Goal: Task Accomplishment & Management: Manage account settings

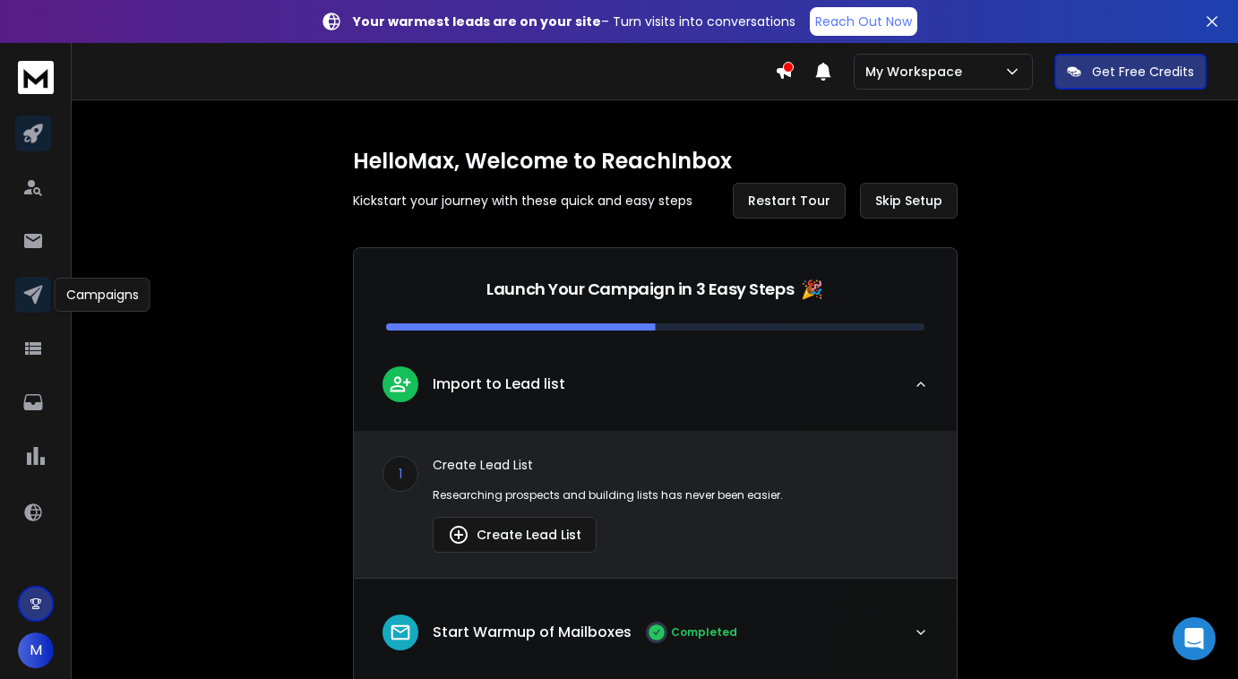
click at [30, 292] on icon at bounding box center [32, 294] width 19 height 19
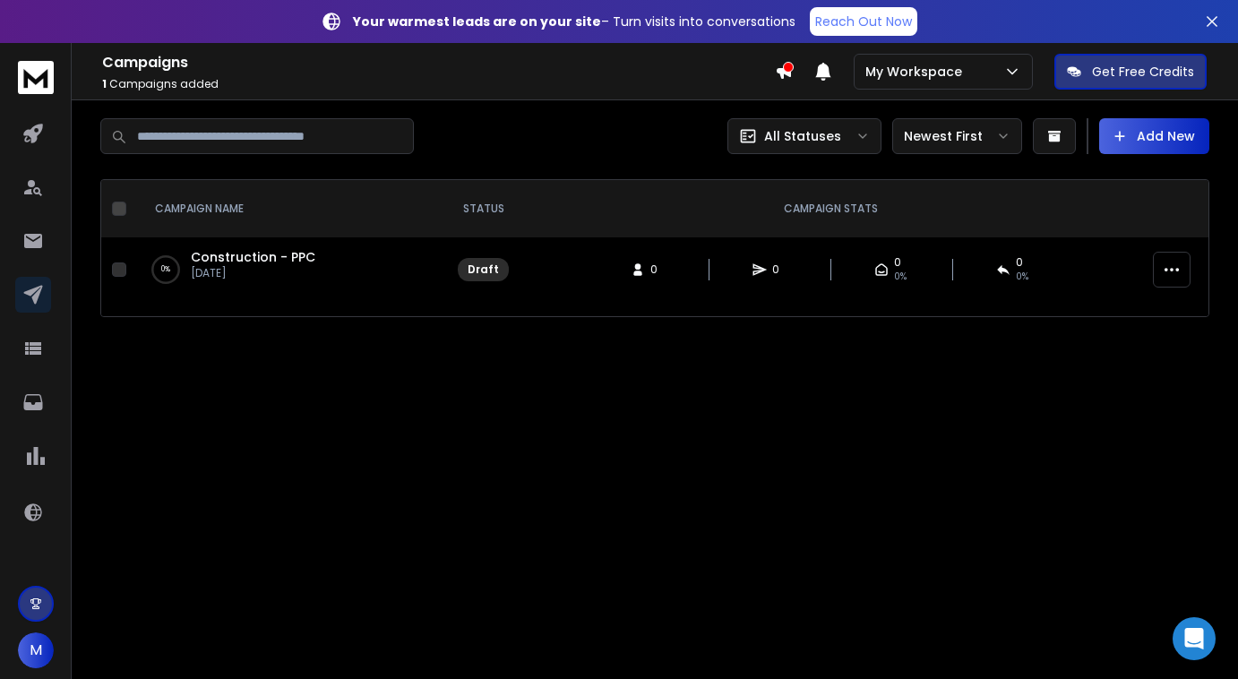
click at [325, 248] on div "0 % Construction - PPC [DATE]" at bounding box center [290, 269] width 278 height 43
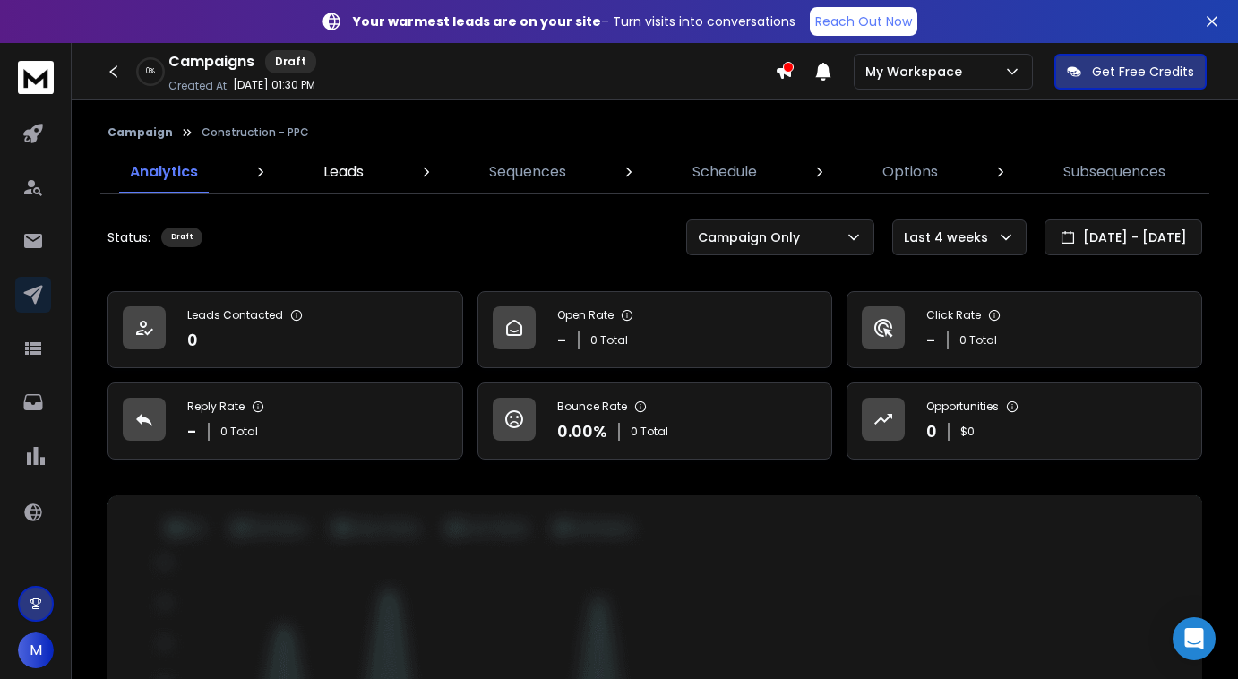
click at [335, 164] on p "Leads" at bounding box center [343, 171] width 40 height 21
click at [332, 174] on p "Leads" at bounding box center [343, 171] width 40 height 21
click at [343, 173] on p "Leads" at bounding box center [343, 171] width 40 height 21
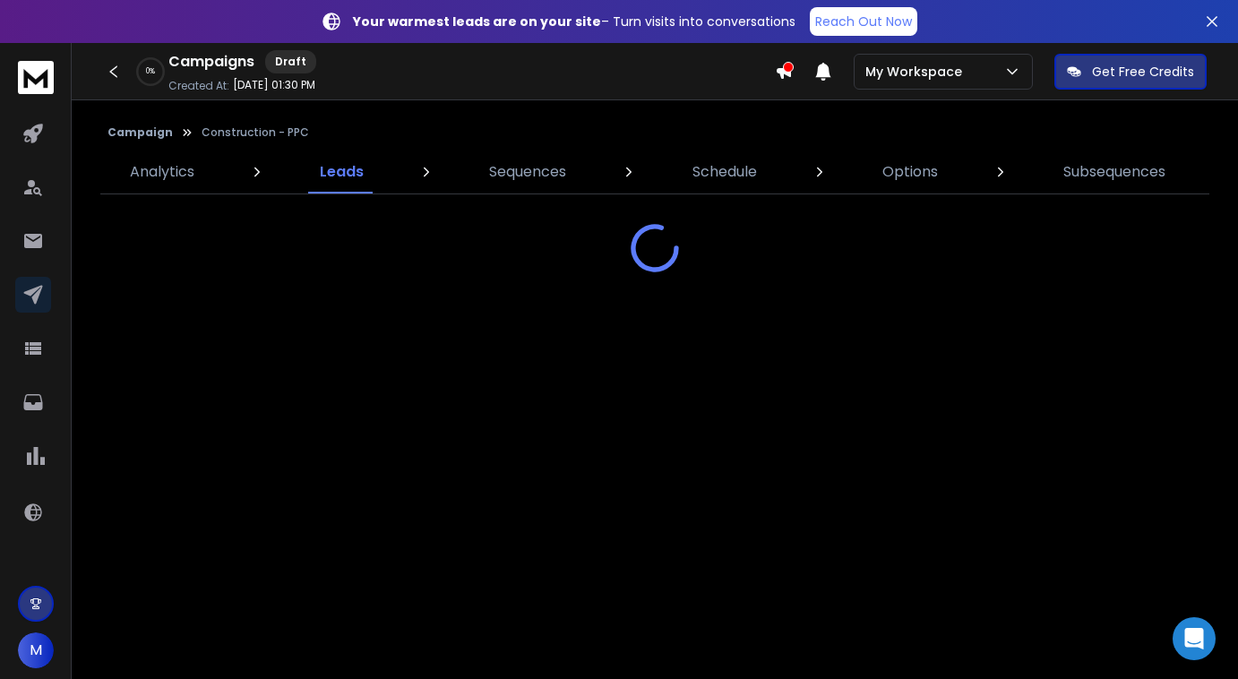
scroll to position [22, 0]
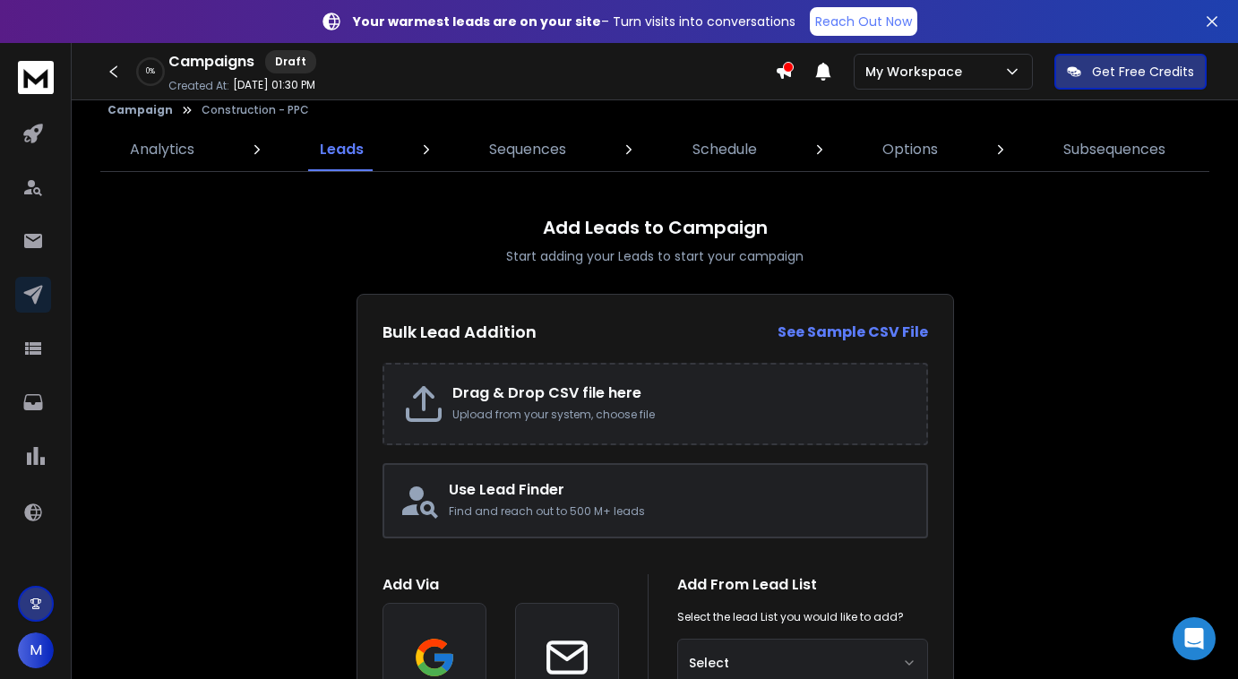
click at [560, 385] on h2 "Drag & Drop CSV file here" at bounding box center [680, 392] width 456 height 21
click at [598, 391] on h2 "Drag & Drop CSV file here" at bounding box center [680, 392] width 456 height 21
type input "**********"
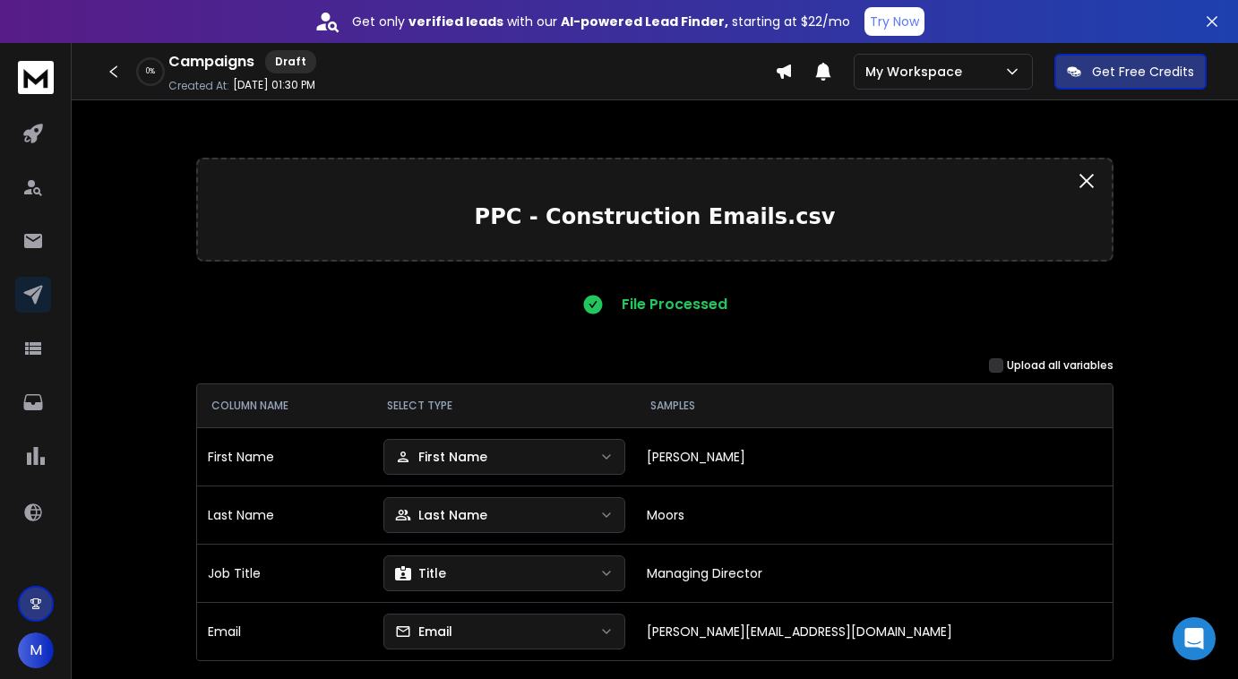
click at [558, 293] on div "PPC - Construction Emails.csv File Processed Upload all variables COLUMN NAME S…" at bounding box center [654, 545] width 917 height 774
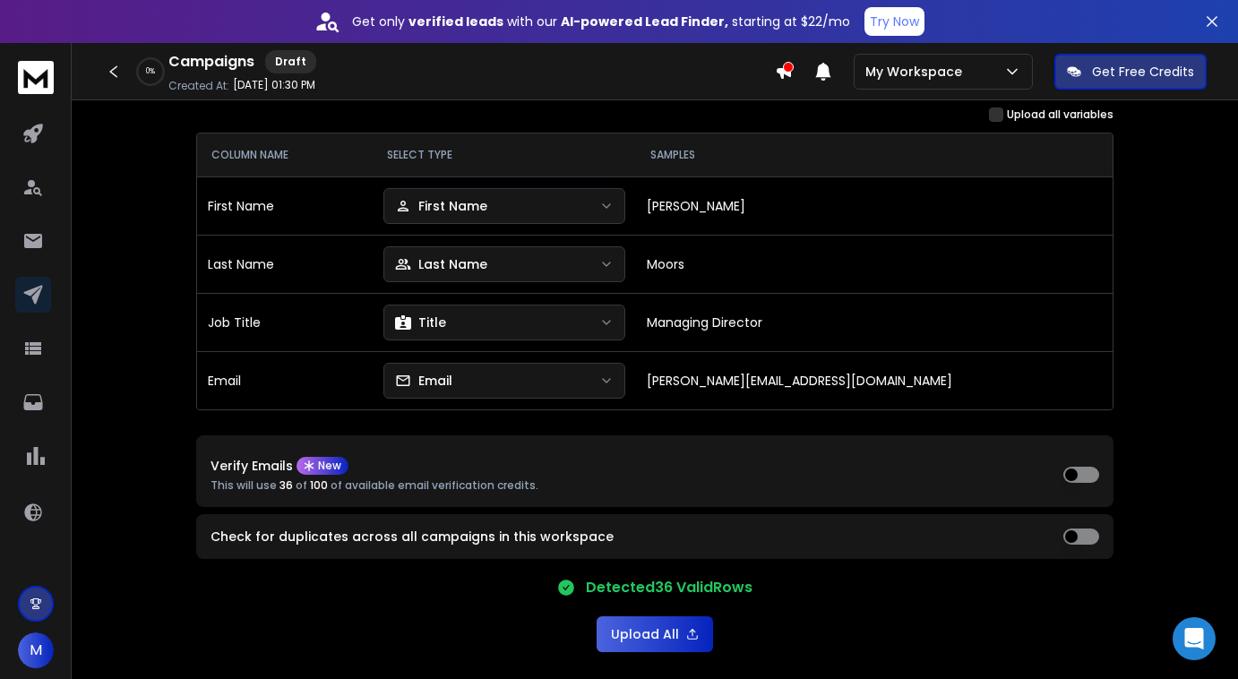
scroll to position [252, 0]
click at [689, 640] on button "Upload All" at bounding box center [655, 633] width 116 height 36
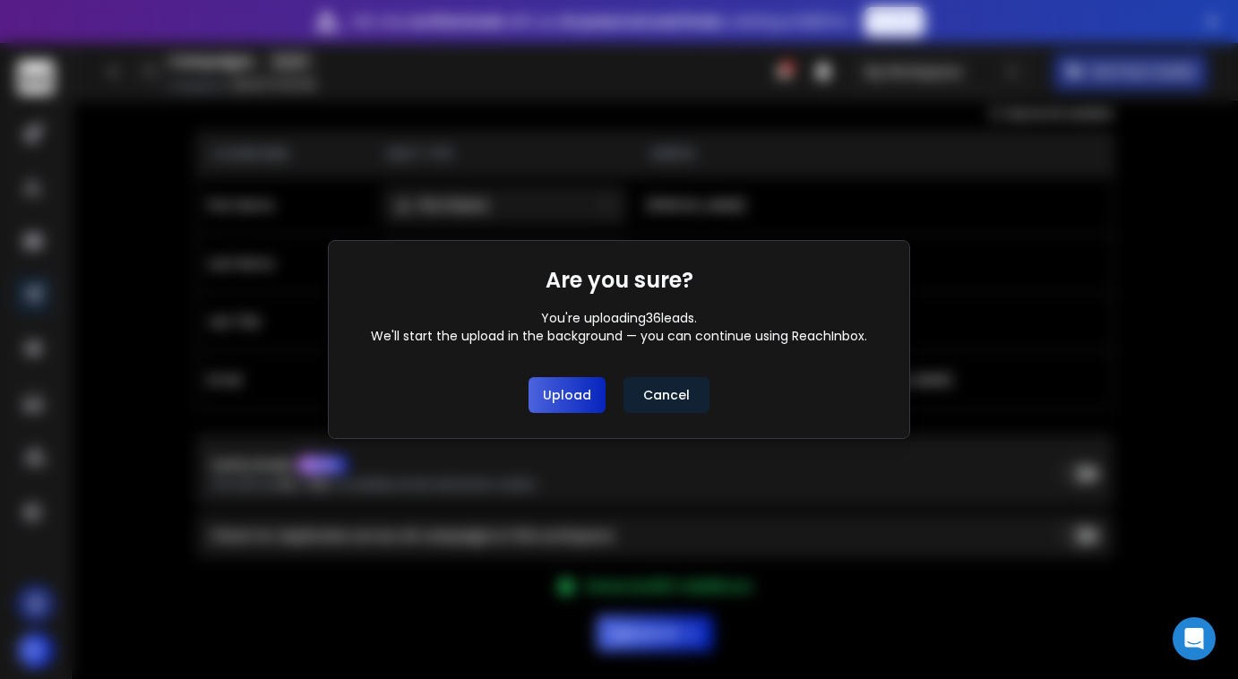
scroll to position [248, 0]
click at [573, 382] on button "Upload" at bounding box center [566, 395] width 77 height 36
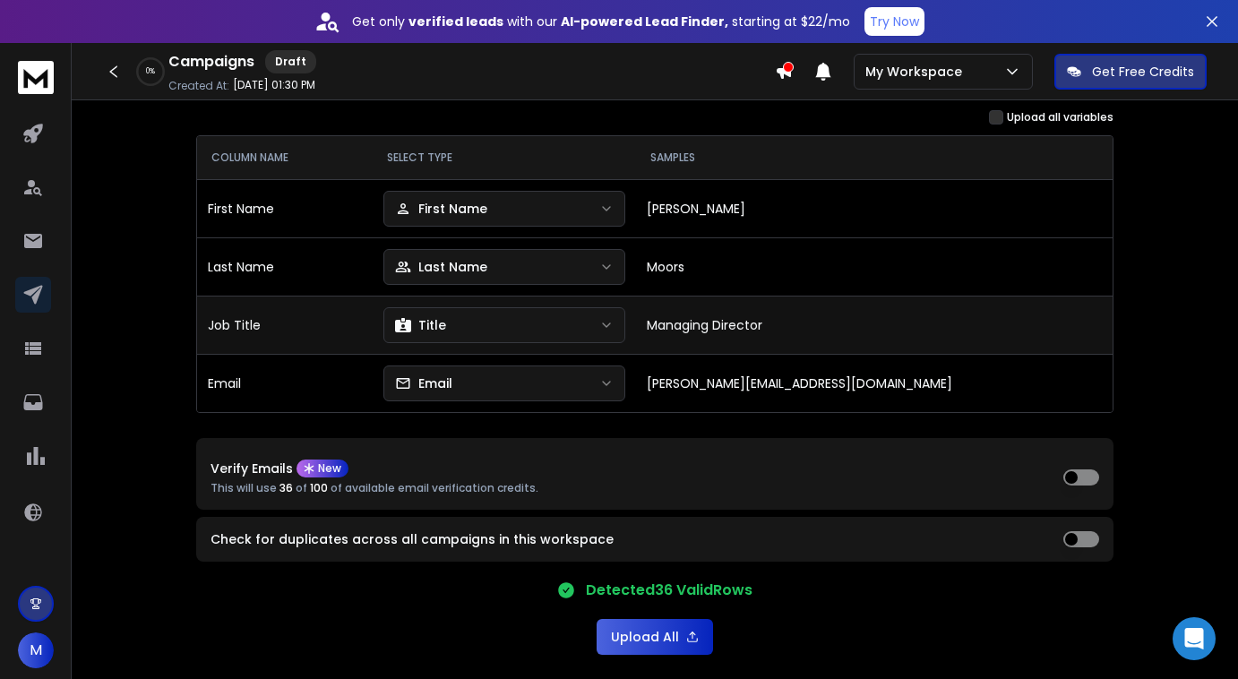
scroll to position [0, 0]
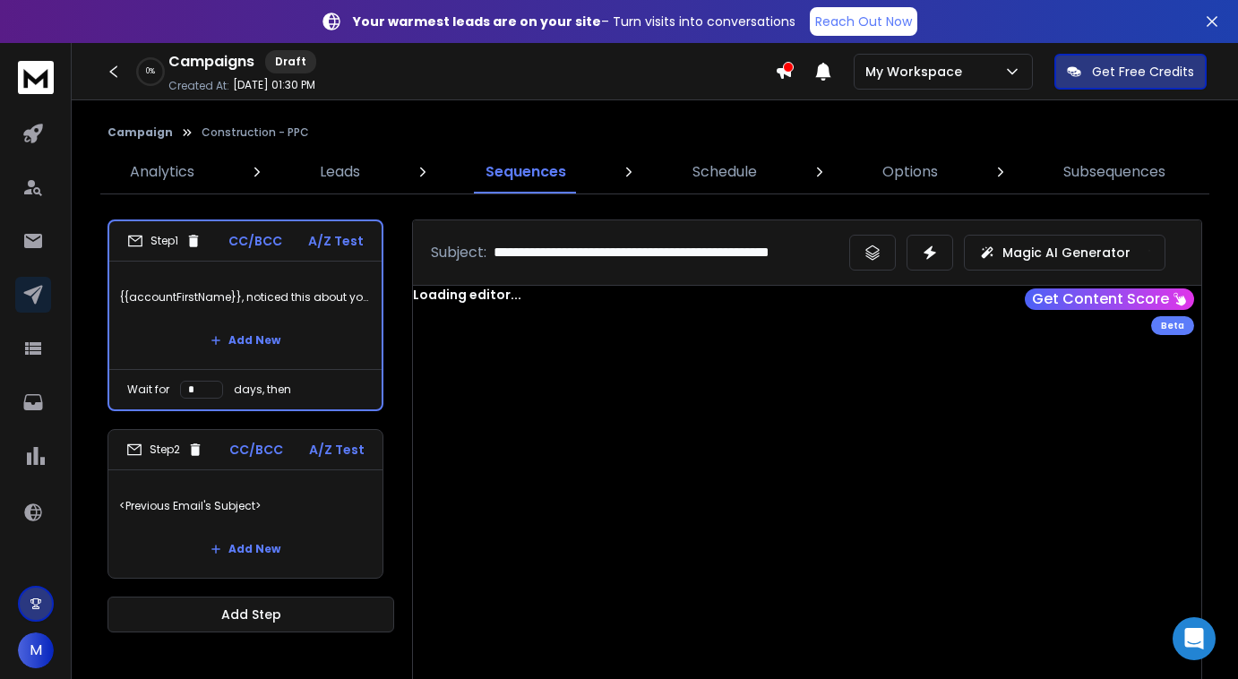
click at [337, 290] on p "{{accountFirstName}}, noticed this about your G-ads" at bounding box center [245, 297] width 251 height 50
click at [511, 342] on div "Loading editor..." at bounding box center [807, 507] width 788 height 442
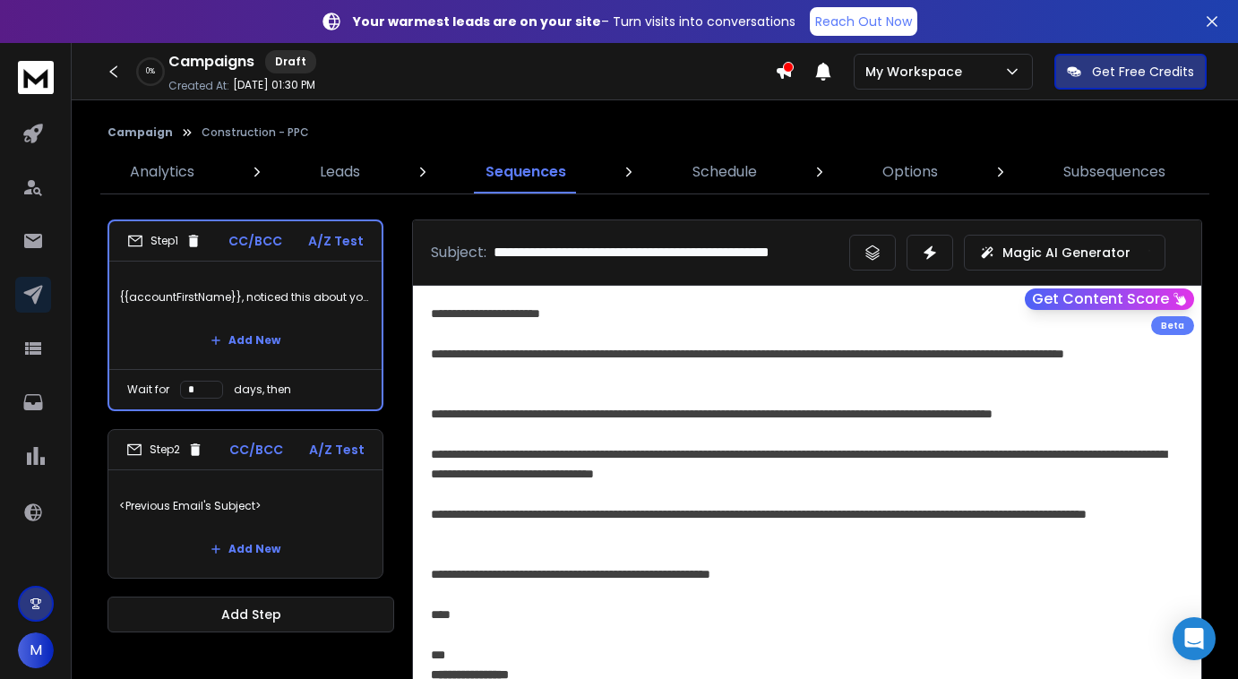
click at [817, 361] on div "**********" at bounding box center [807, 364] width 752 height 40
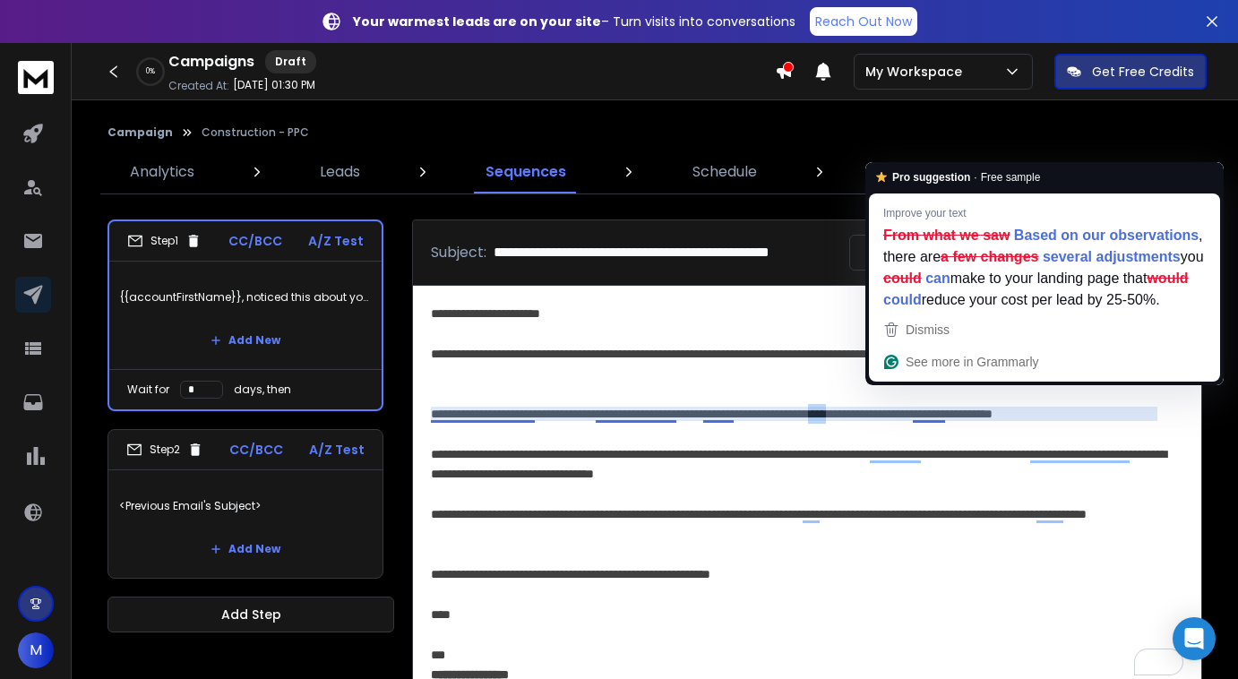
drag, startPoint x: 920, startPoint y: 414, endPoint x: 945, endPoint y: 415, distance: 25.1
click at [945, 415] on div "**********" at bounding box center [807, 414] width 752 height 20
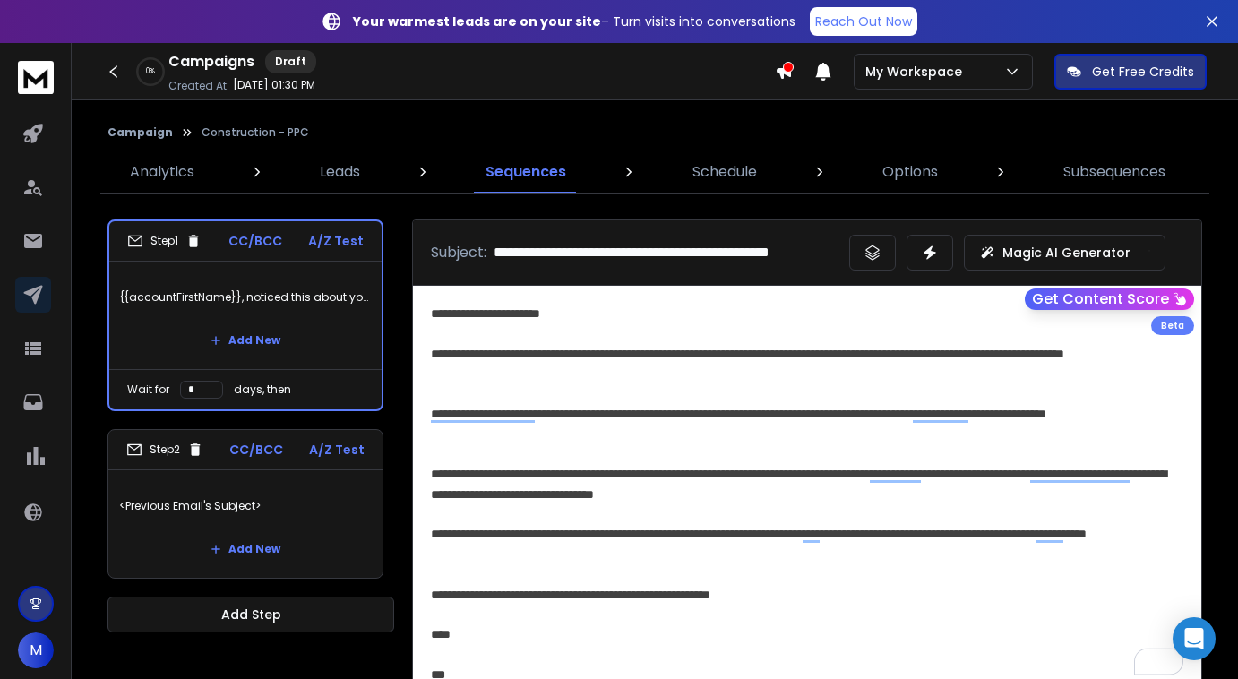
click at [767, 464] on div "**********" at bounding box center [807, 484] width 752 height 40
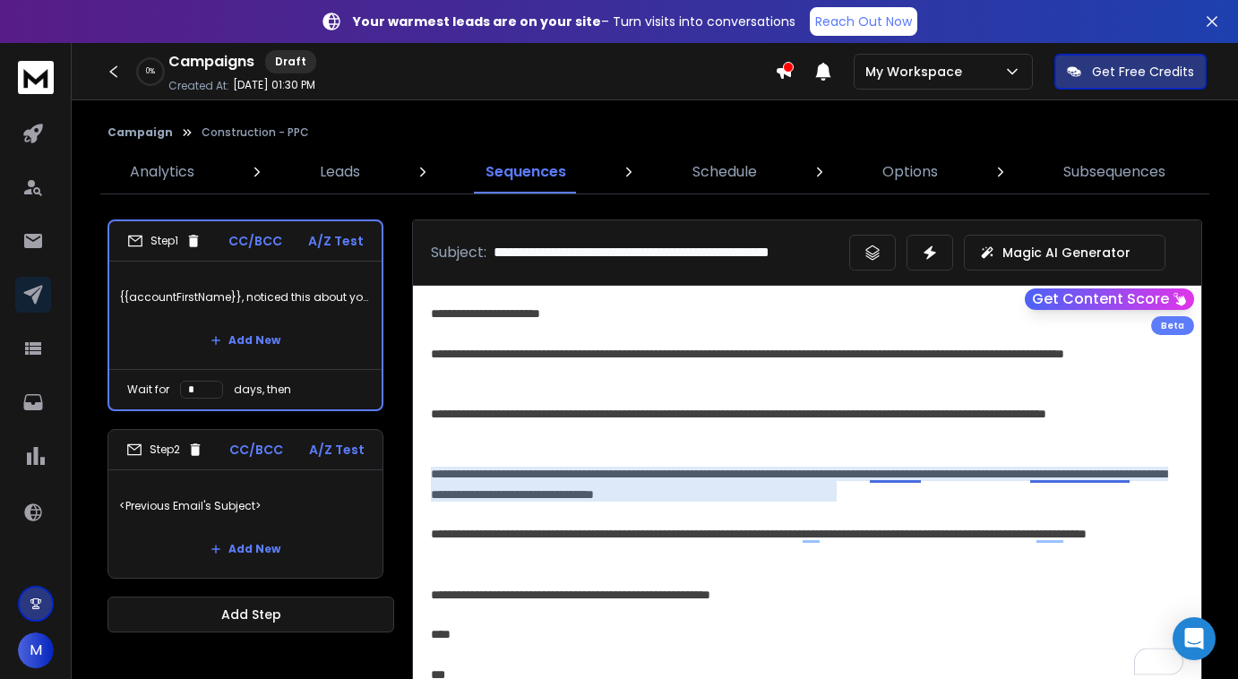
click at [879, 468] on div "**********" at bounding box center [807, 484] width 752 height 40
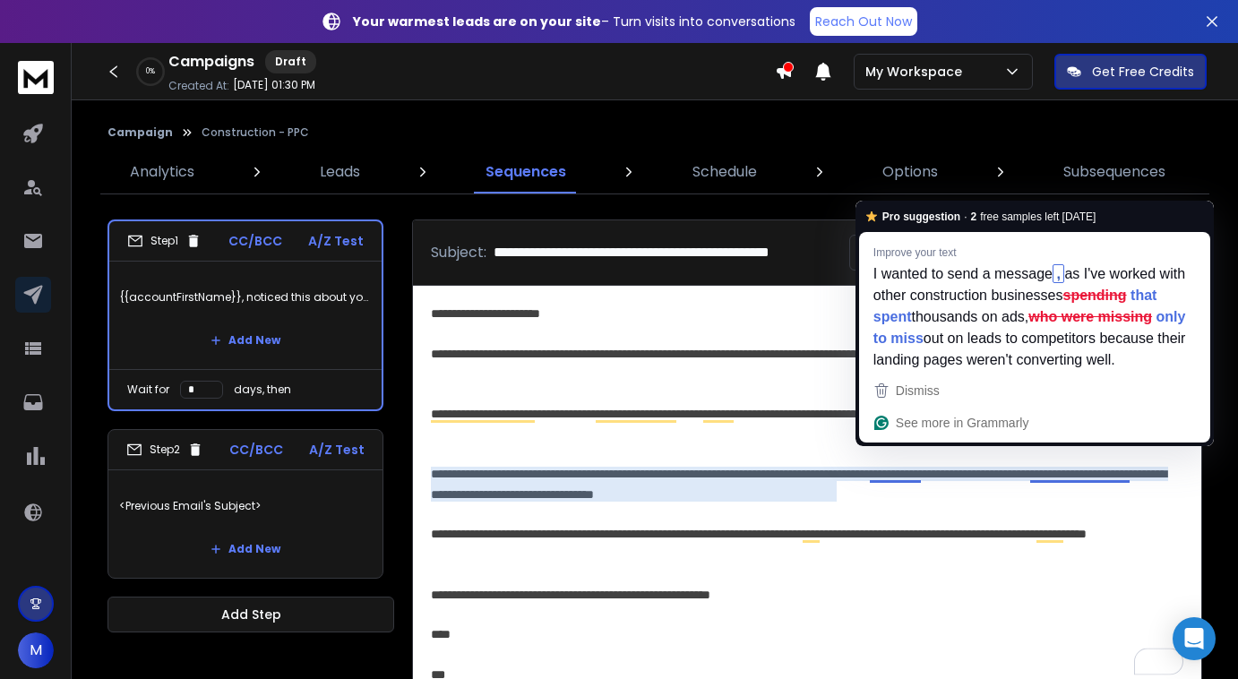
click at [968, 473] on div "**********" at bounding box center [807, 484] width 752 height 40
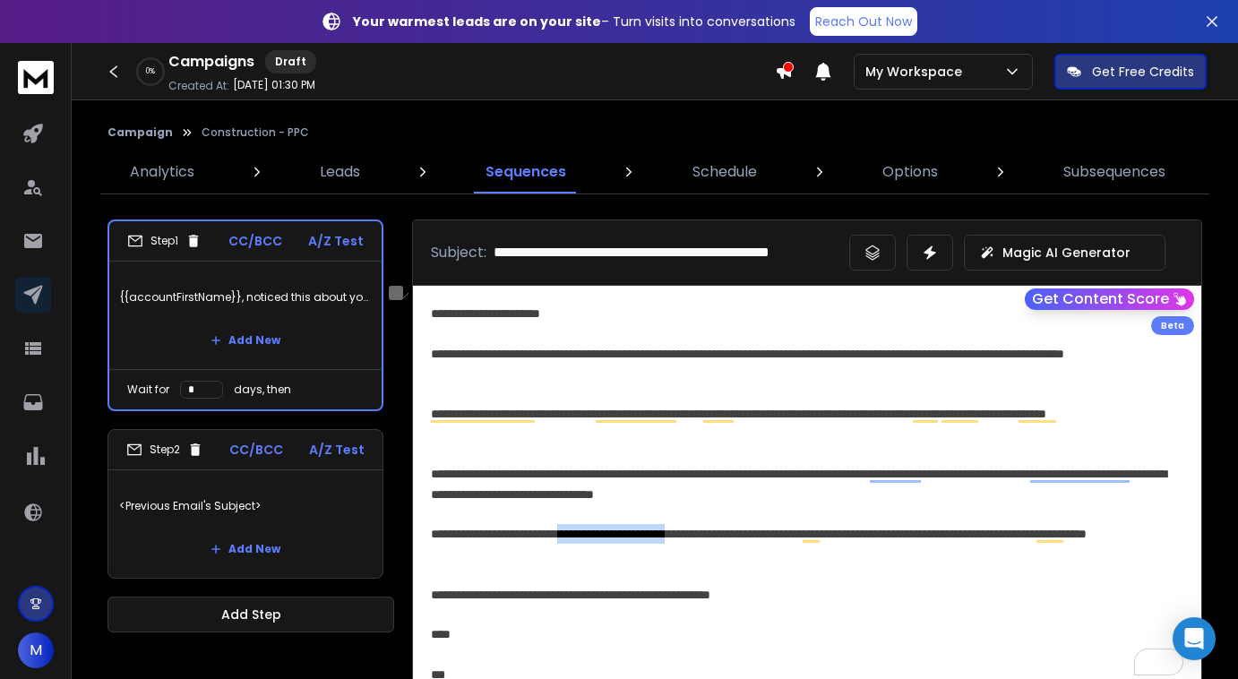
drag, startPoint x: 732, startPoint y: 530, endPoint x: 597, endPoint y: 531, distance: 134.4
click at [598, 531] on div "**********" at bounding box center [807, 544] width 752 height 40
copy div "**********"
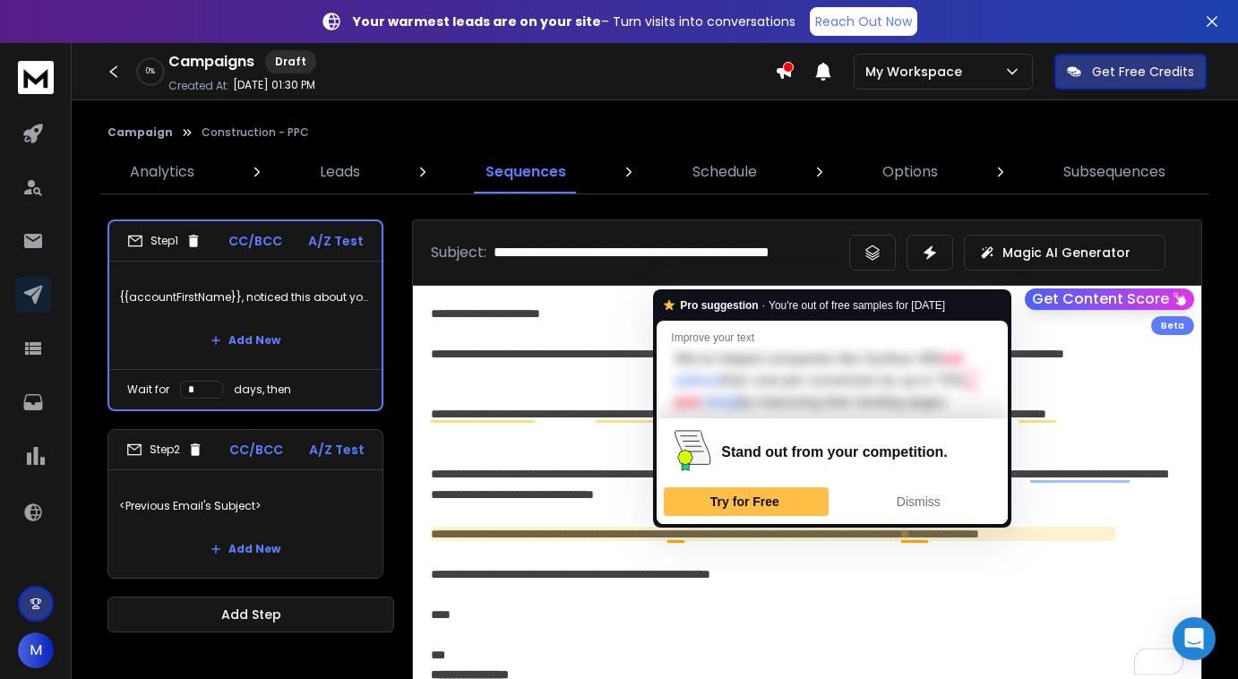
click at [668, 532] on div "**********" at bounding box center [807, 534] width 752 height 20
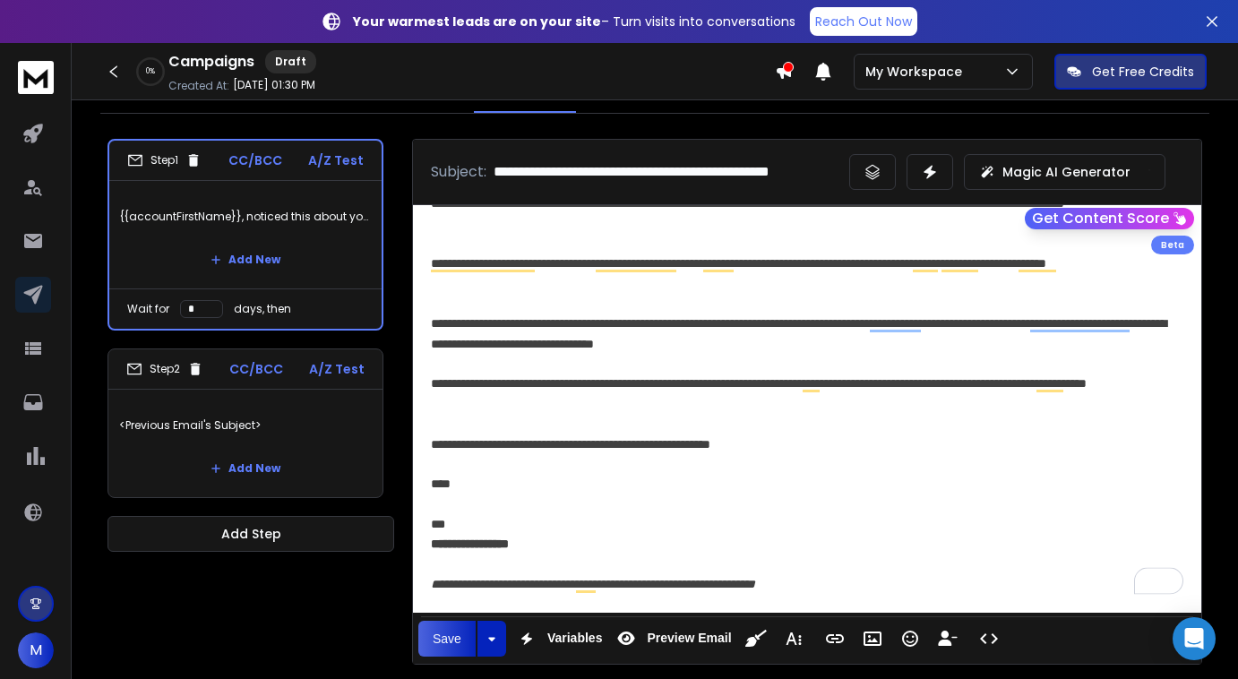
scroll to position [82, 0]
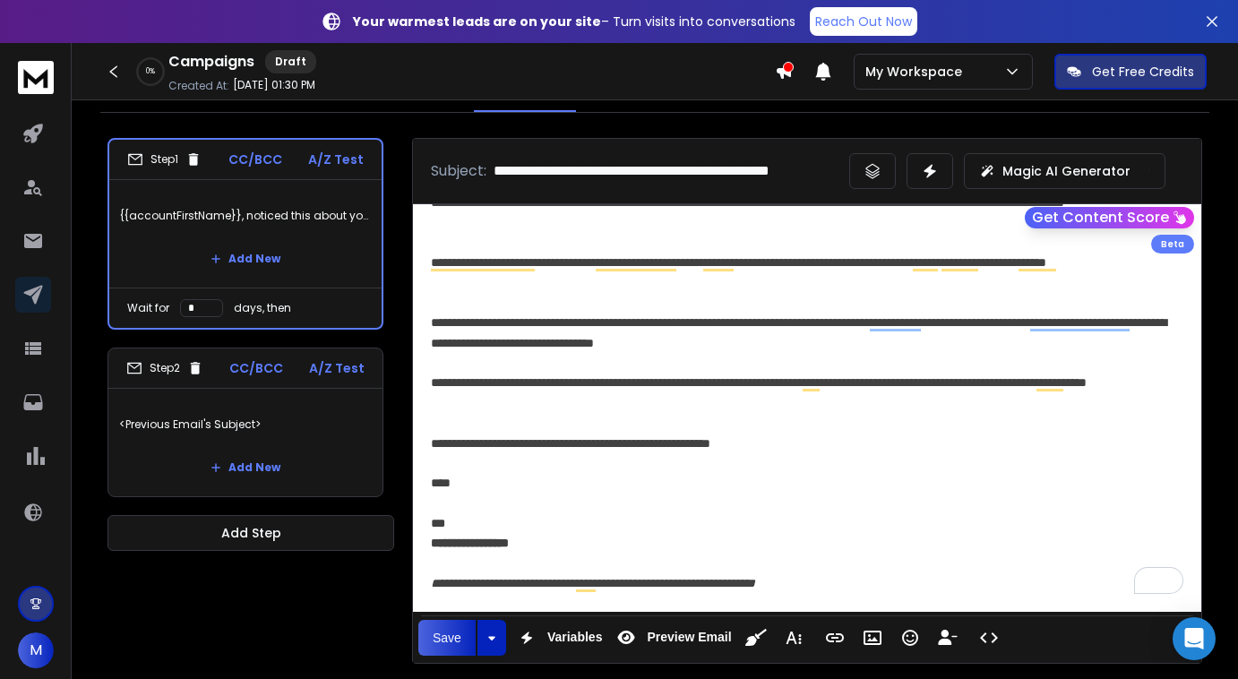
click at [260, 431] on p "<Previous Email's Subject>" at bounding box center [245, 424] width 253 height 50
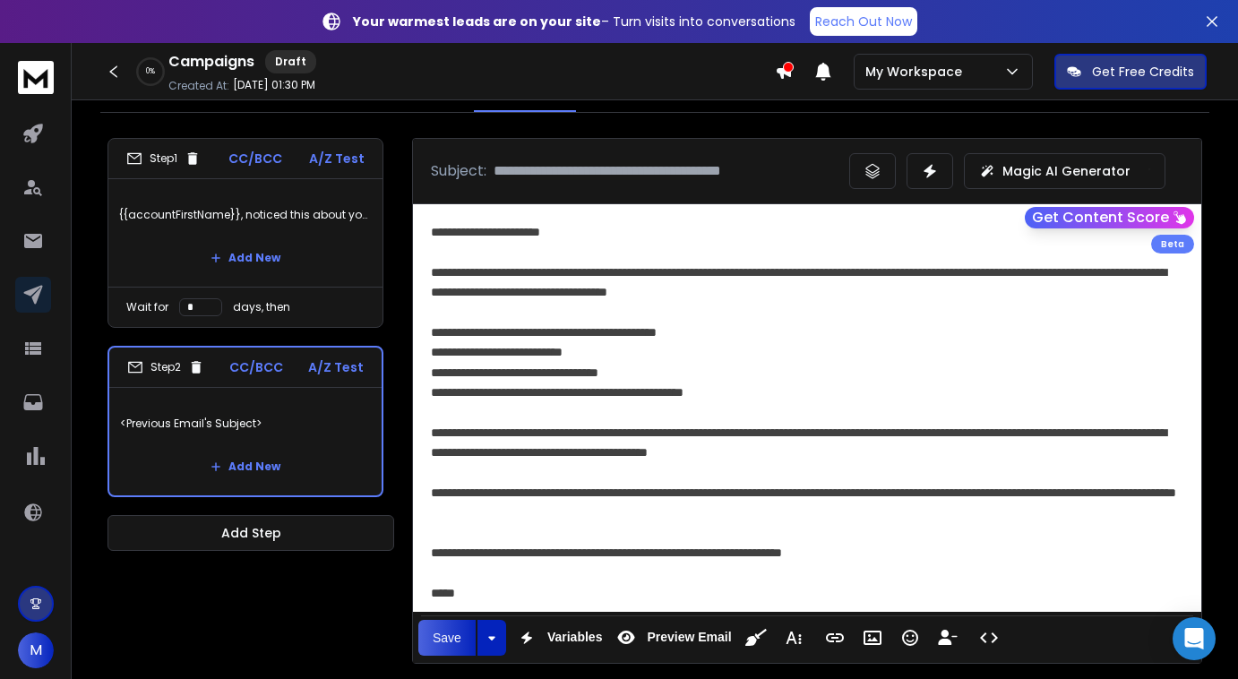
click at [254, 228] on p "{{accountFirstName}}, noticed this about your G-ads" at bounding box center [245, 215] width 253 height 50
type input "**********"
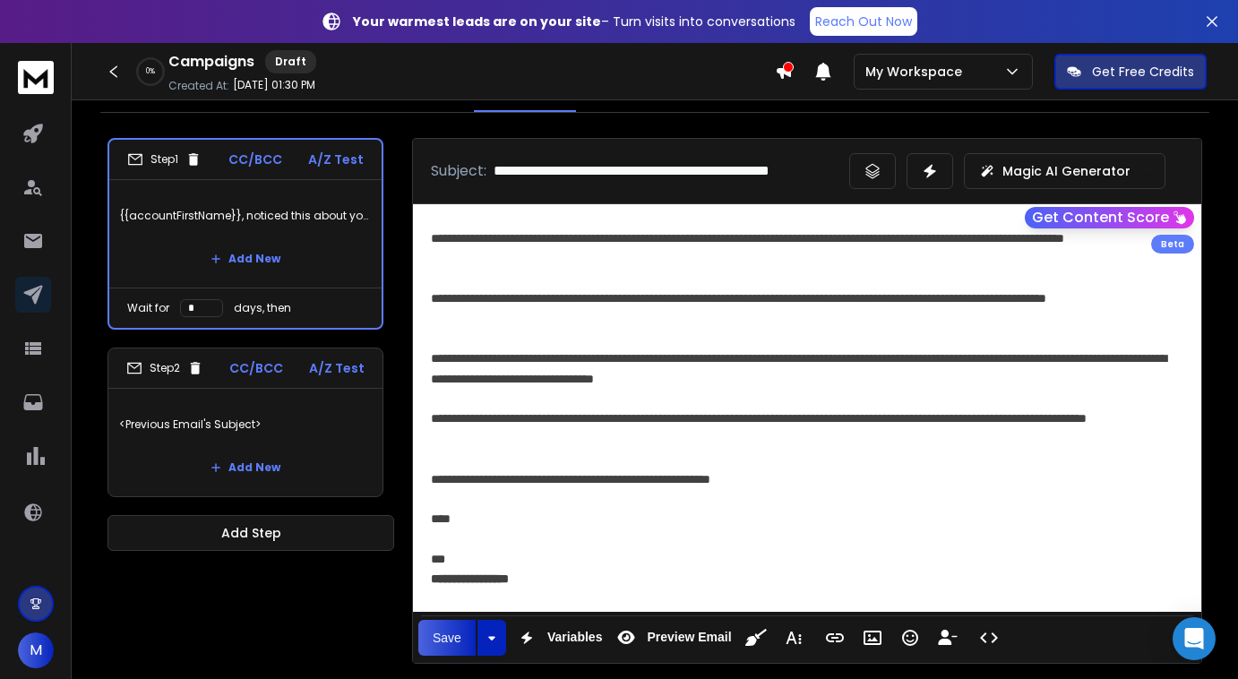
scroll to position [0, 0]
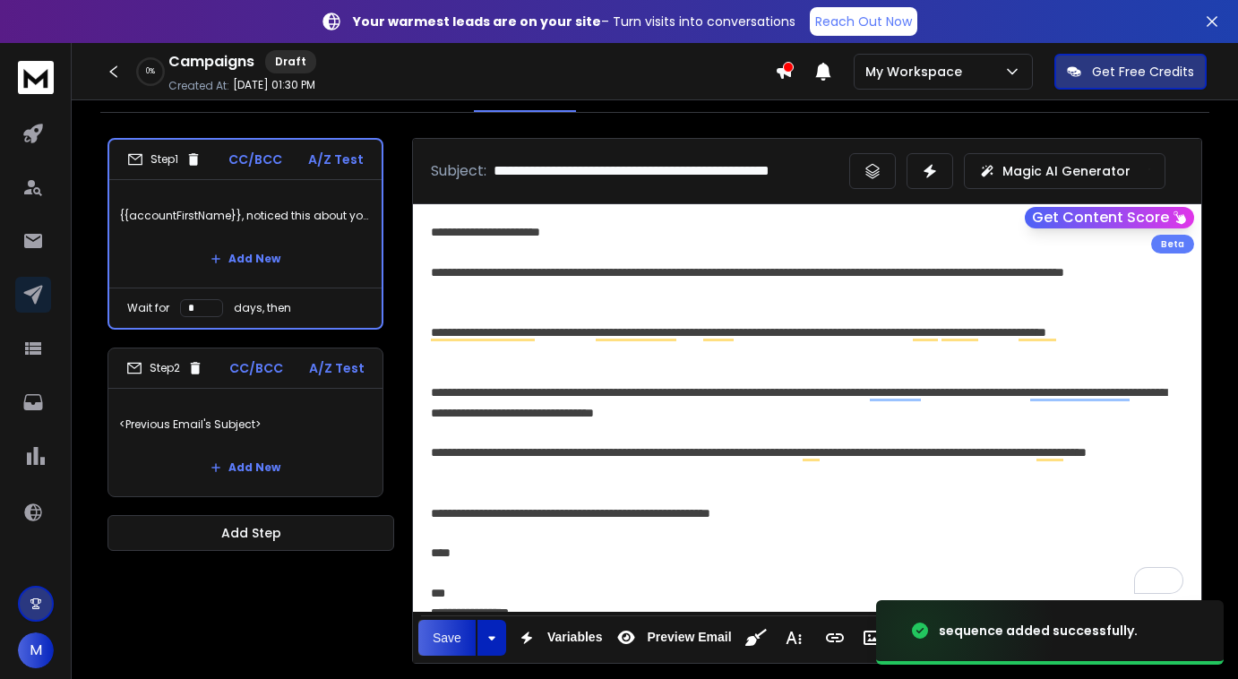
click at [584, 235] on div "**********" at bounding box center [807, 232] width 752 height 20
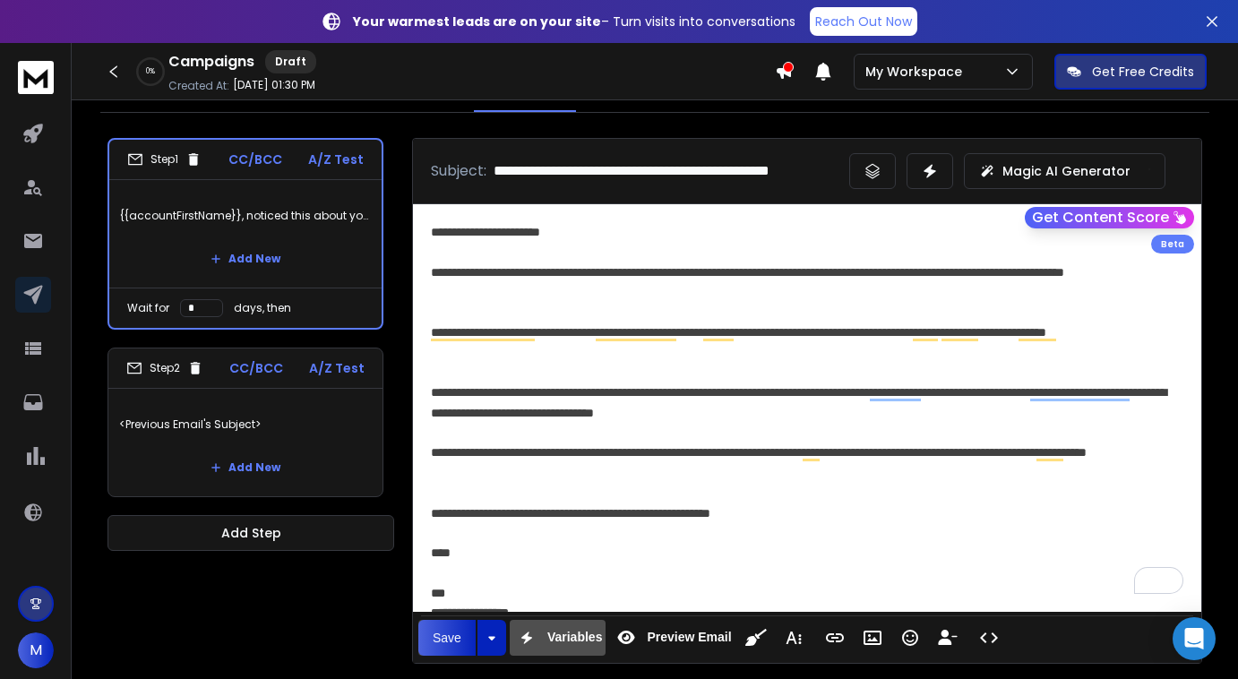
click at [571, 628] on div "Variables" at bounding box center [558, 637] width 97 height 29
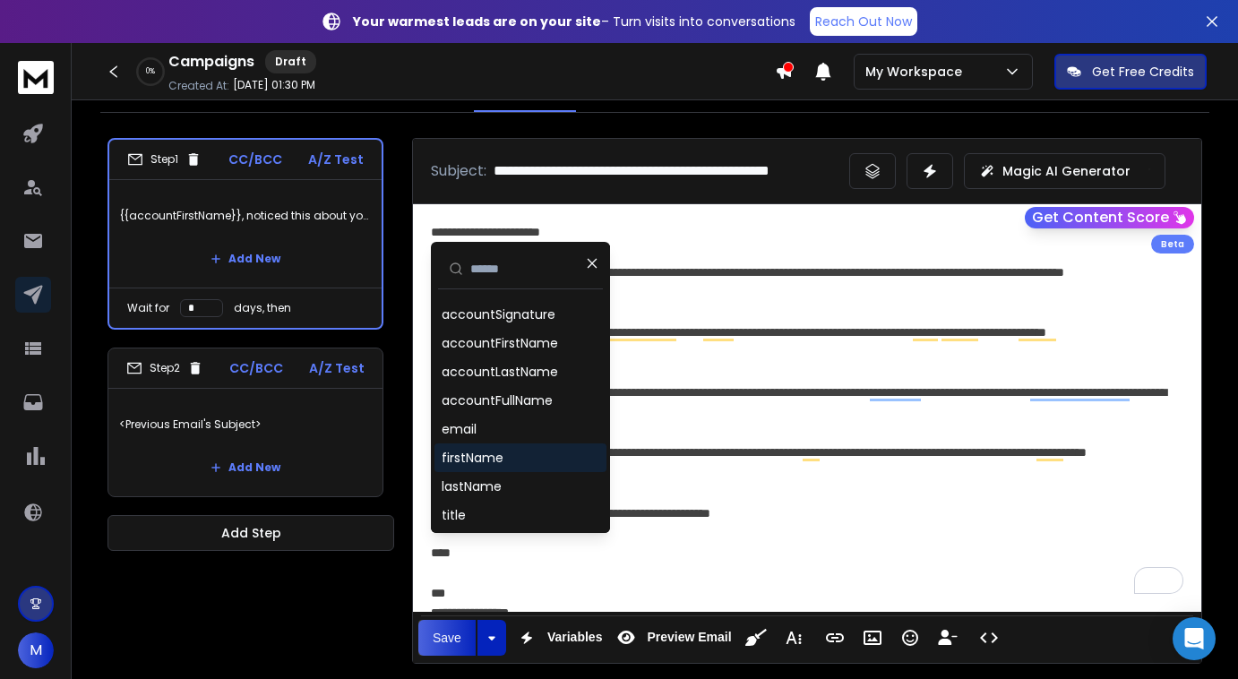
click at [503, 457] on div "firstName" at bounding box center [520, 457] width 172 height 29
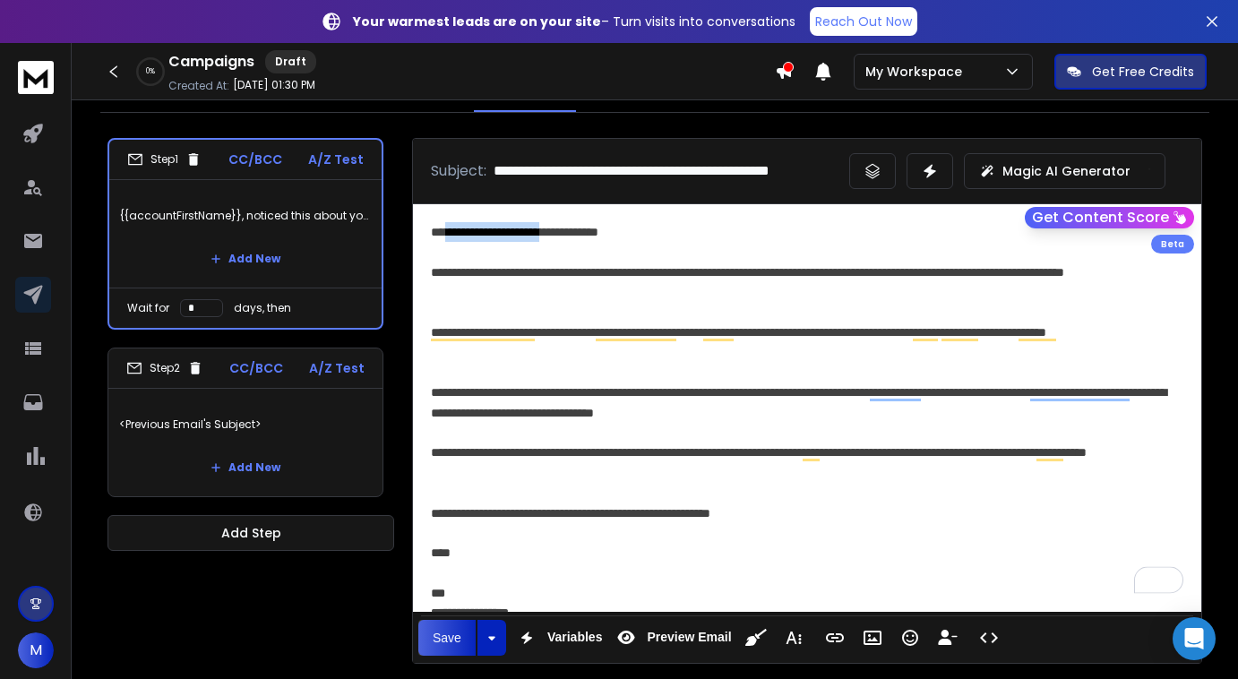
drag, startPoint x: 560, startPoint y: 229, endPoint x: 445, endPoint y: 227, distance: 114.7
click at [445, 227] on div "**********" at bounding box center [807, 232] width 752 height 20
click at [528, 237] on div "**********" at bounding box center [807, 232] width 752 height 20
drag, startPoint x: 497, startPoint y: 171, endPoint x: 652, endPoint y: 168, distance: 155.0
click at [653, 168] on input "**********" at bounding box center [663, 170] width 338 height 21
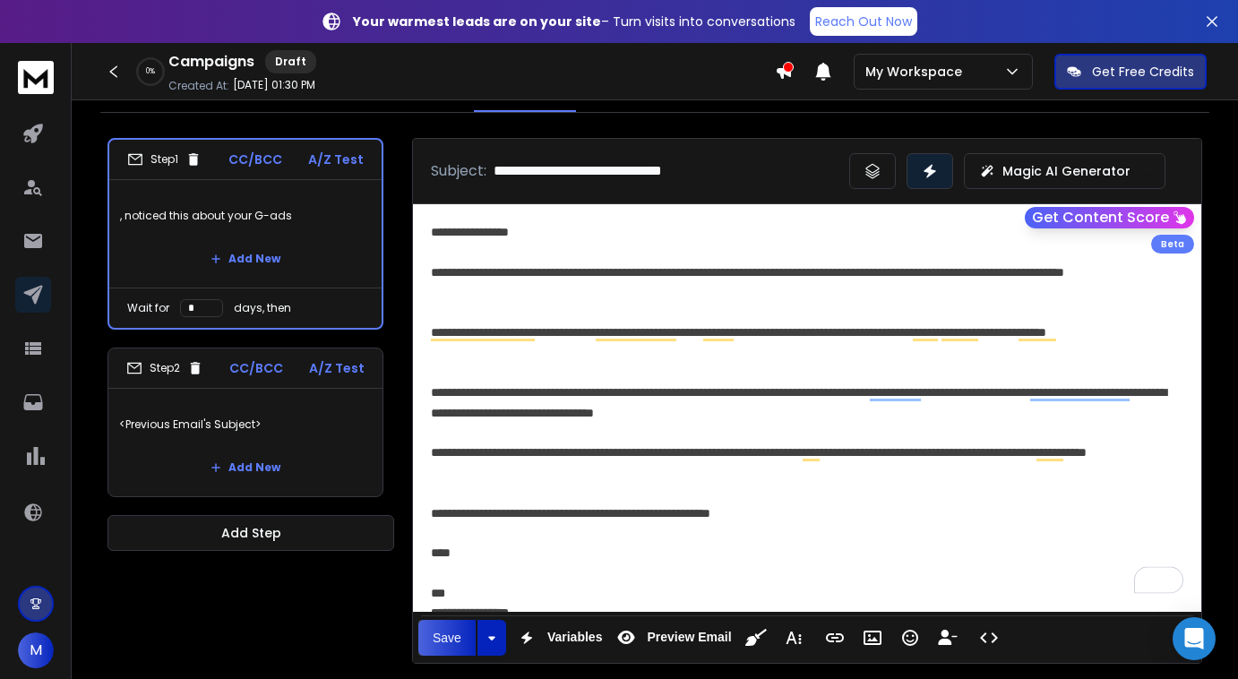
click at [922, 169] on icon "button" at bounding box center [930, 171] width 16 height 16
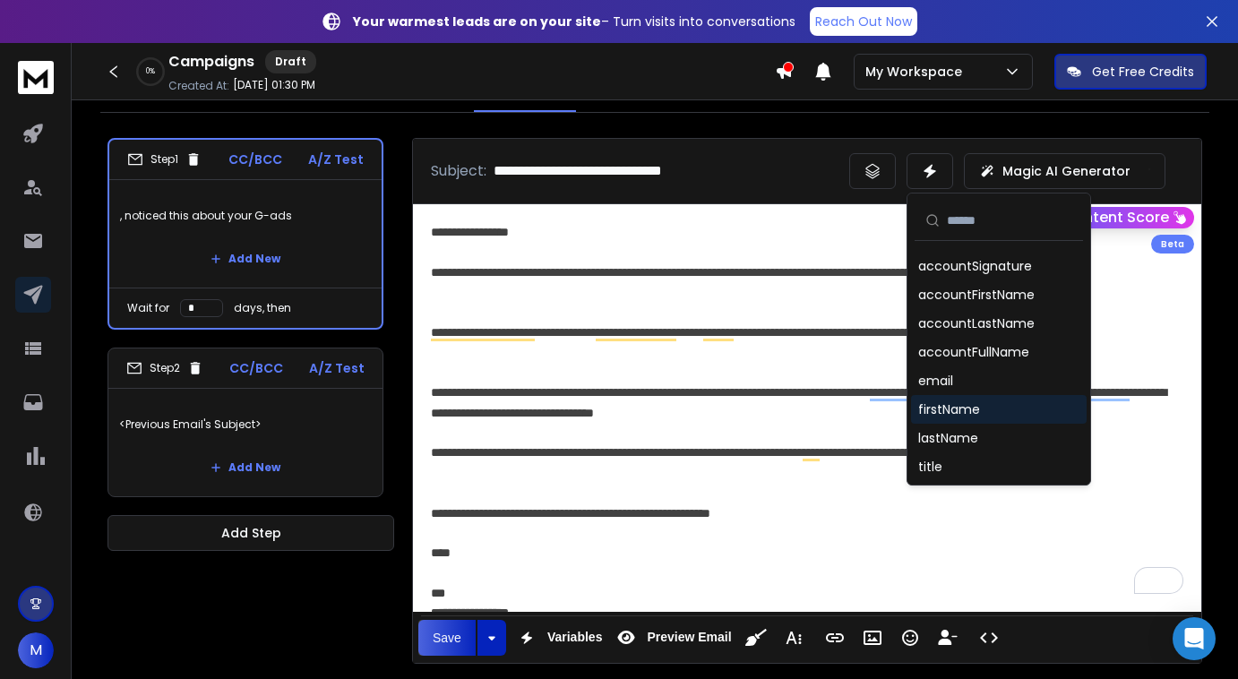
click at [964, 409] on div "firstName" at bounding box center [949, 409] width 62 height 18
type input "**********"
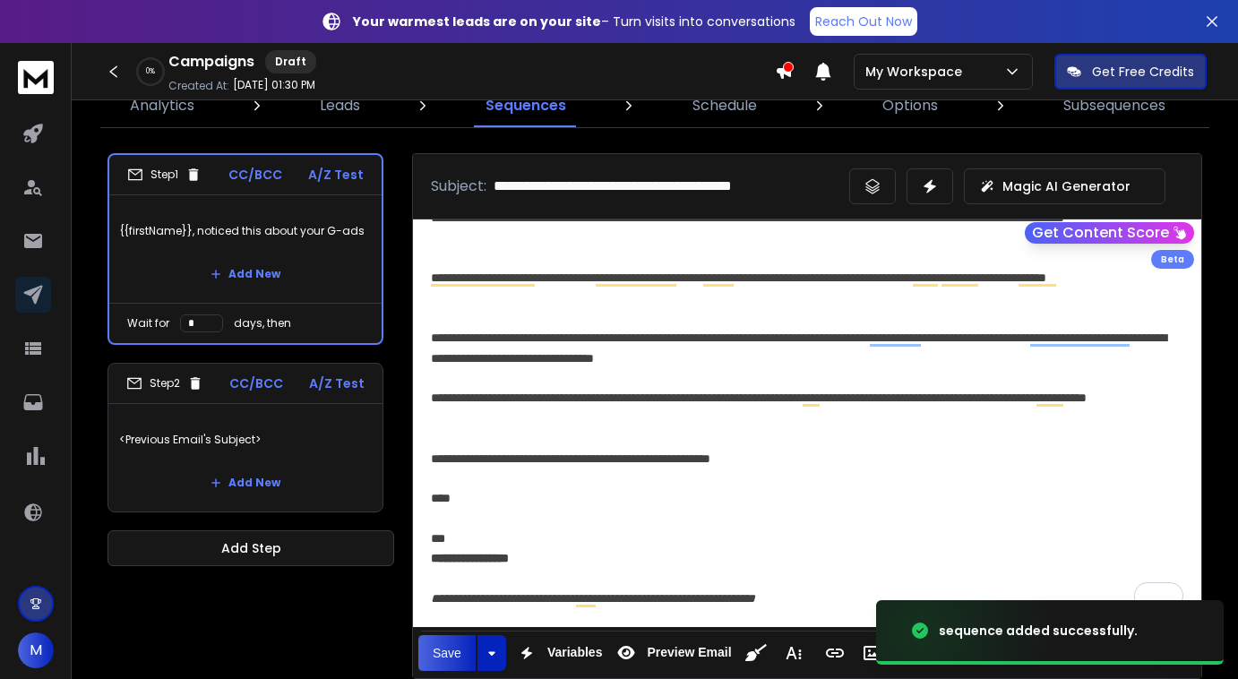
scroll to position [68, 0]
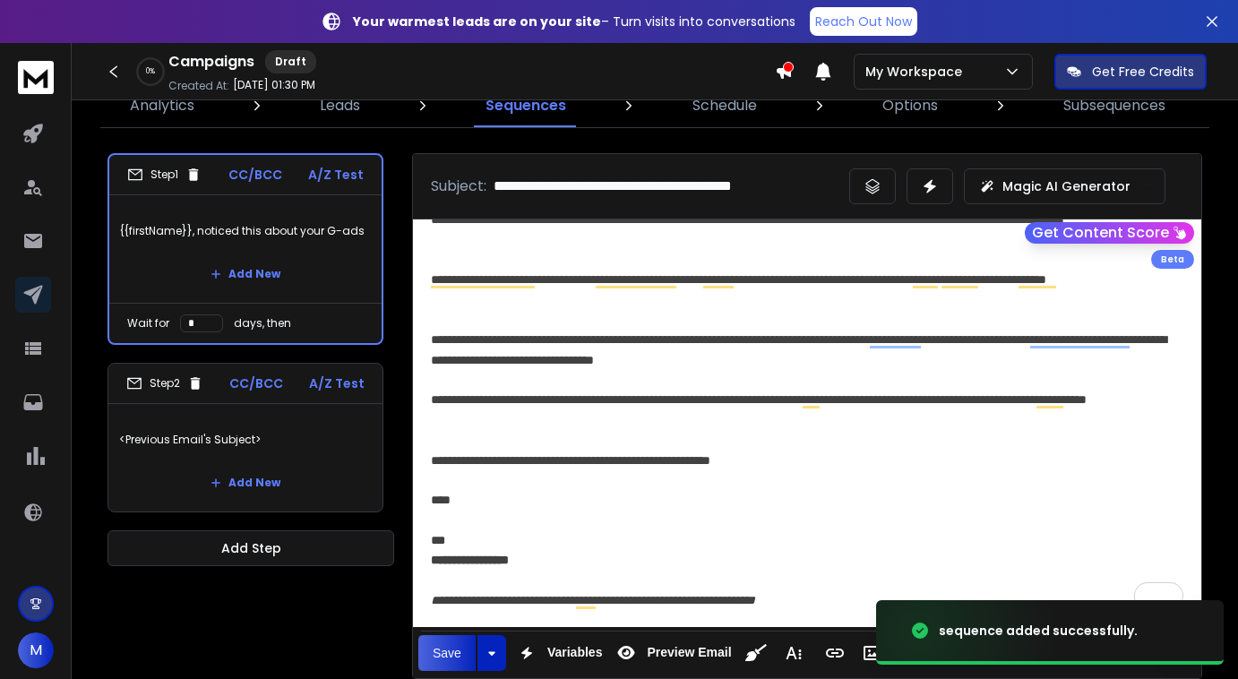
click at [224, 441] on p "<Previous Email's Subject>" at bounding box center [245, 440] width 253 height 50
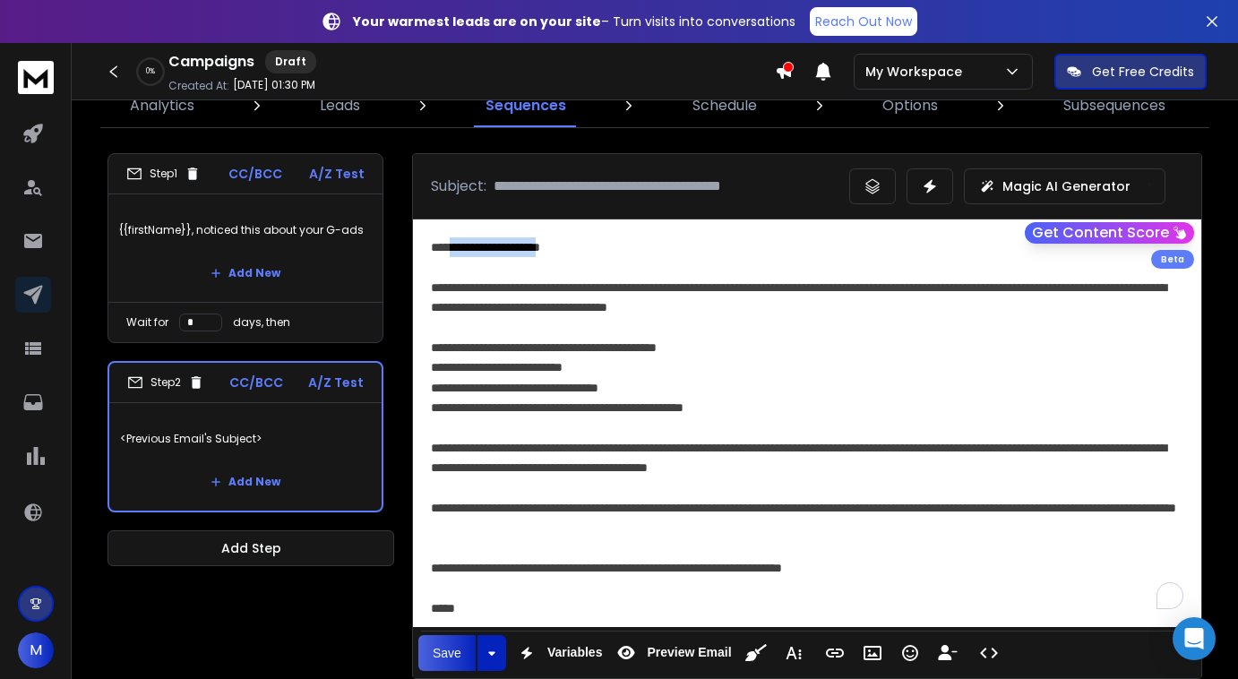
drag, startPoint x: 450, startPoint y: 245, endPoint x: 562, endPoint y: 243, distance: 112.9
click at [563, 243] on div "**********" at bounding box center [807, 247] width 752 height 20
click at [586, 647] on span "Variables" at bounding box center [575, 652] width 63 height 15
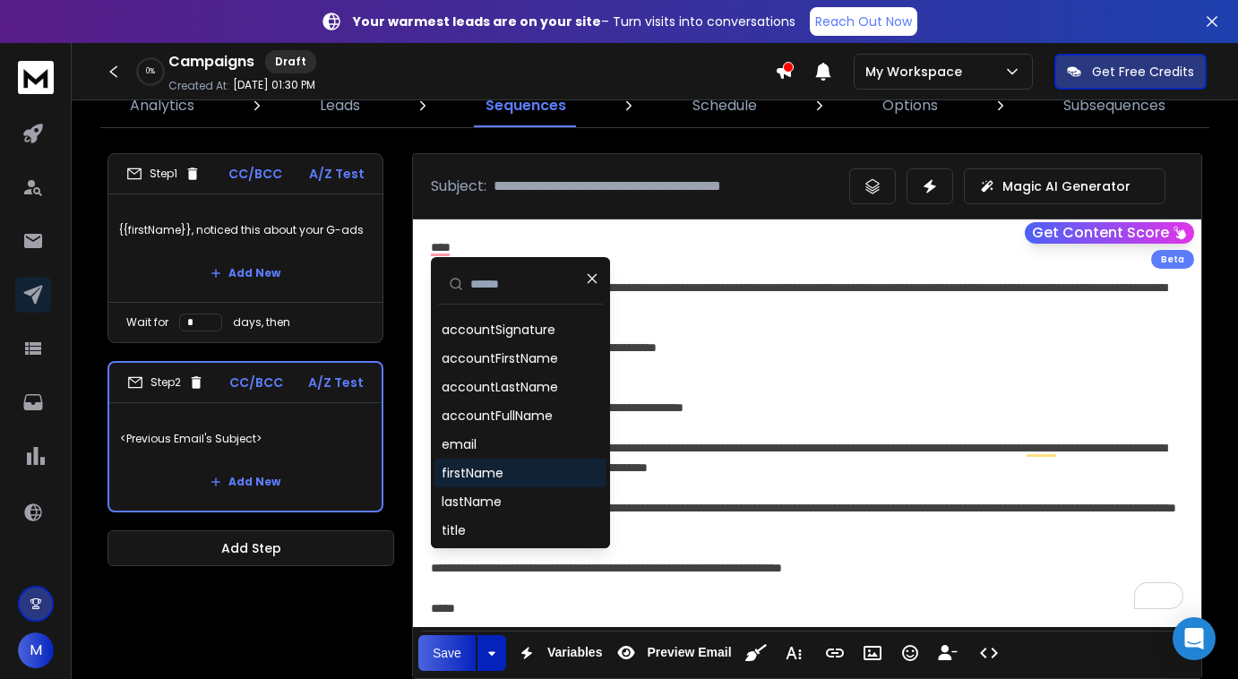
click at [499, 470] on div "firstName" at bounding box center [473, 473] width 62 height 18
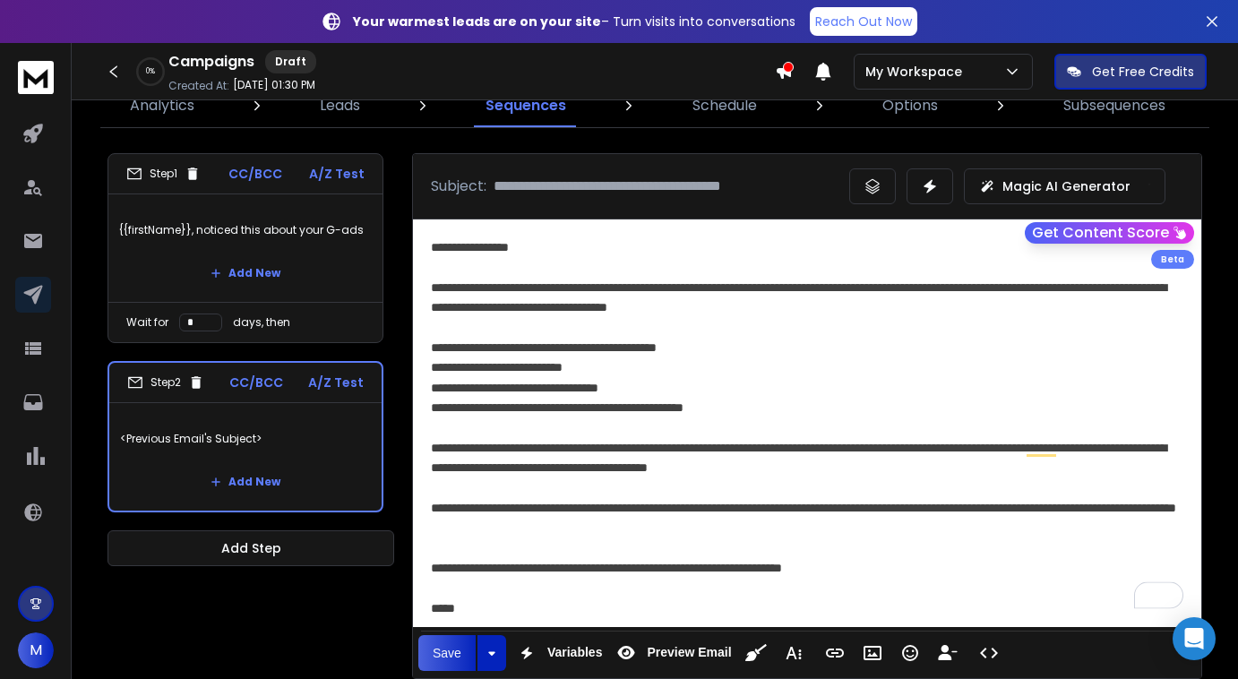
scroll to position [4, 0]
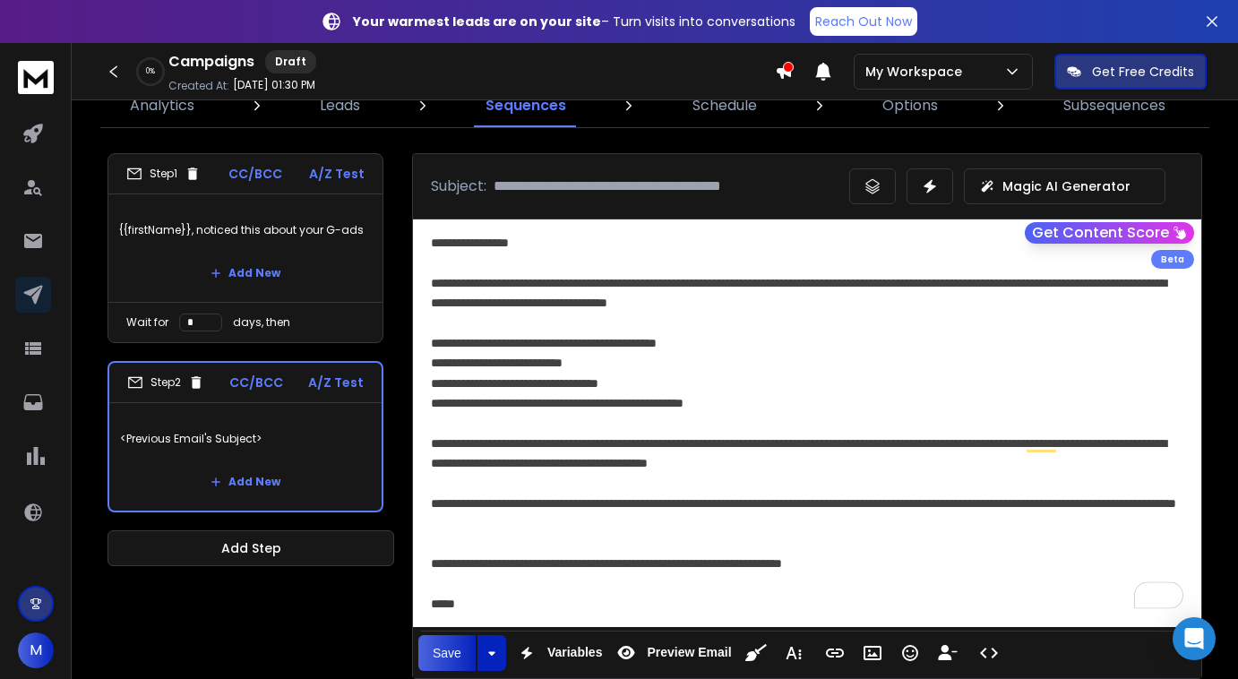
click at [746, 269] on div "To enrich screen reader interactions, please activate Accessibility in Grammarl…" at bounding box center [807, 263] width 752 height 20
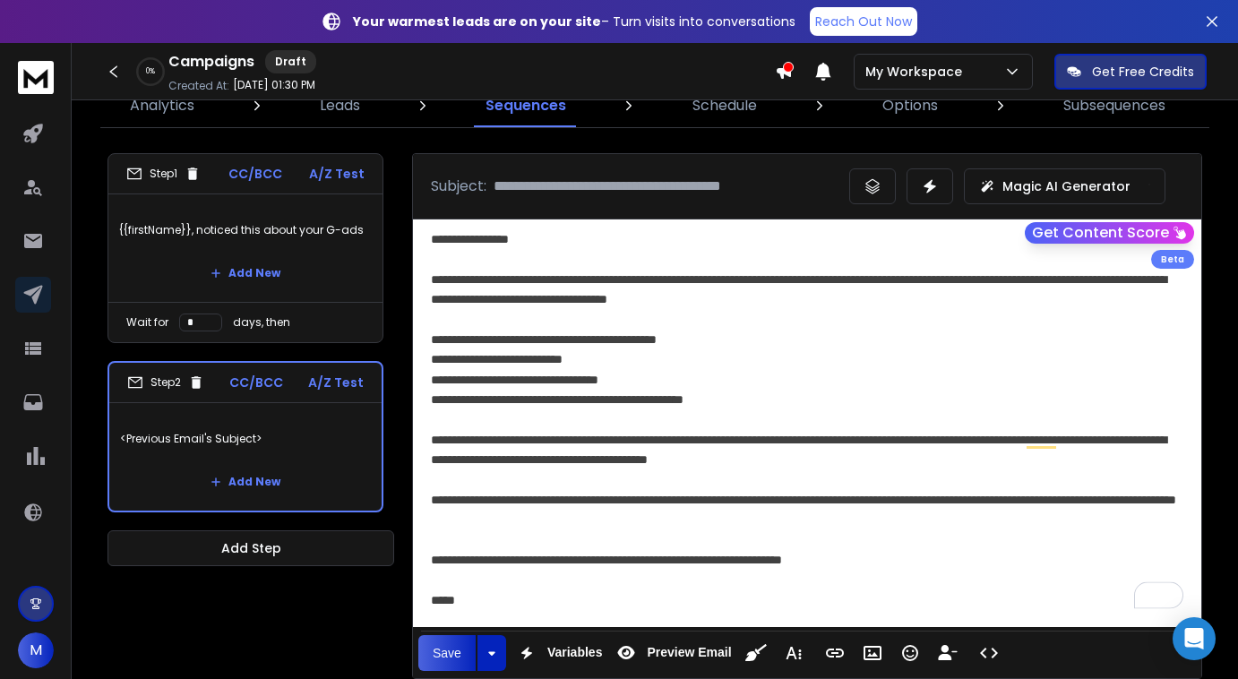
click at [792, 286] on div "**********" at bounding box center [807, 290] width 752 height 40
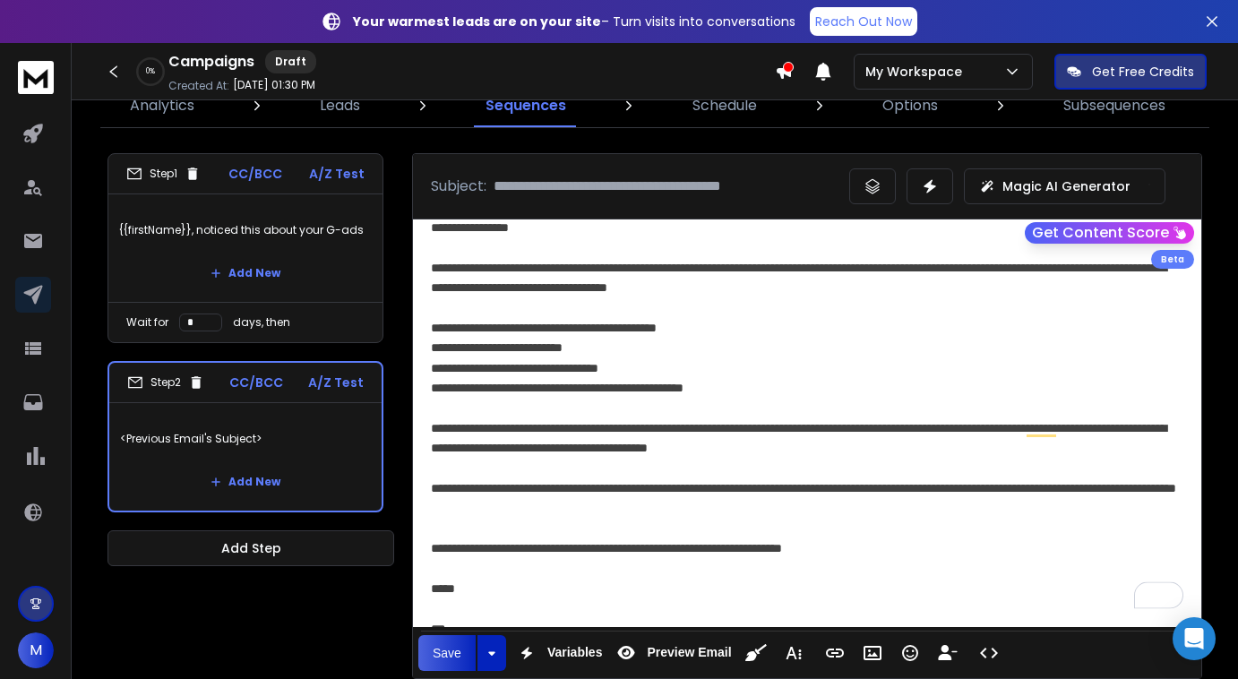
scroll to position [0, 0]
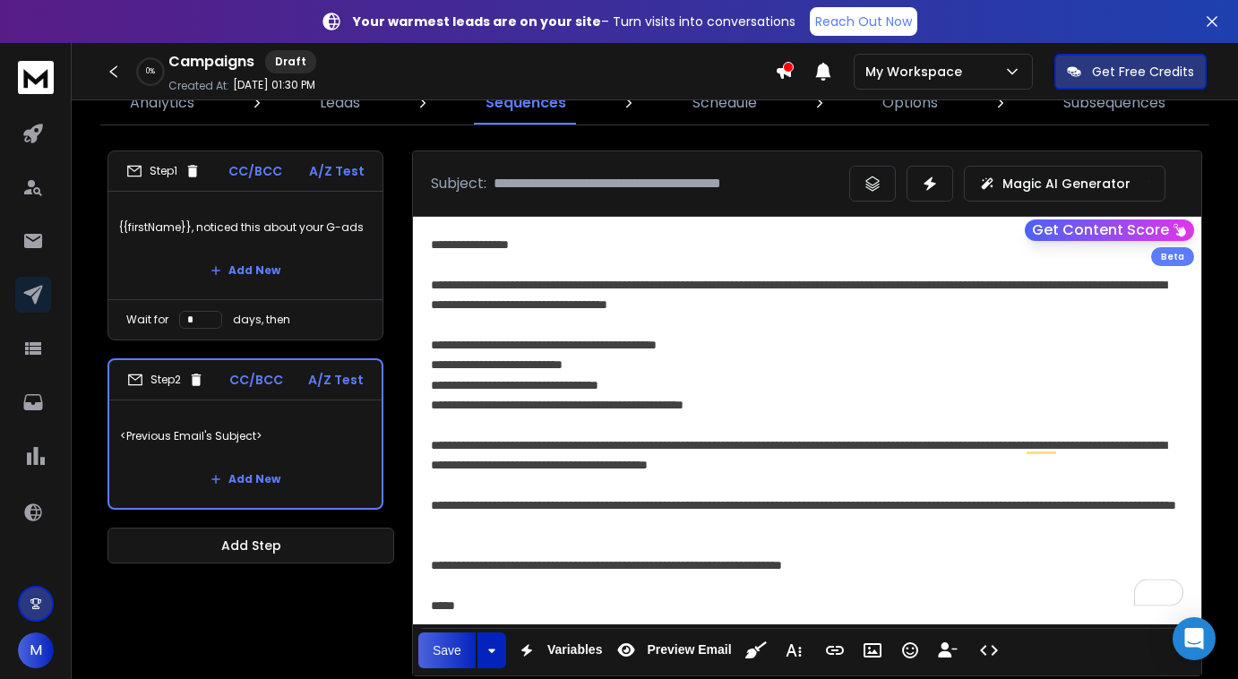
click at [895, 271] on div "To enrich screen reader interactions, please activate Accessibility in Grammarl…" at bounding box center [807, 264] width 752 height 20
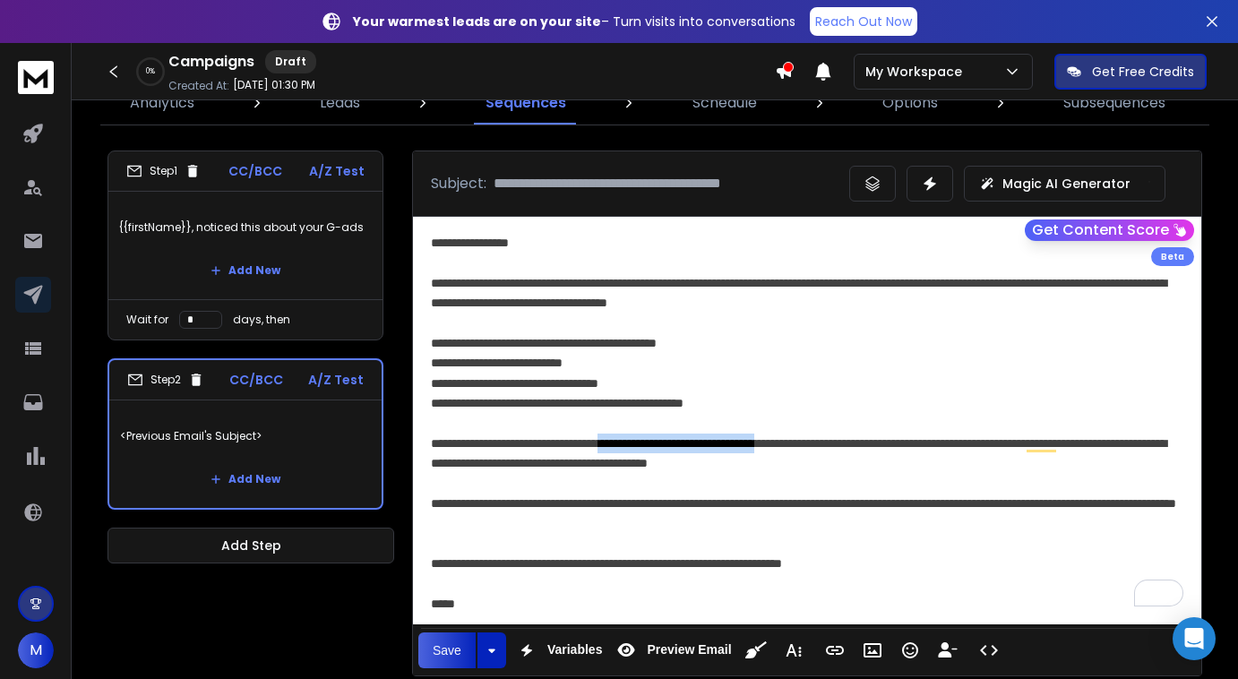
drag, startPoint x: 637, startPoint y: 451, endPoint x: 820, endPoint y: 452, distance: 183.6
click at [820, 452] on div "**********" at bounding box center [807, 454] width 752 height 40
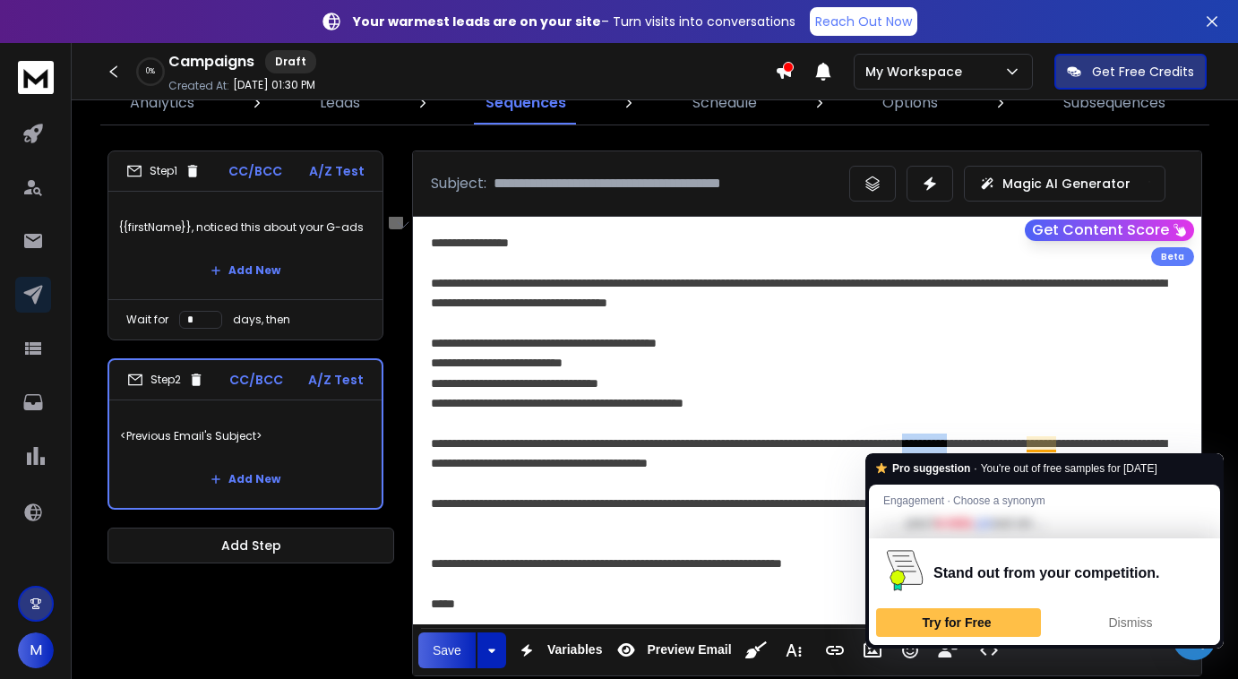
drag, startPoint x: 1025, startPoint y: 439, endPoint x: 1053, endPoint y: 441, distance: 28.7
click at [1053, 441] on div "**********" at bounding box center [807, 454] width 752 height 40
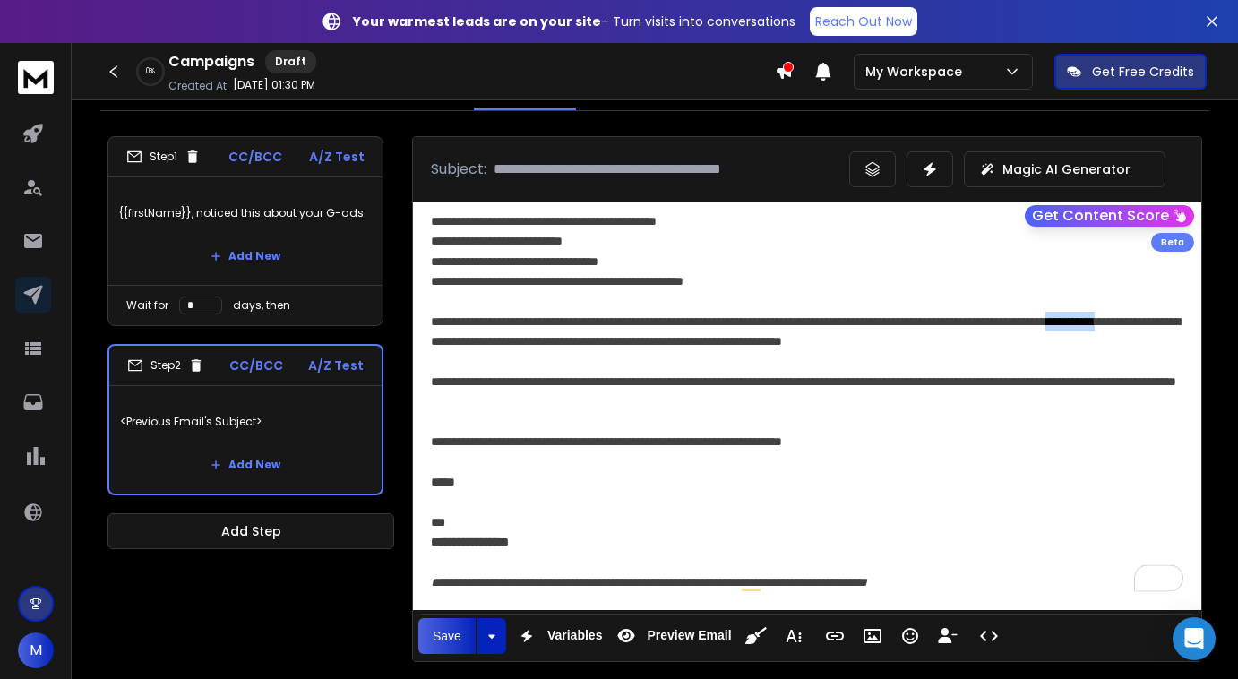
drag, startPoint x: 482, startPoint y: 339, endPoint x: 427, endPoint y: 343, distance: 54.8
click at [426, 343] on div "**********" at bounding box center [807, 406] width 788 height 408
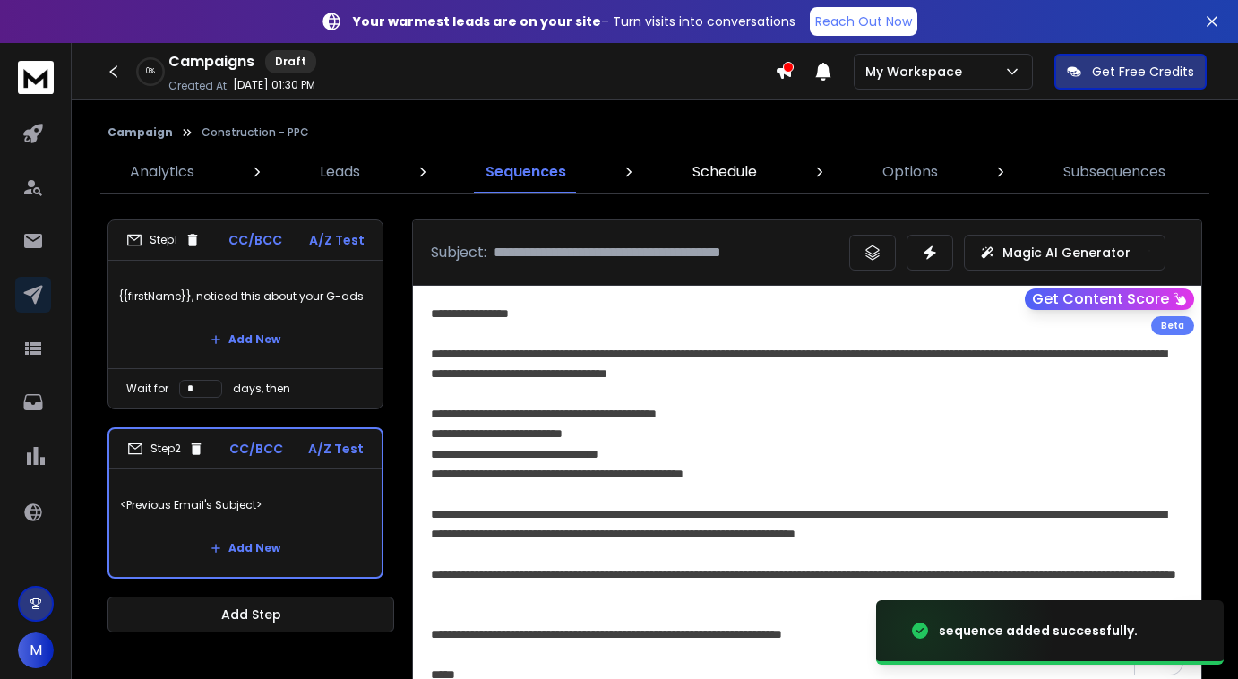
click at [711, 167] on p "Schedule" at bounding box center [724, 171] width 64 height 21
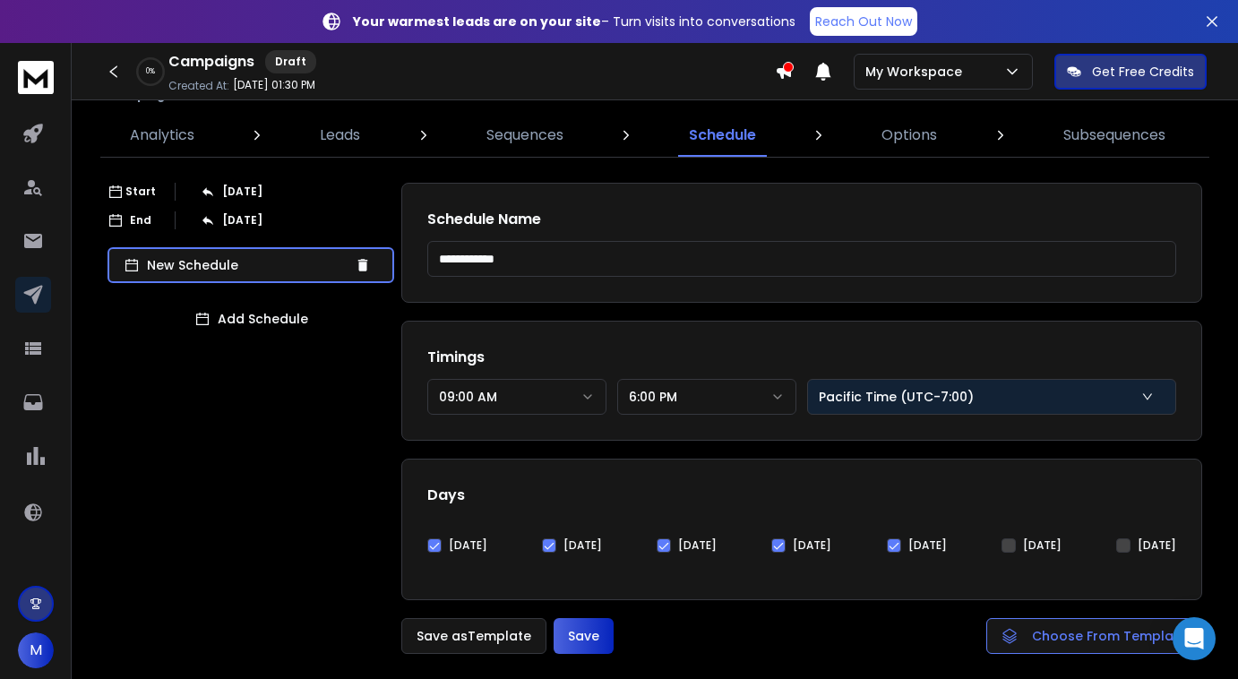
click at [952, 396] on p "Pacific Time (UTC-7:00)" at bounding box center [900, 397] width 162 height 18
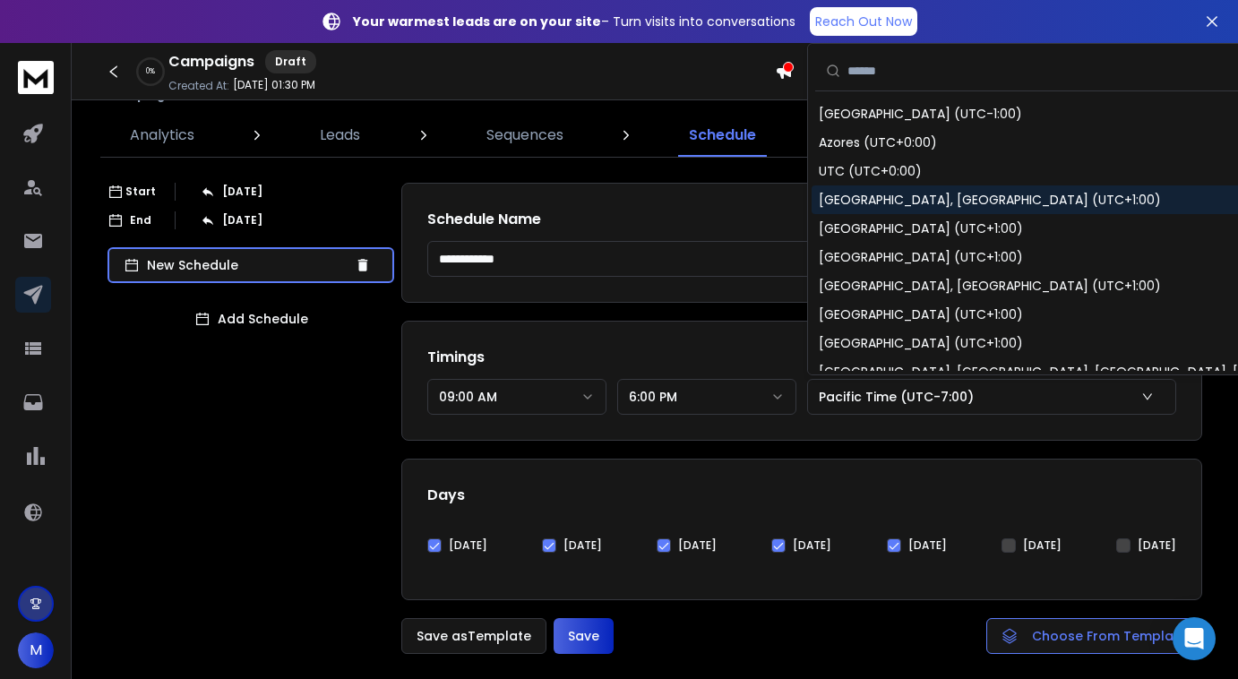
click at [915, 205] on div "[GEOGRAPHIC_DATA], [GEOGRAPHIC_DATA] (UTC+1:00)" at bounding box center [990, 200] width 342 height 18
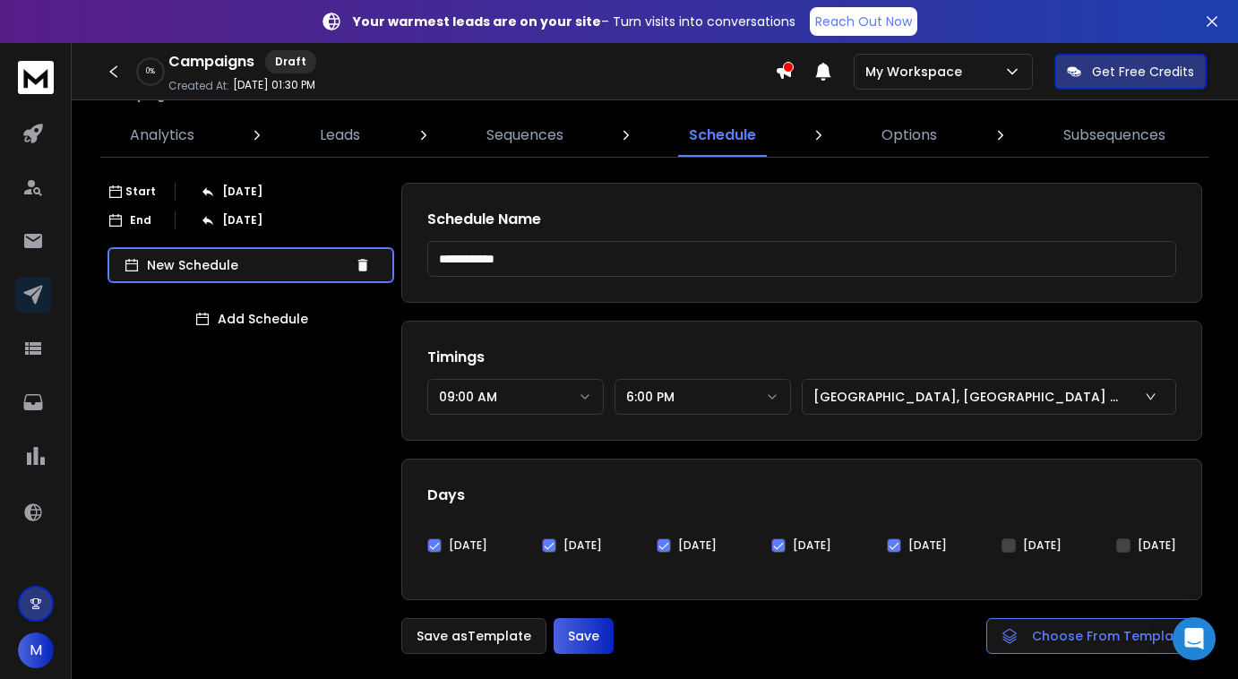
click at [587, 629] on button "Save" at bounding box center [584, 636] width 60 height 36
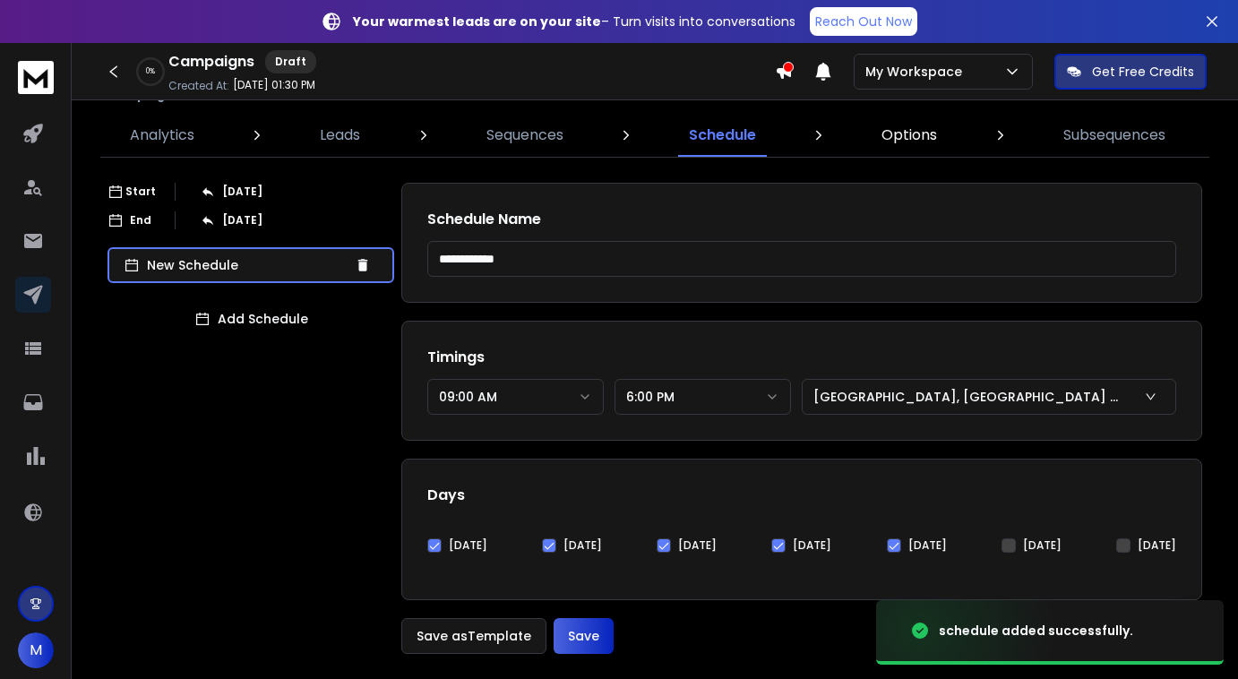
click at [905, 131] on p "Options" at bounding box center [909, 135] width 56 height 21
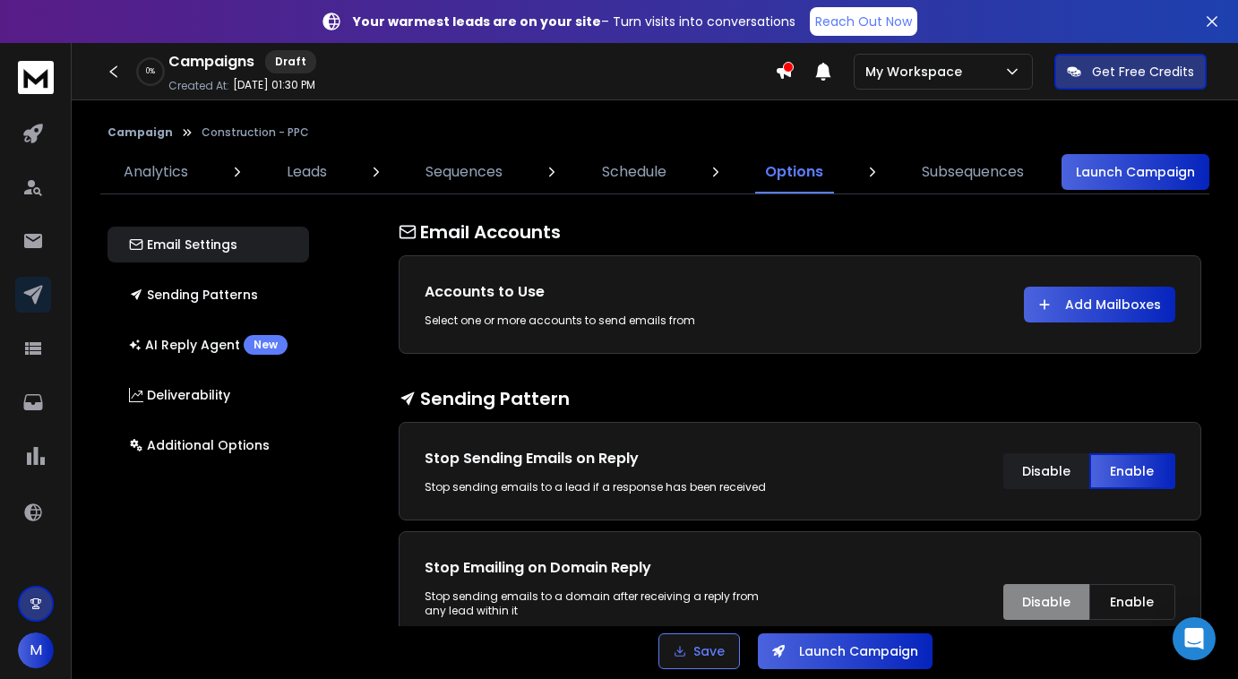
click at [1127, 296] on button "Add Mailboxes" at bounding box center [1099, 305] width 151 height 36
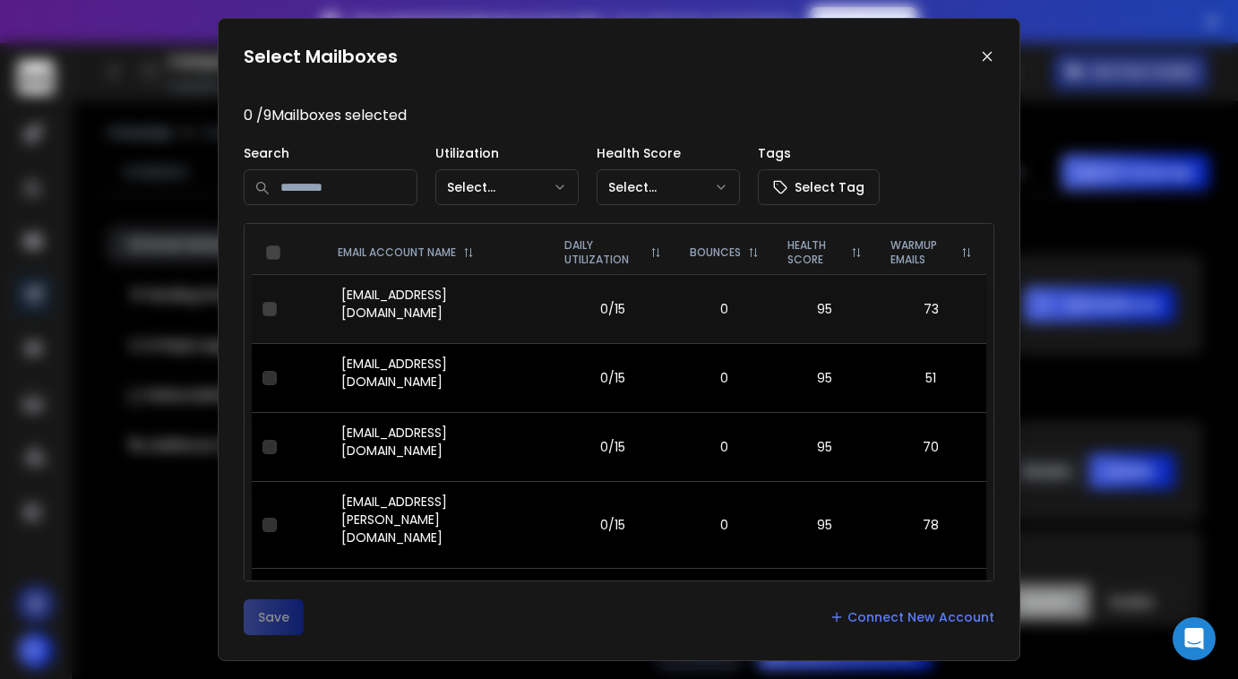
click at [270, 306] on button "button" at bounding box center [269, 309] width 14 height 14
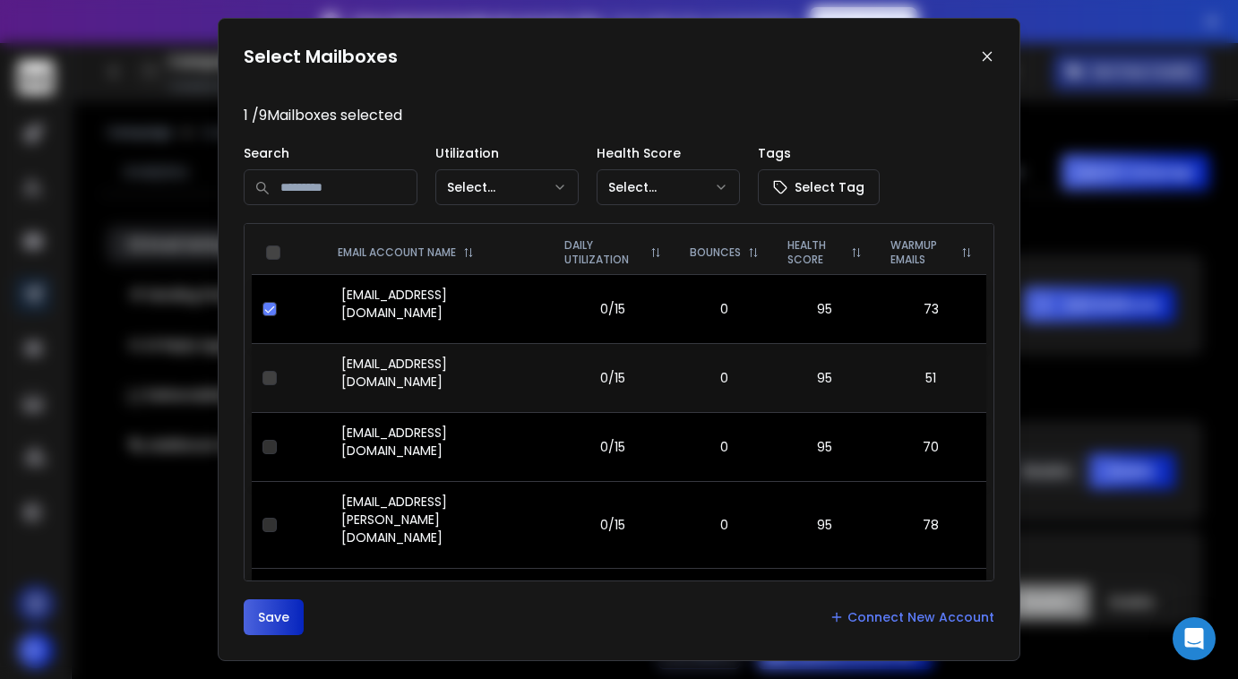
click at [268, 371] on button "button" at bounding box center [269, 378] width 14 height 14
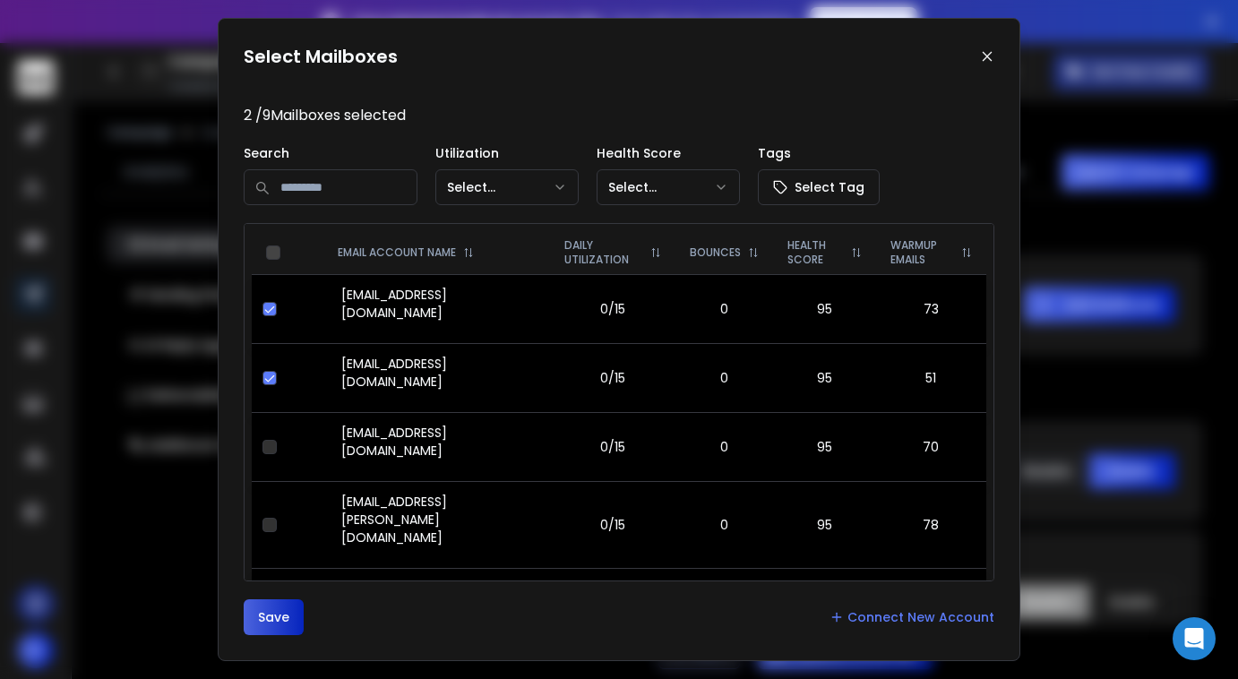
click at [272, 609] on button "Save" at bounding box center [274, 617] width 60 height 36
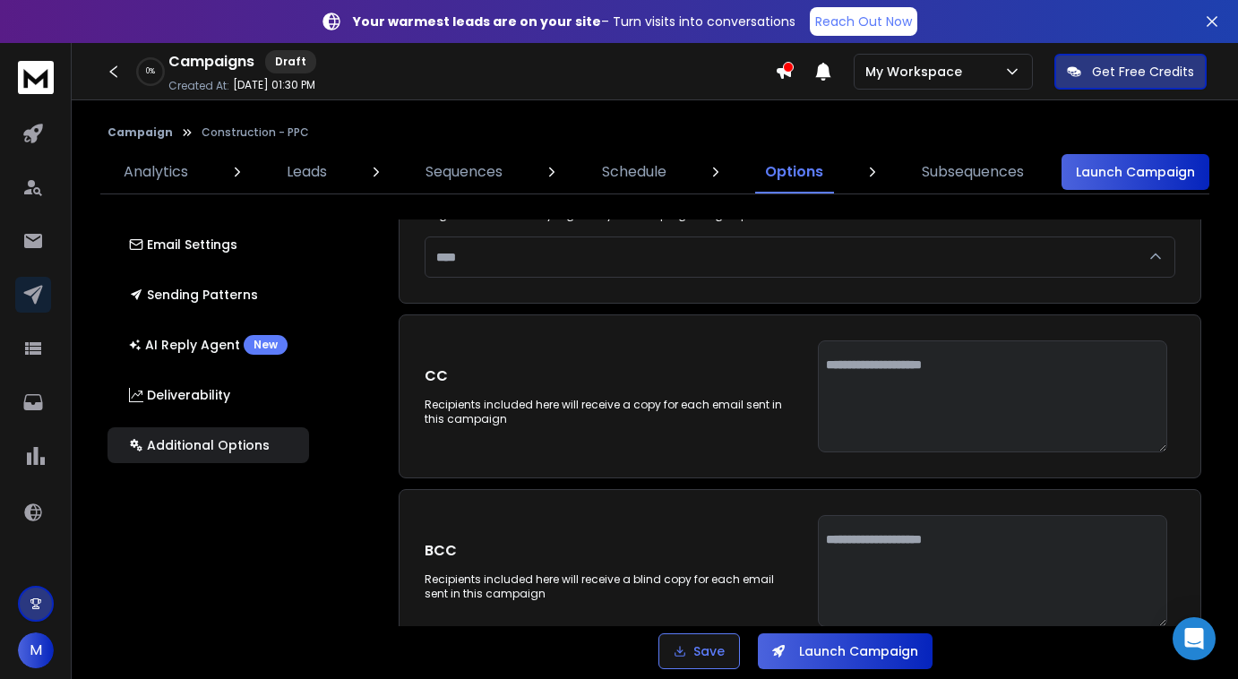
scroll to position [3373, 0]
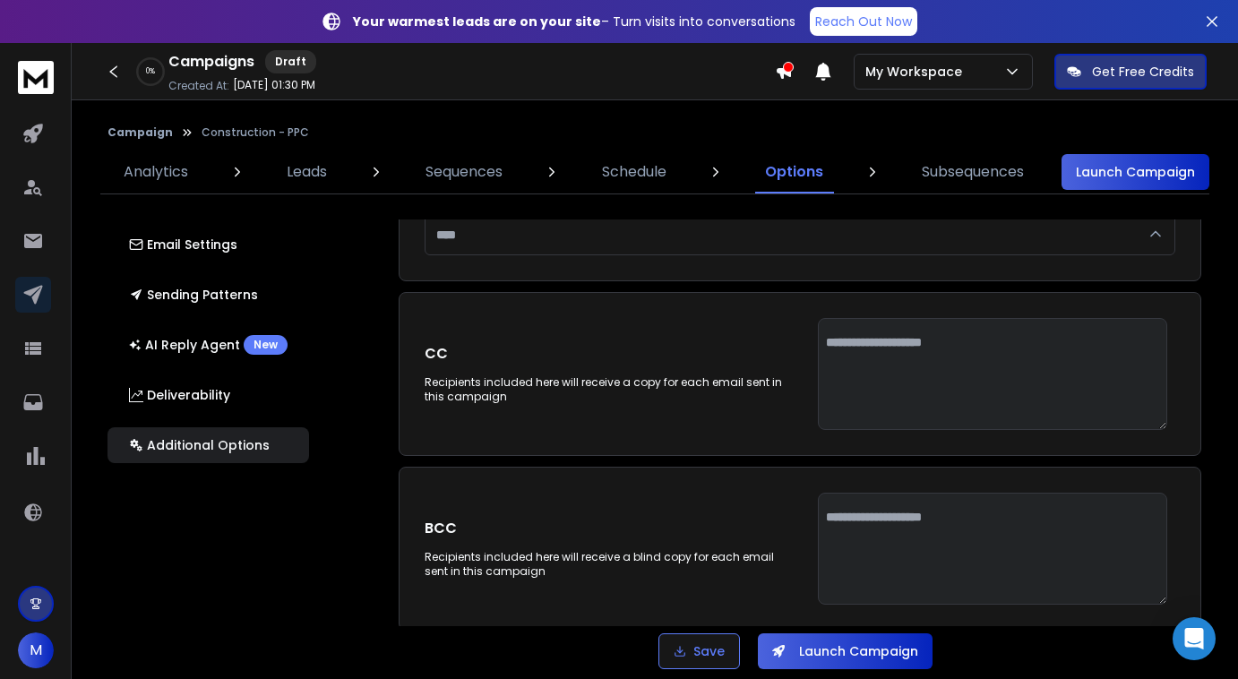
click at [923, 355] on div at bounding box center [992, 374] width 349 height 112
click at [858, 493] on div at bounding box center [992, 549] width 349 height 112
type input "*"
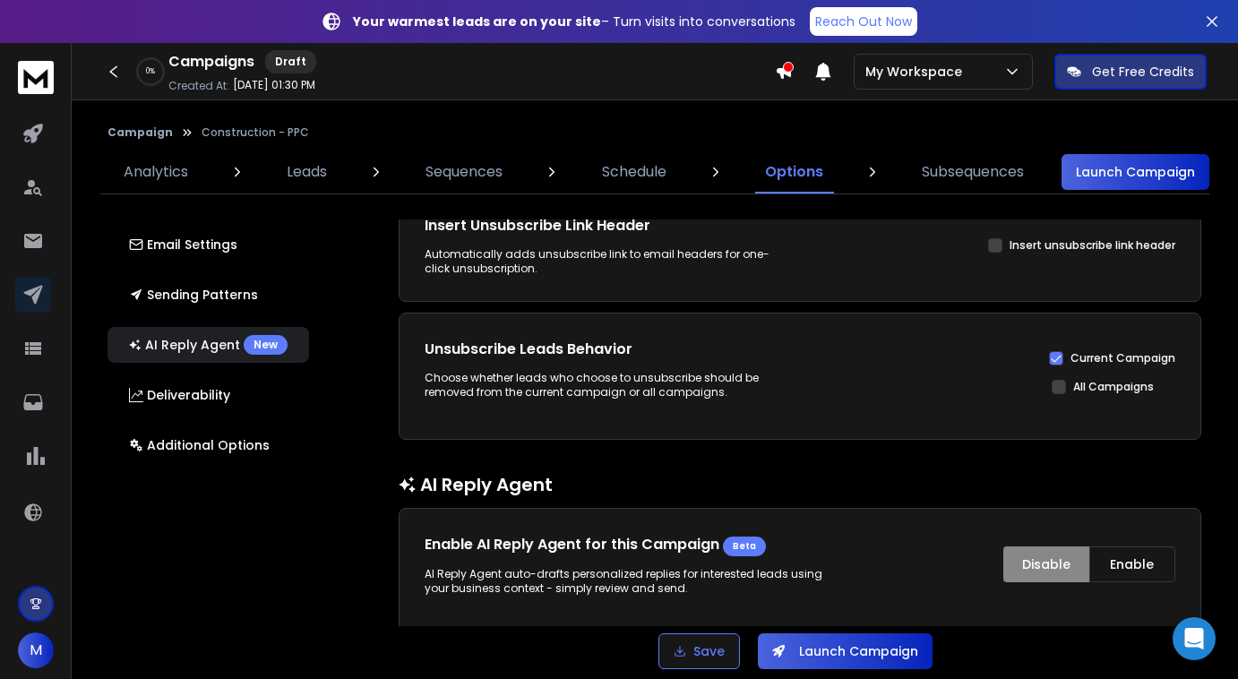
scroll to position [1325, 0]
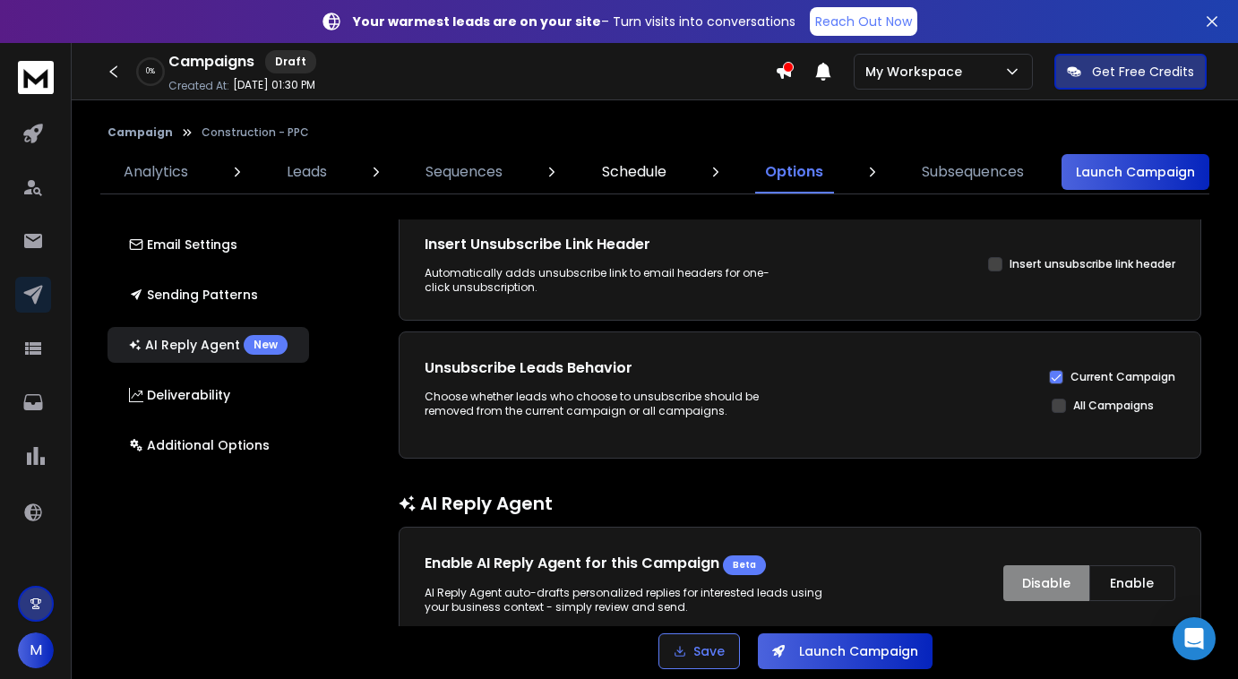
click at [640, 173] on p "Schedule" at bounding box center [634, 171] width 64 height 21
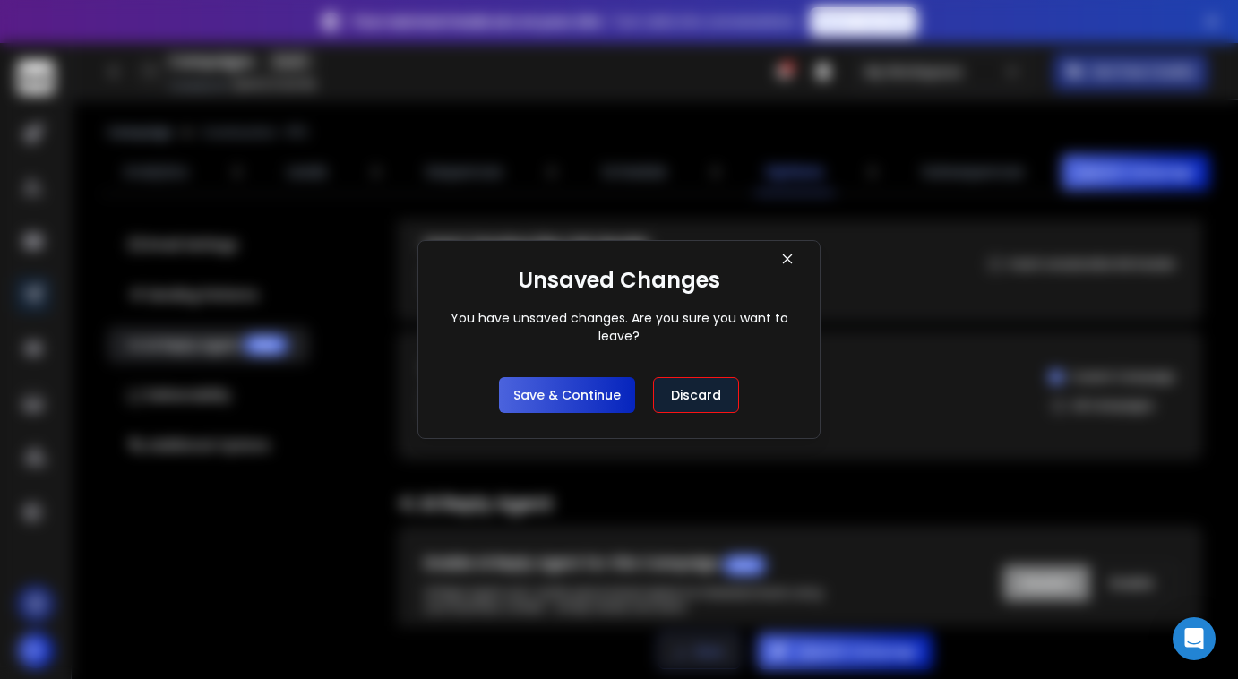
click at [698, 375] on div "Unsaved Changes You have unsaved changes. Are you sure you want to leave? Save …" at bounding box center [618, 339] width 351 height 147
drag, startPoint x: 791, startPoint y: 254, endPoint x: 727, endPoint y: 236, distance: 66.1
click at [791, 254] on icon at bounding box center [788, 259] width 10 height 10
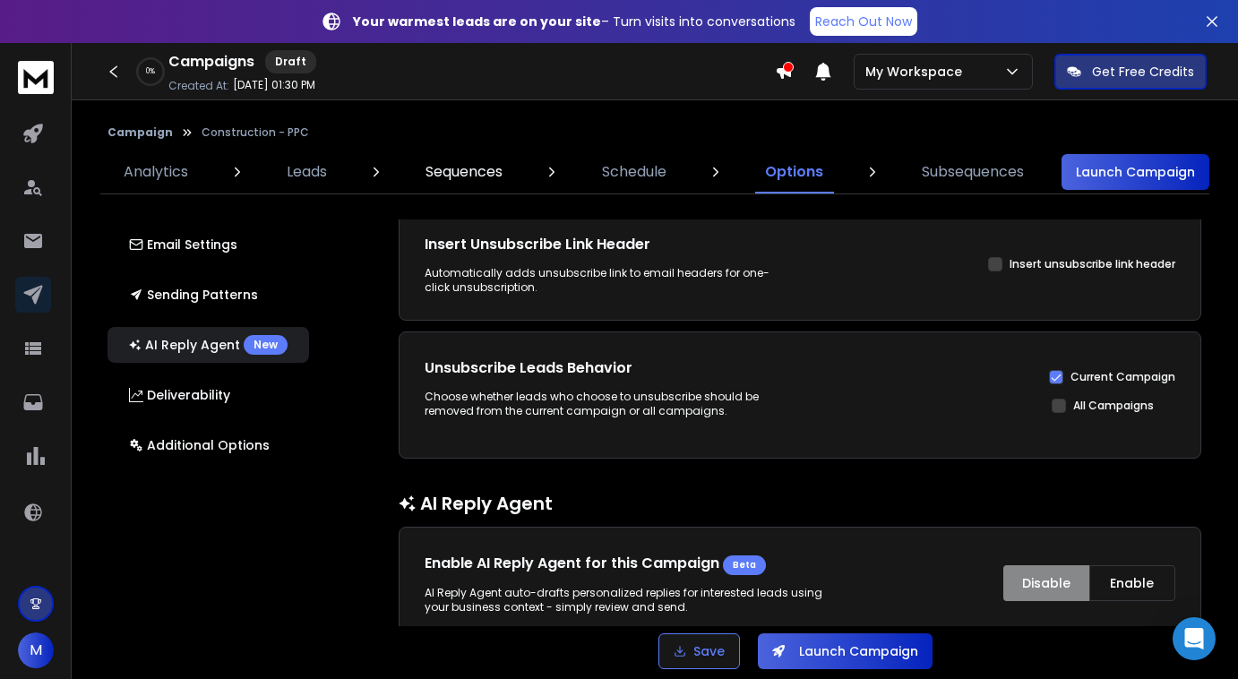
click at [489, 165] on p "Sequences" at bounding box center [463, 171] width 77 height 21
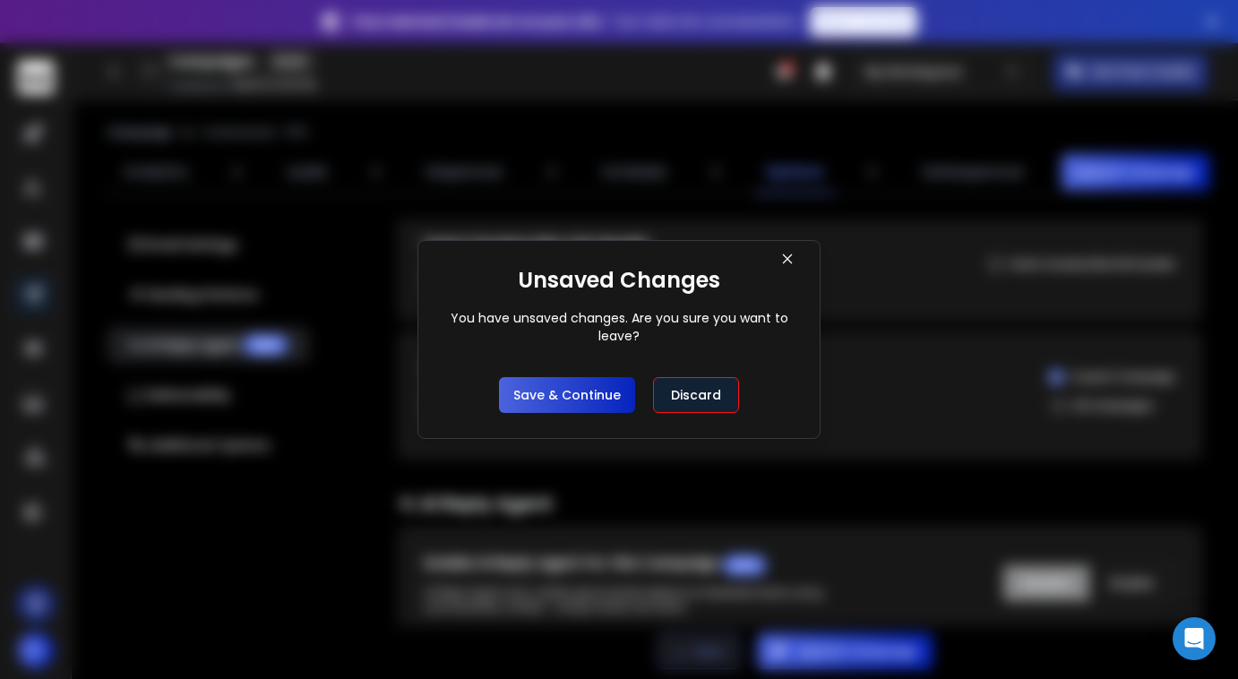
click at [679, 390] on button "Discard" at bounding box center [696, 395] width 86 height 36
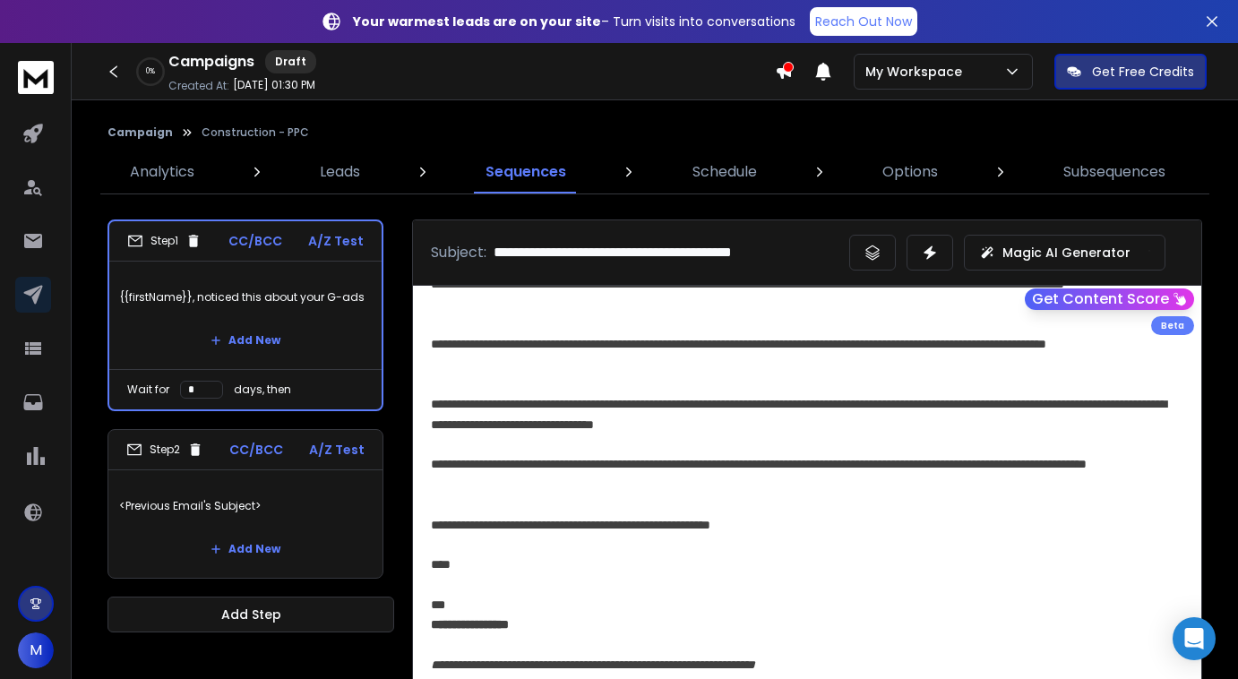
scroll to position [91, 0]
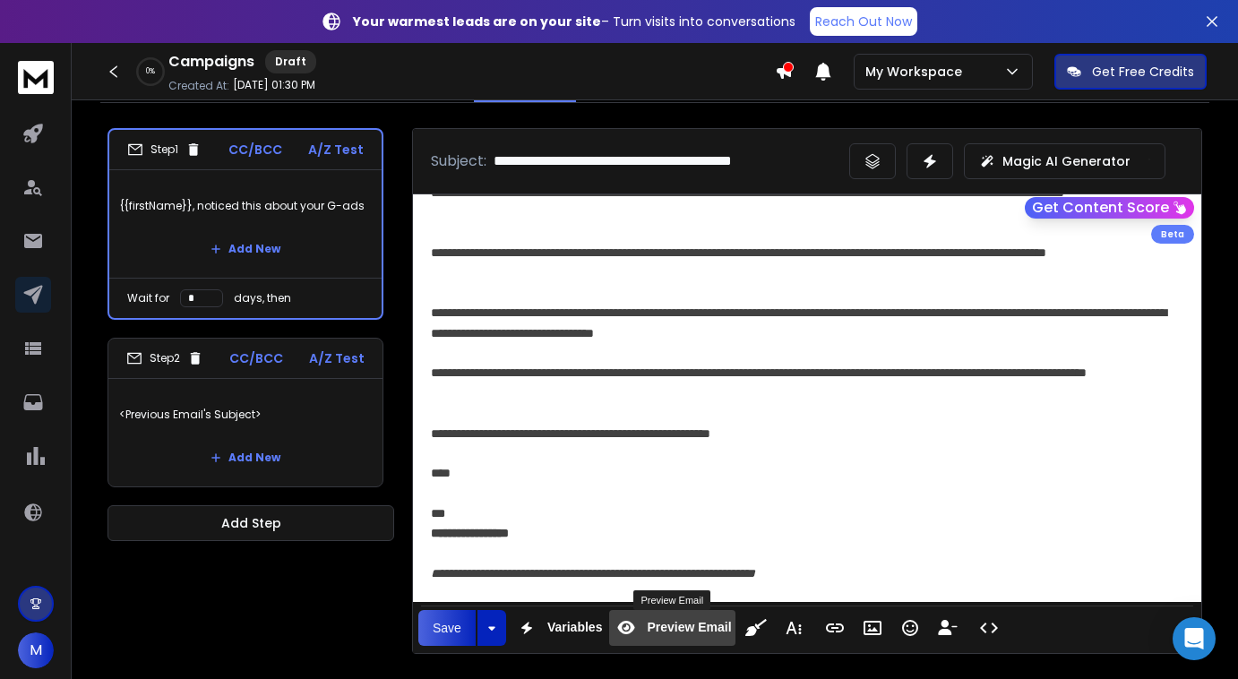
click at [690, 616] on div "Preview Email" at bounding box center [671, 628] width 125 height 30
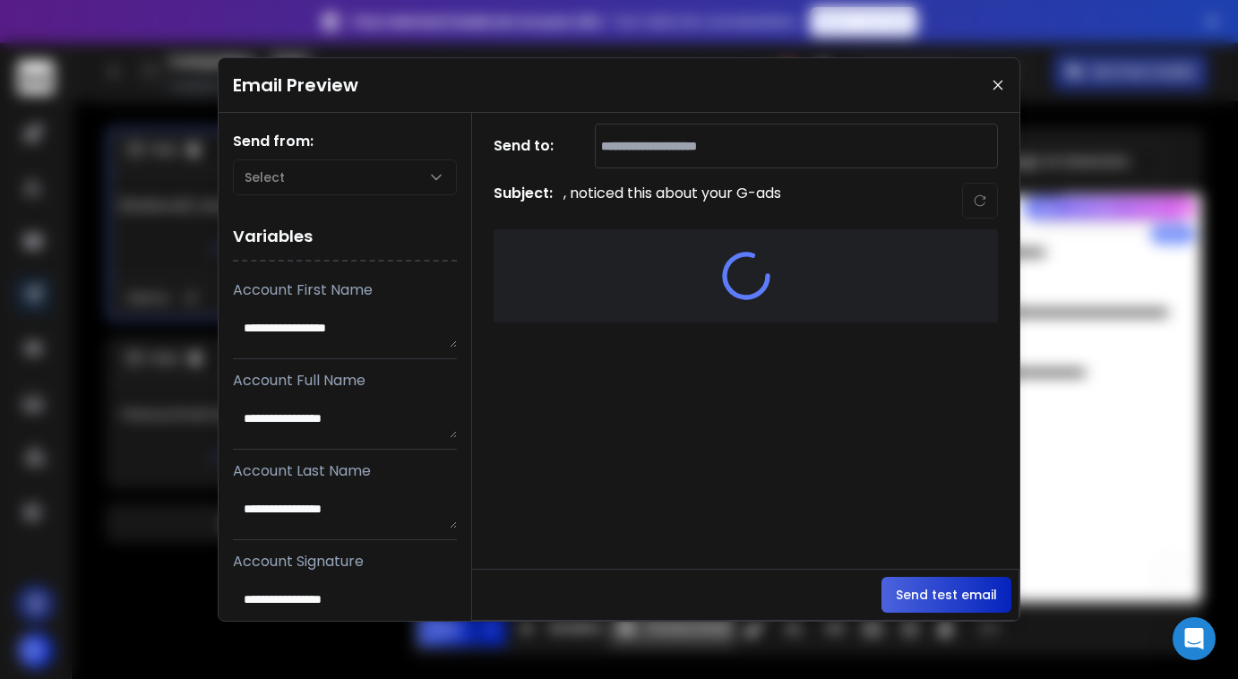
scroll to position [70, 0]
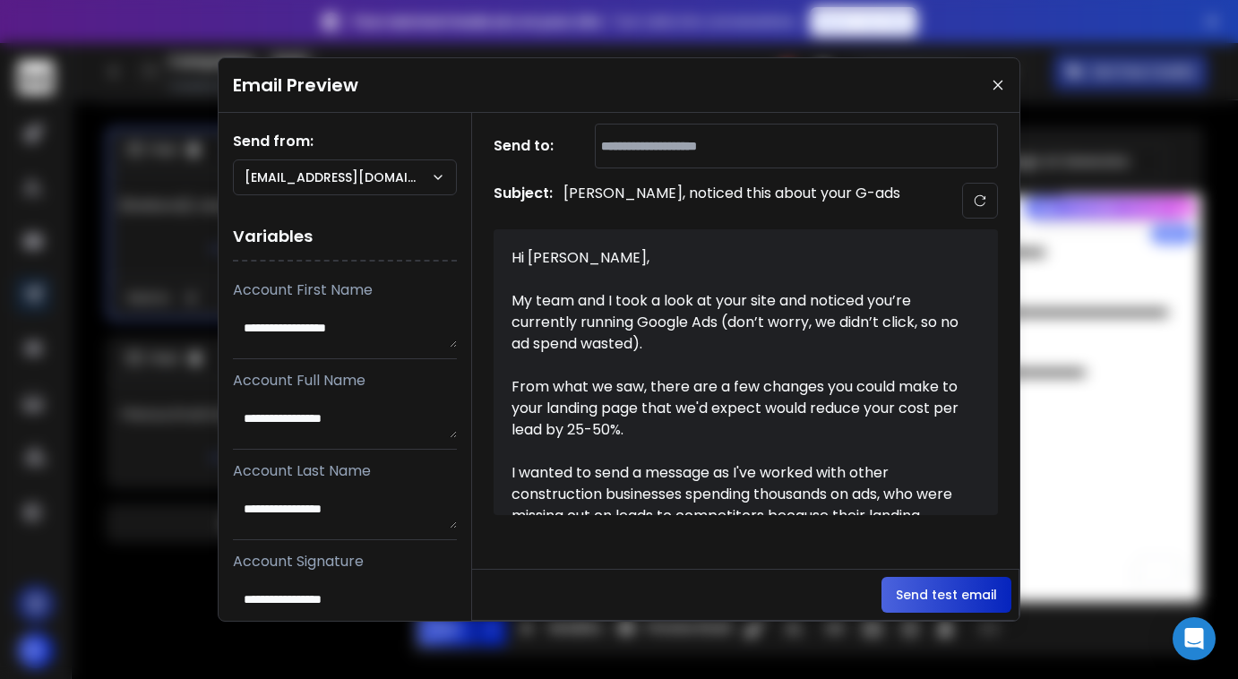
click at [668, 140] on input at bounding box center [796, 146] width 391 height 32
type input "**********"
drag, startPoint x: 972, startPoint y: 586, endPoint x: 964, endPoint y: 559, distance: 28.1
click at [971, 586] on button "Send test email" at bounding box center [946, 595] width 130 height 36
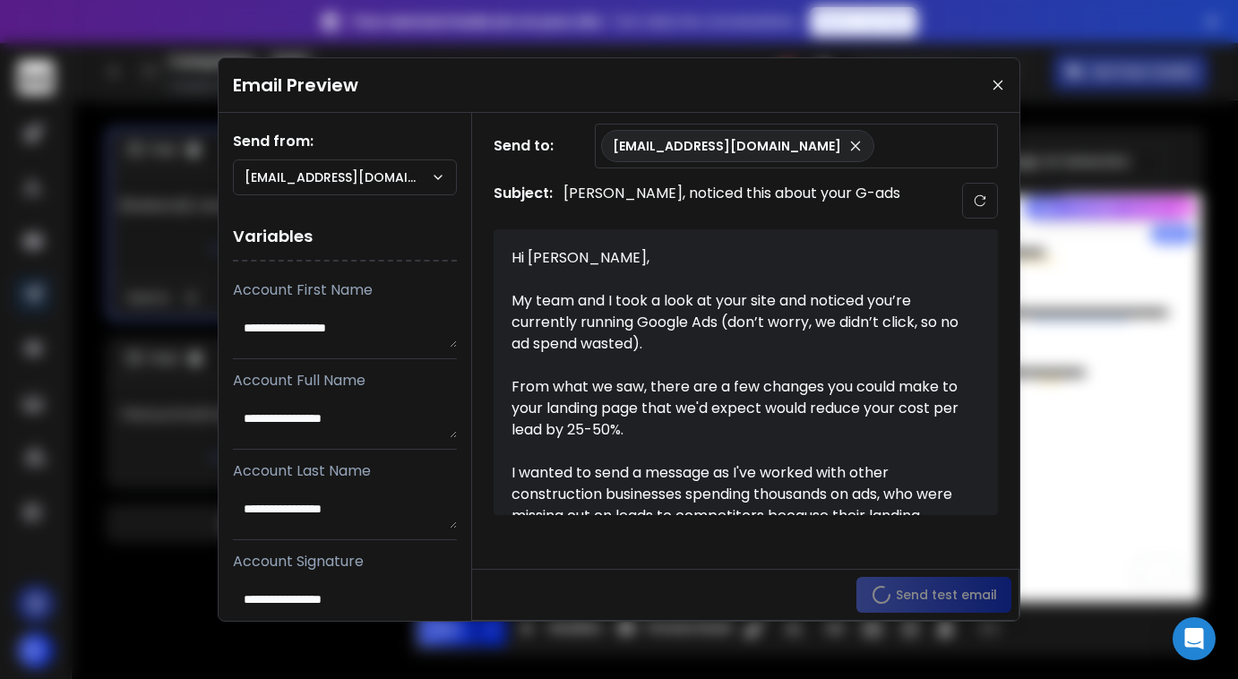
type input "**********"
drag, startPoint x: 734, startPoint y: 189, endPoint x: 803, endPoint y: 193, distance: 69.1
click at [734, 189] on p "[PERSON_NAME], noticed this about your G-ads" at bounding box center [731, 201] width 337 height 36
drag, startPoint x: 796, startPoint y: 193, endPoint x: 786, endPoint y: 193, distance: 10.8
click at [786, 193] on p "[PERSON_NAME], noticed this about your G-ads" at bounding box center [731, 201] width 337 height 36
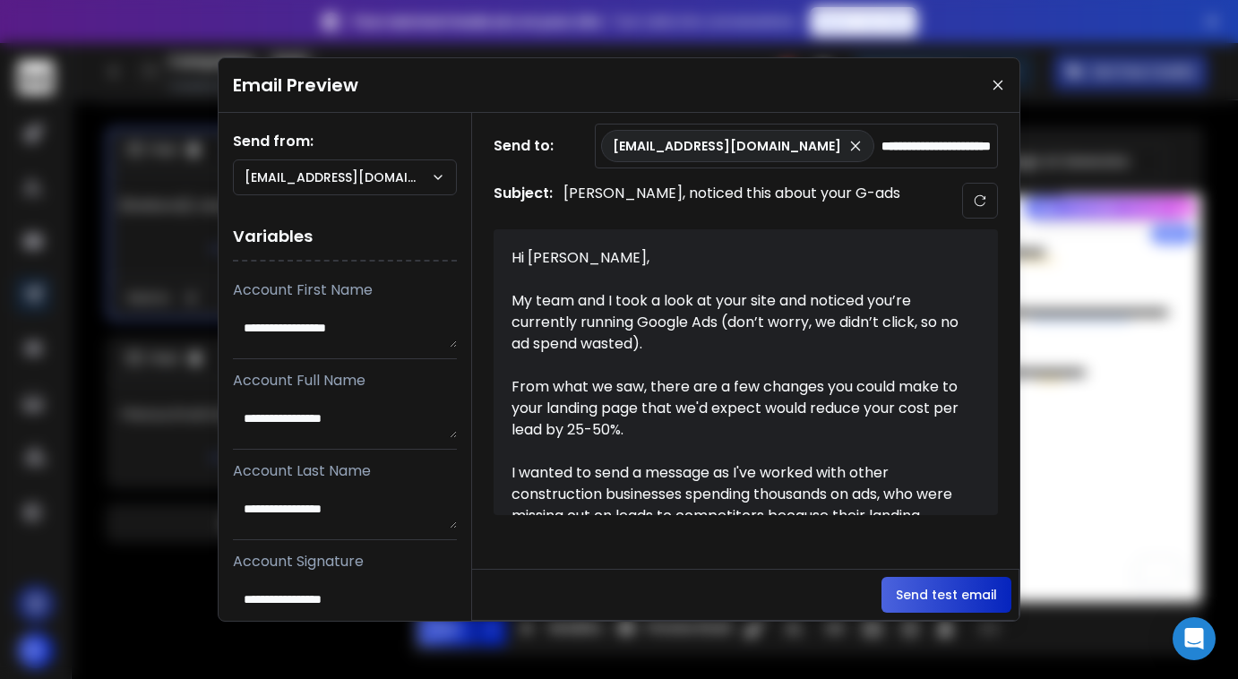
click at [1002, 88] on icon at bounding box center [998, 85] width 14 height 14
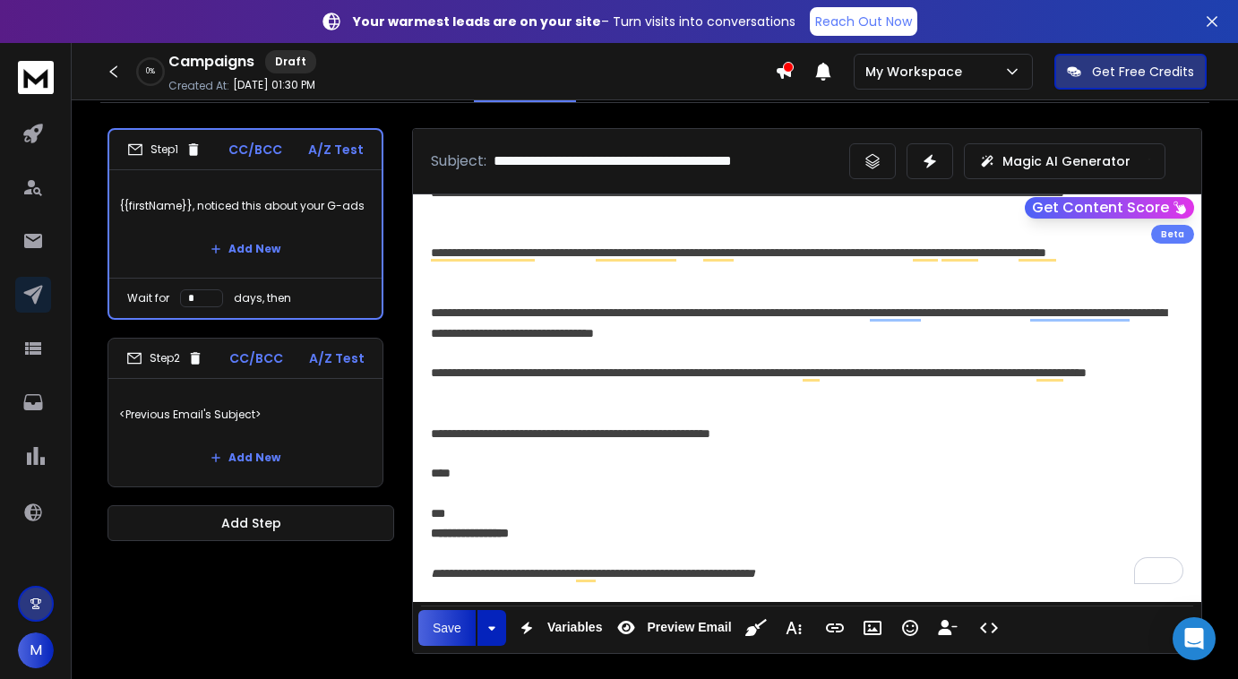
click at [783, 158] on input "**********" at bounding box center [663, 160] width 338 height 21
type input "**********"
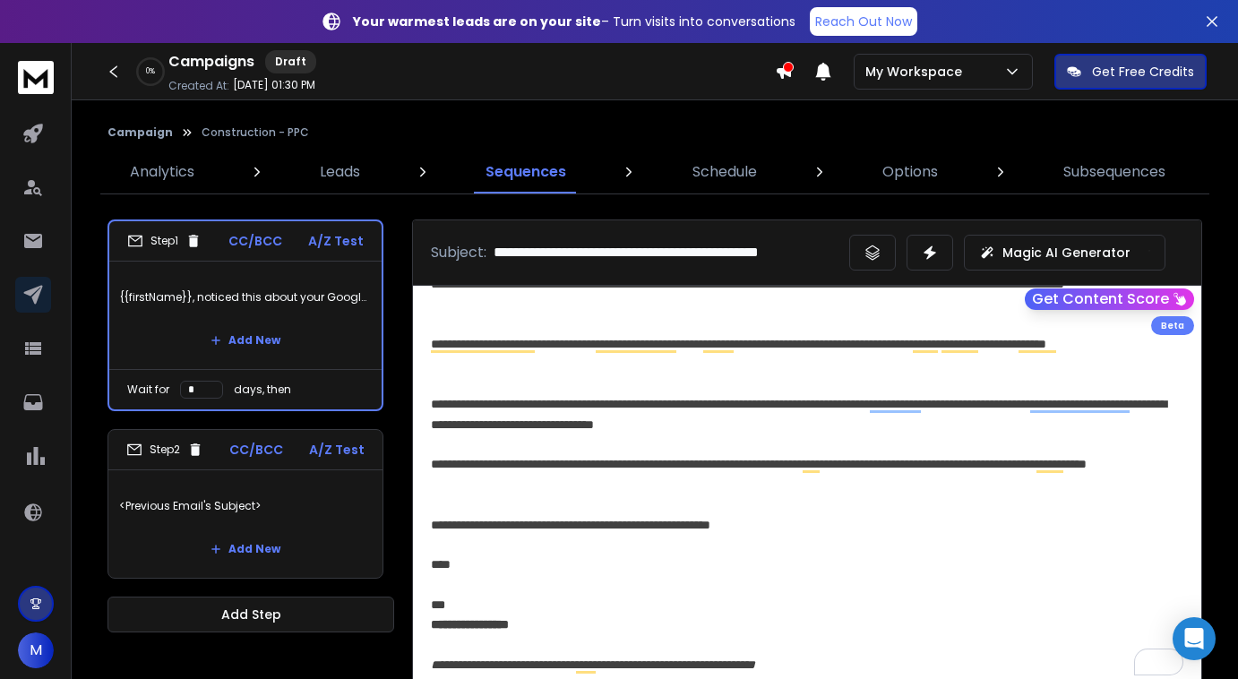
click at [795, 387] on div "To enrich screen reader interactions, please activate Accessibility in Grammarl…" at bounding box center [807, 384] width 752 height 20
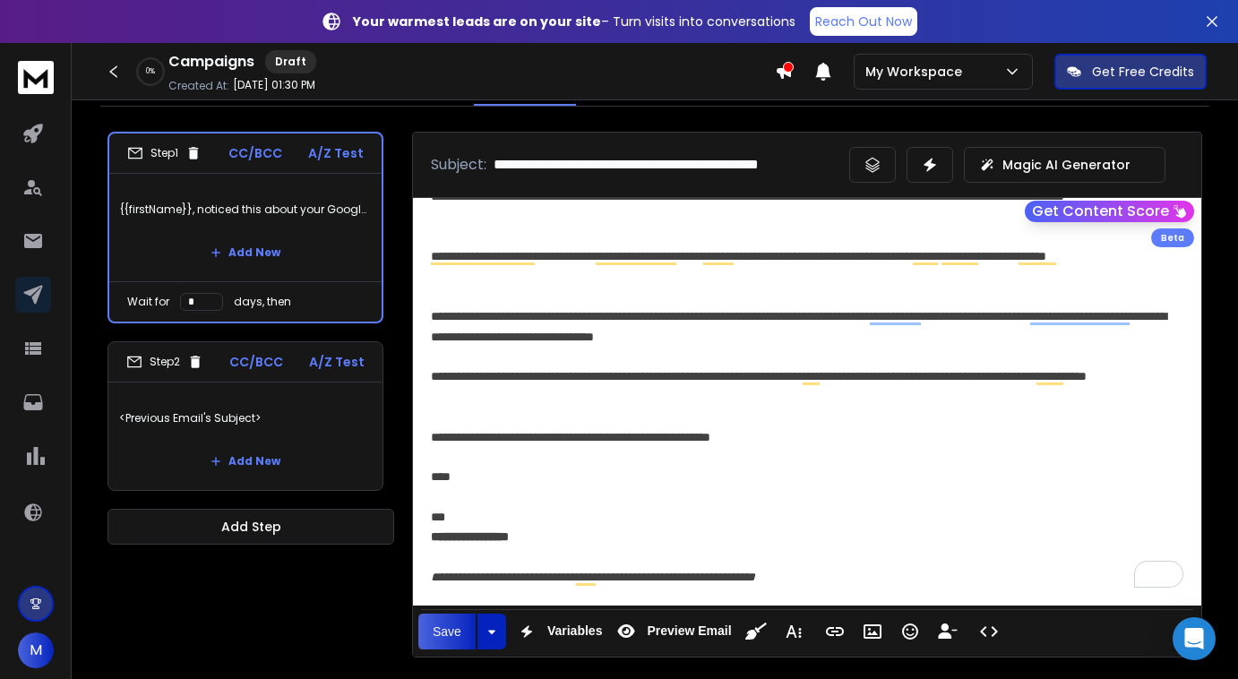
scroll to position [91, 0]
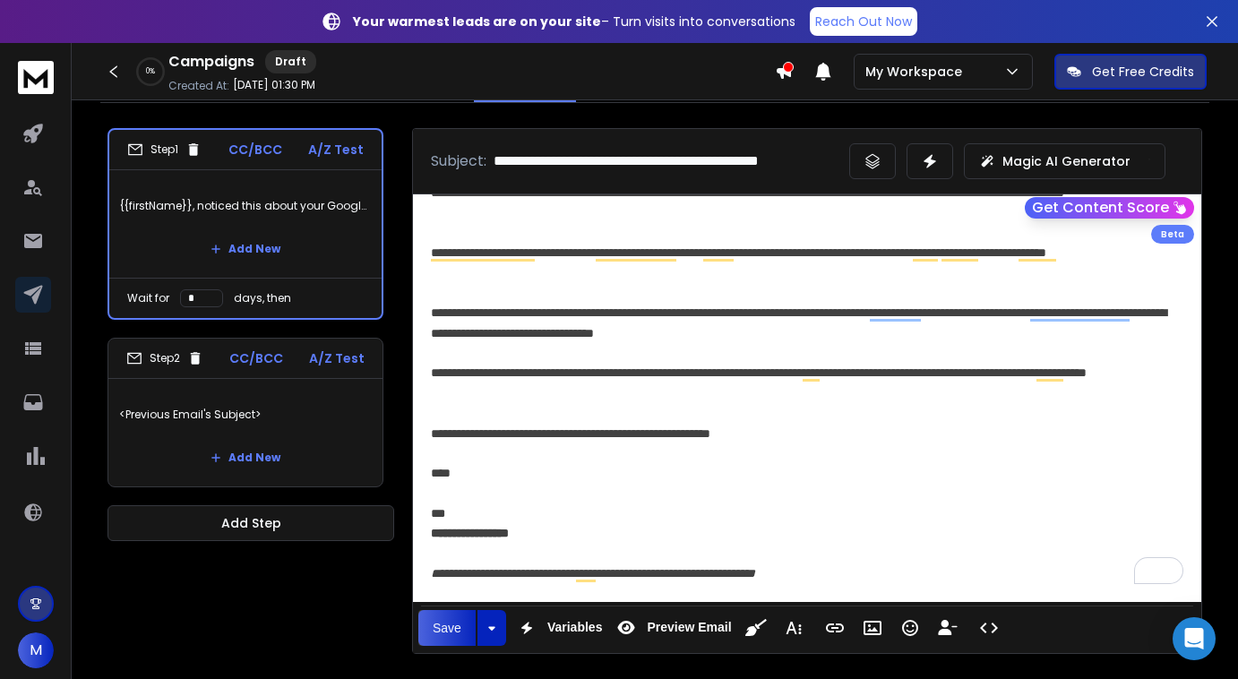
click at [250, 397] on p "<Previous Email's Subject>" at bounding box center [245, 415] width 253 height 50
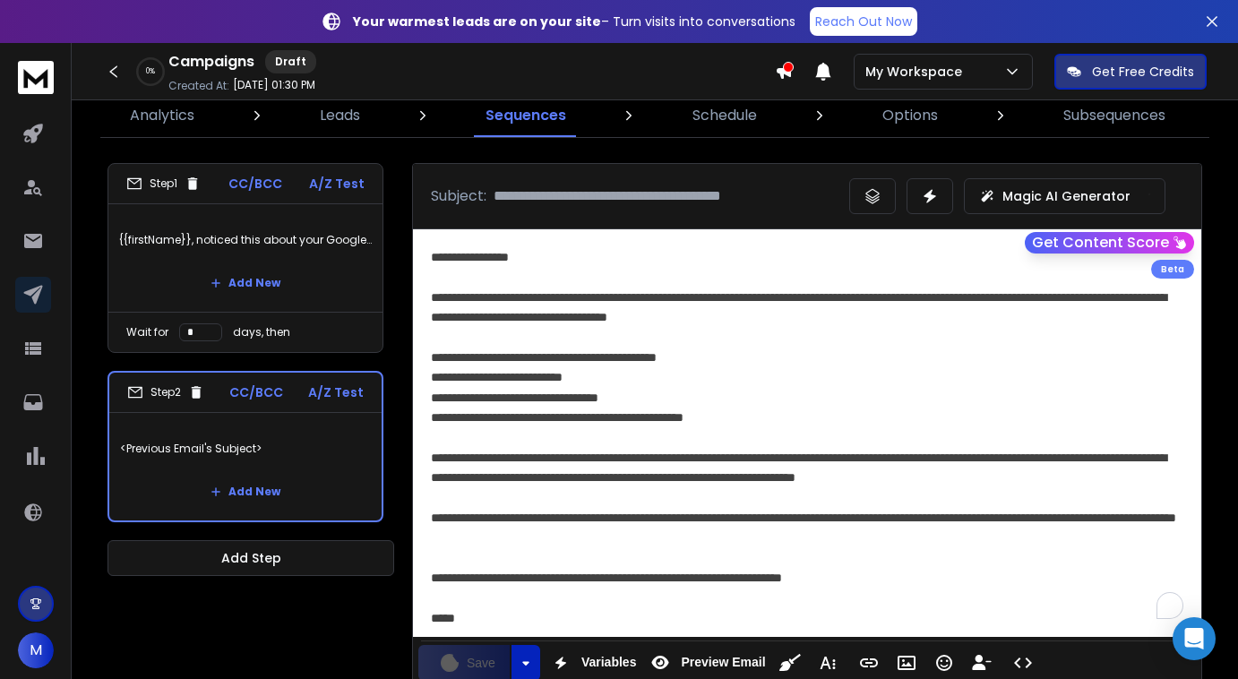
scroll to position [0, 0]
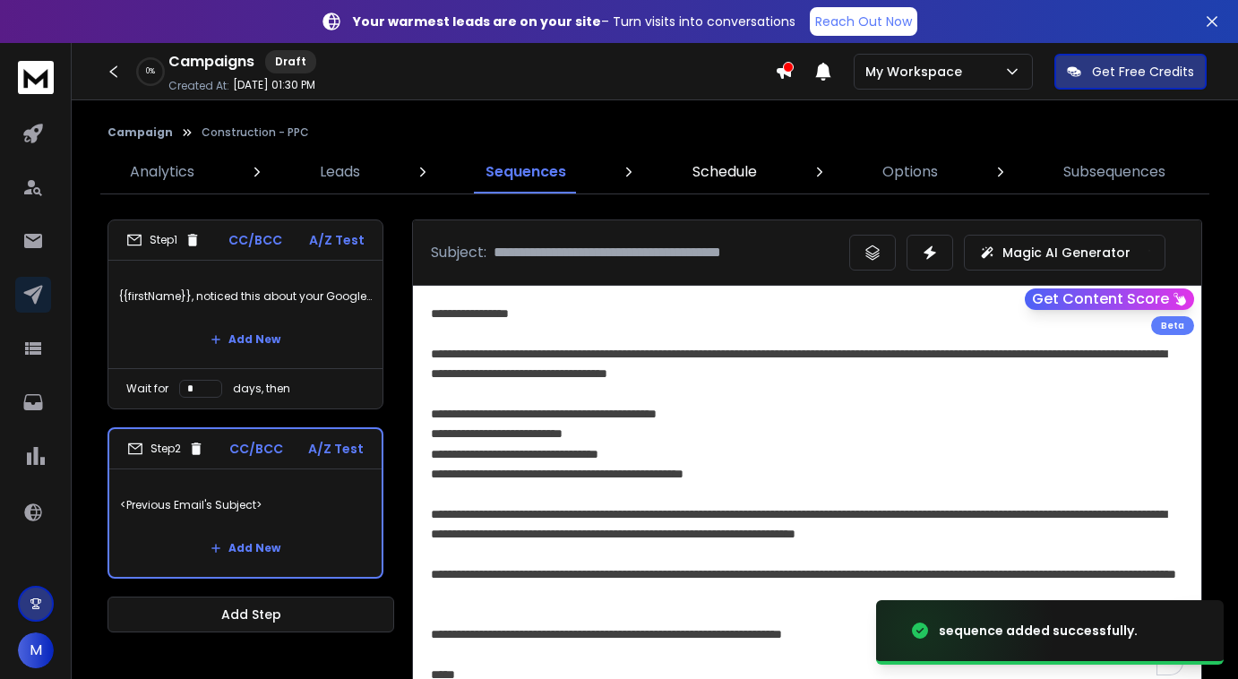
click at [726, 184] on link "Schedule" at bounding box center [725, 171] width 86 height 43
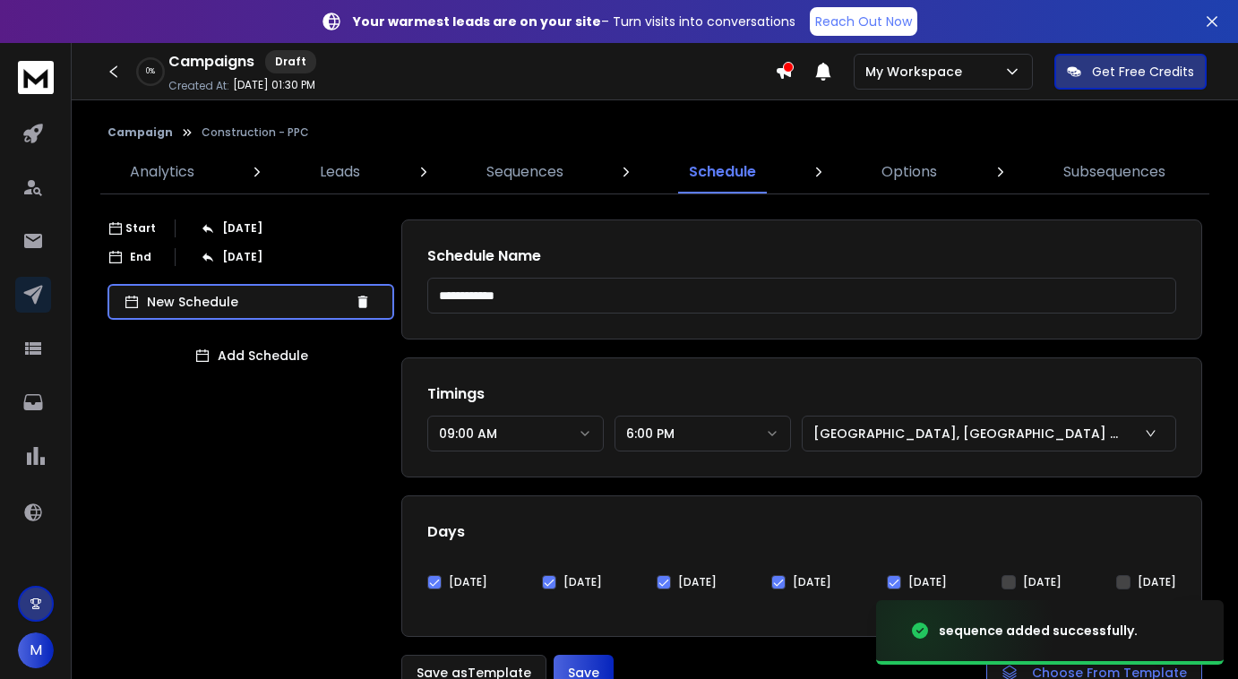
scroll to position [37, 0]
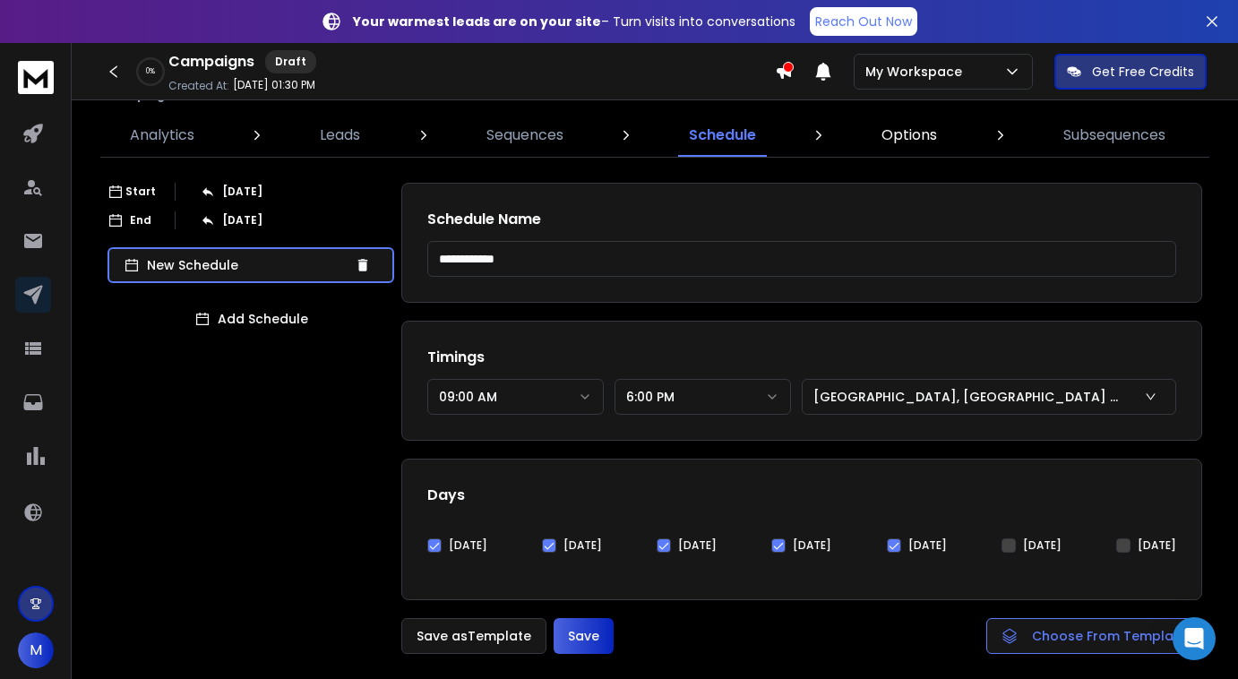
click at [923, 132] on p "Options" at bounding box center [909, 135] width 56 height 21
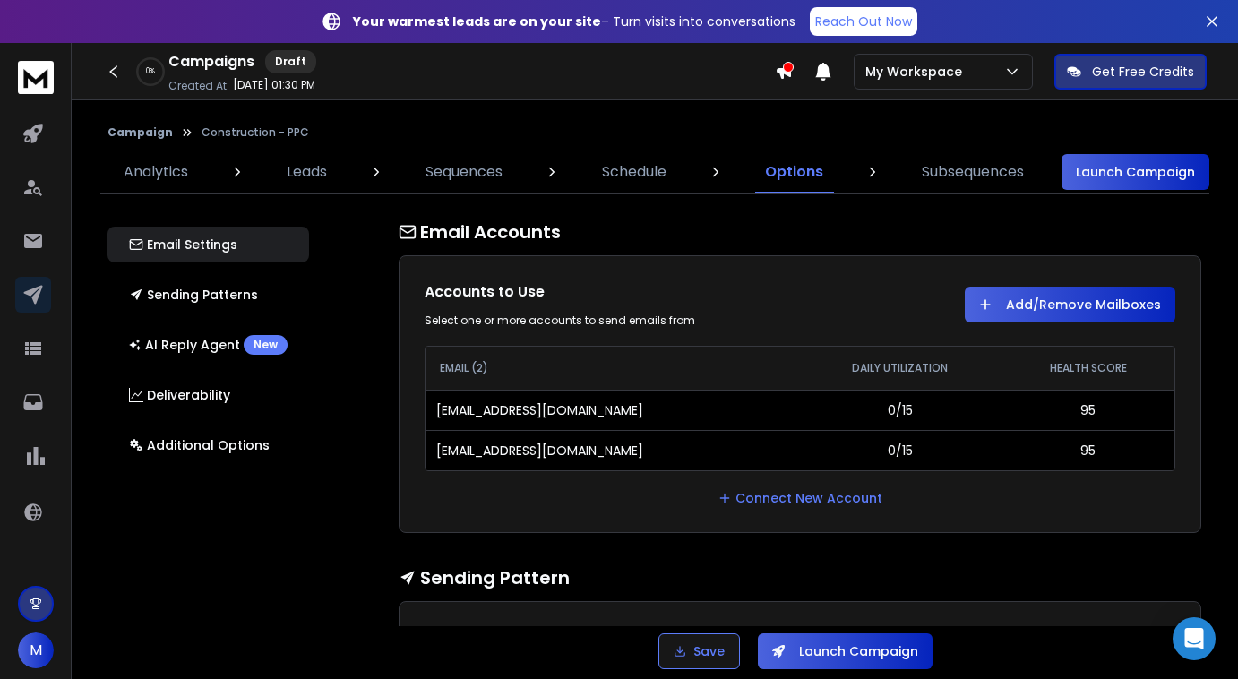
click at [1069, 294] on button "Add/Remove Mailboxes" at bounding box center [1070, 305] width 210 height 36
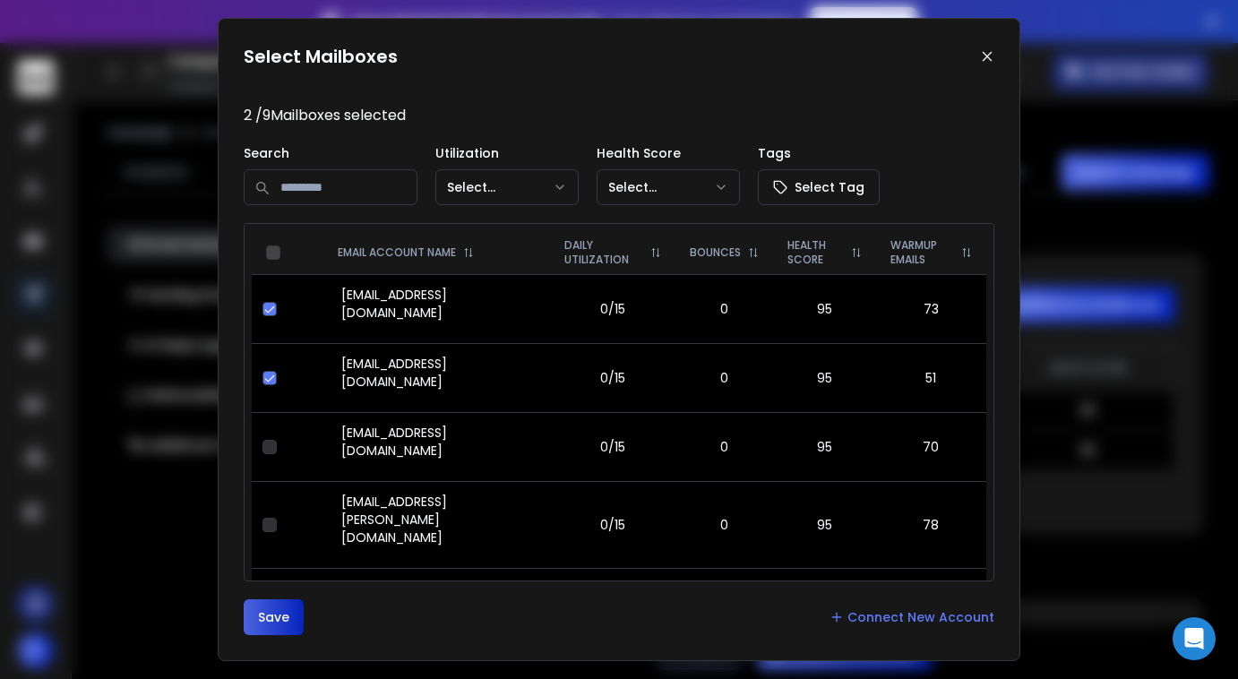
click at [995, 55] on div "Select Mailboxes 2 / 9 Mailboxes selected Search Utilization Select... Health S…" at bounding box center [619, 339] width 803 height 643
click at [990, 56] on icon at bounding box center [987, 56] width 14 height 14
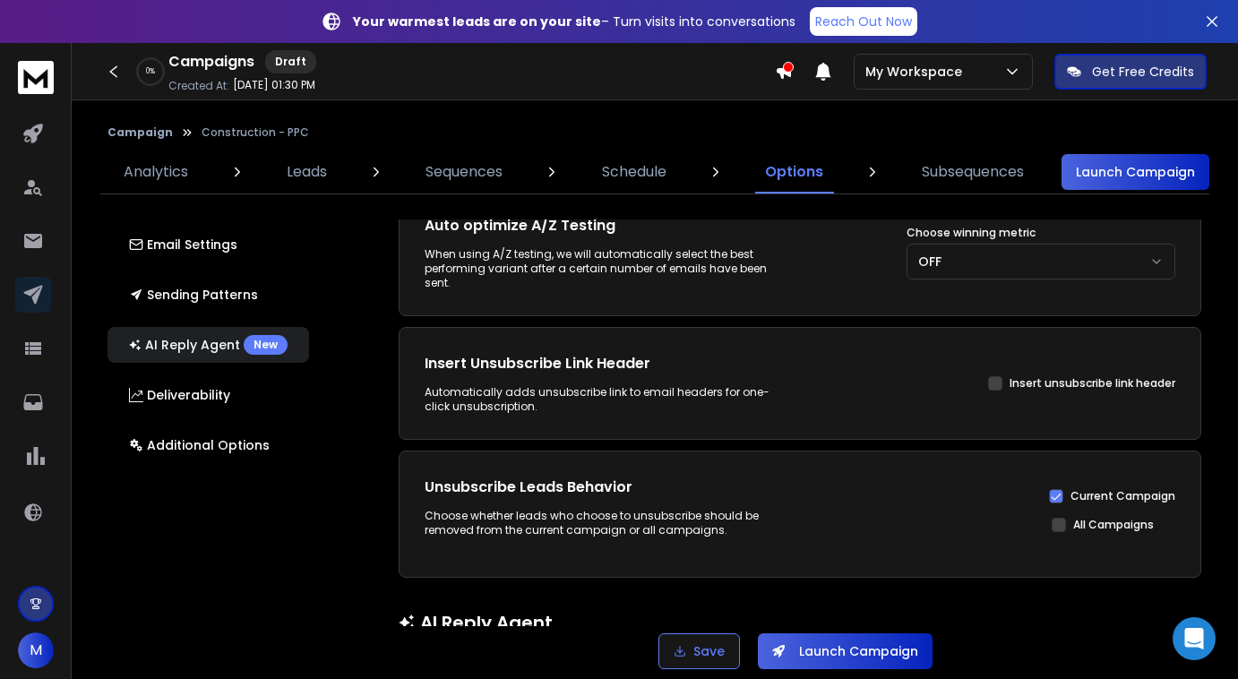
scroll to position [1207, 0]
click at [1059, 518] on button "All Campaigns" at bounding box center [1059, 523] width 14 height 14
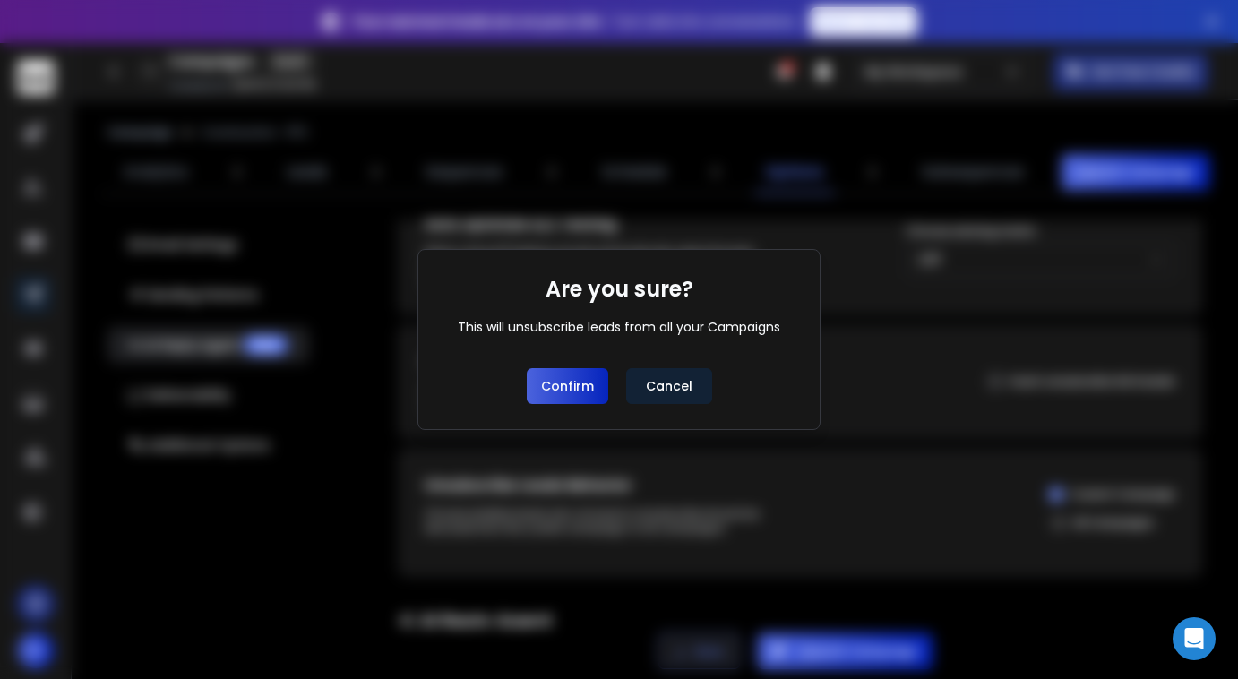
click at [552, 381] on button "Confirm" at bounding box center [568, 386] width 82 height 36
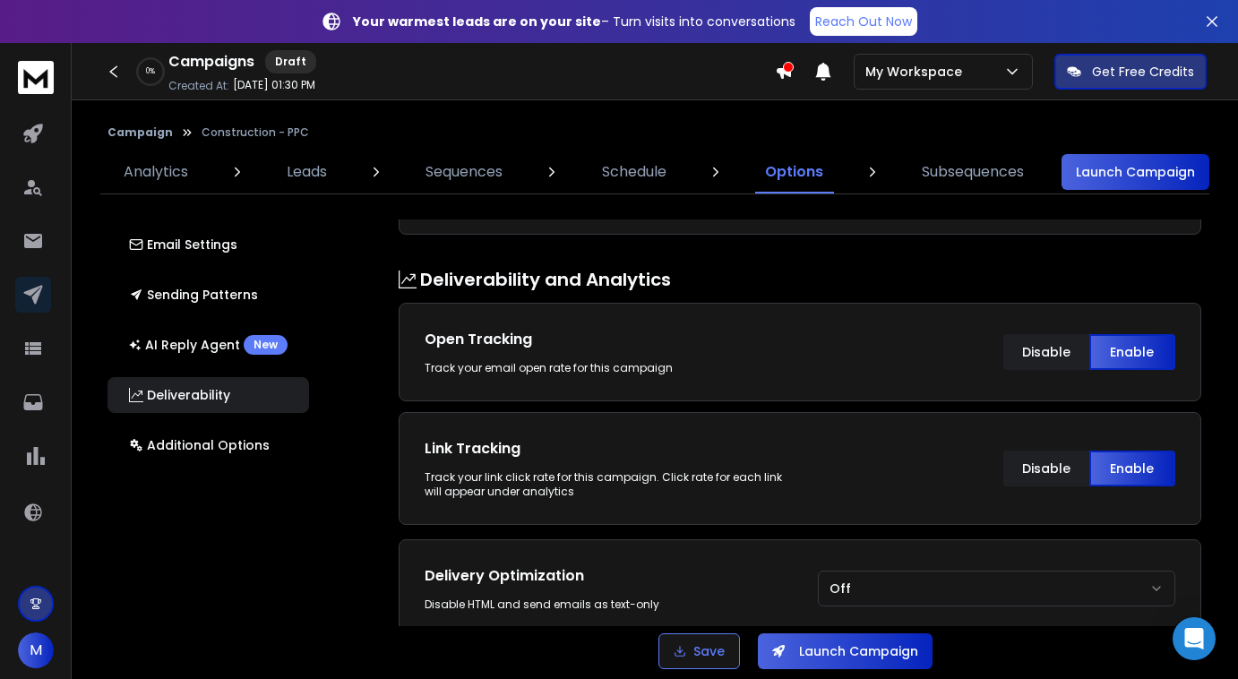
scroll to position [1748, 0]
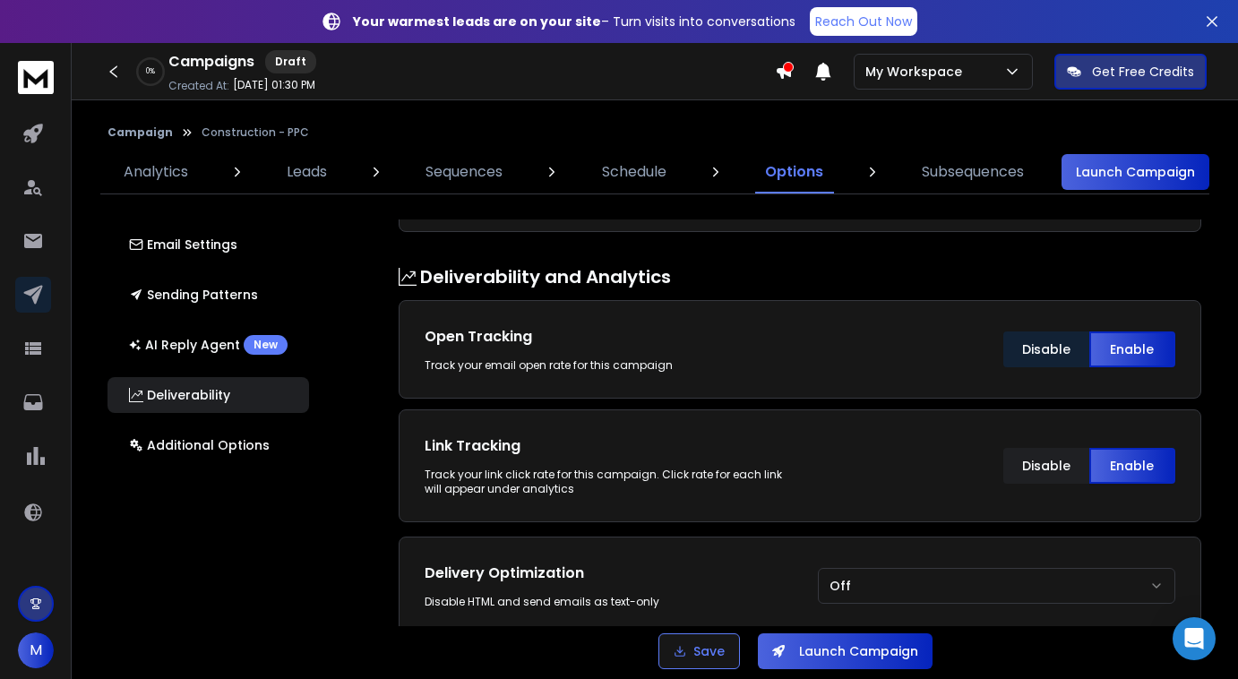
click at [1071, 348] on button "Disable" at bounding box center [1046, 349] width 86 height 36
click at [1133, 342] on button "Enable" at bounding box center [1132, 349] width 86 height 36
click at [1062, 353] on button "Disable" at bounding box center [1046, 349] width 86 height 36
click at [1124, 349] on button "Enable" at bounding box center [1132, 349] width 86 height 36
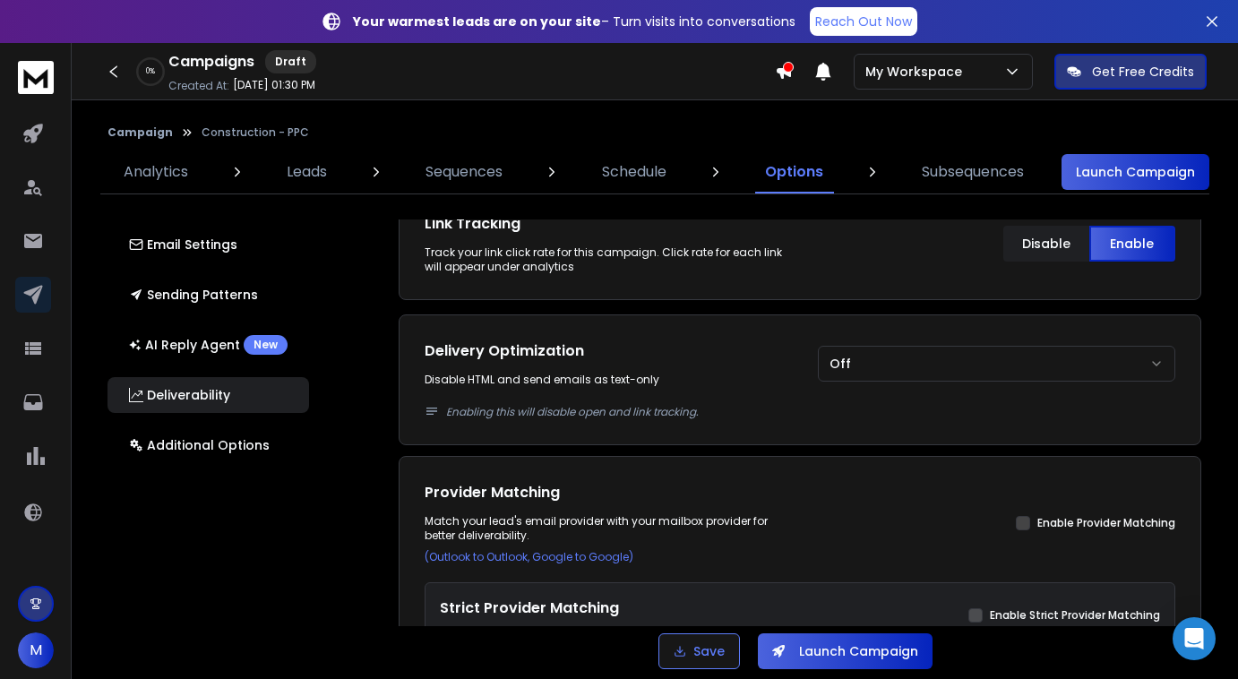
scroll to position [1971, 0]
click at [1123, 360] on button "Off" at bounding box center [996, 363] width 357 height 36
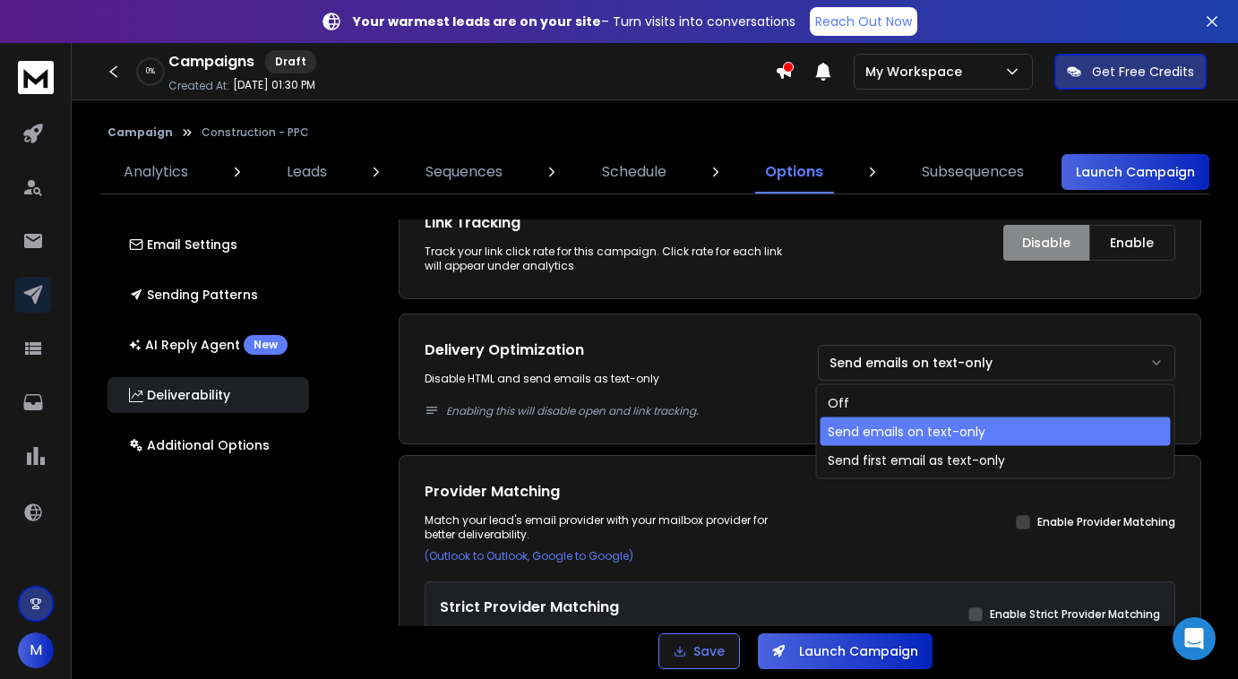
click at [945, 365] on button "Send emails on text-only" at bounding box center [996, 363] width 357 height 36
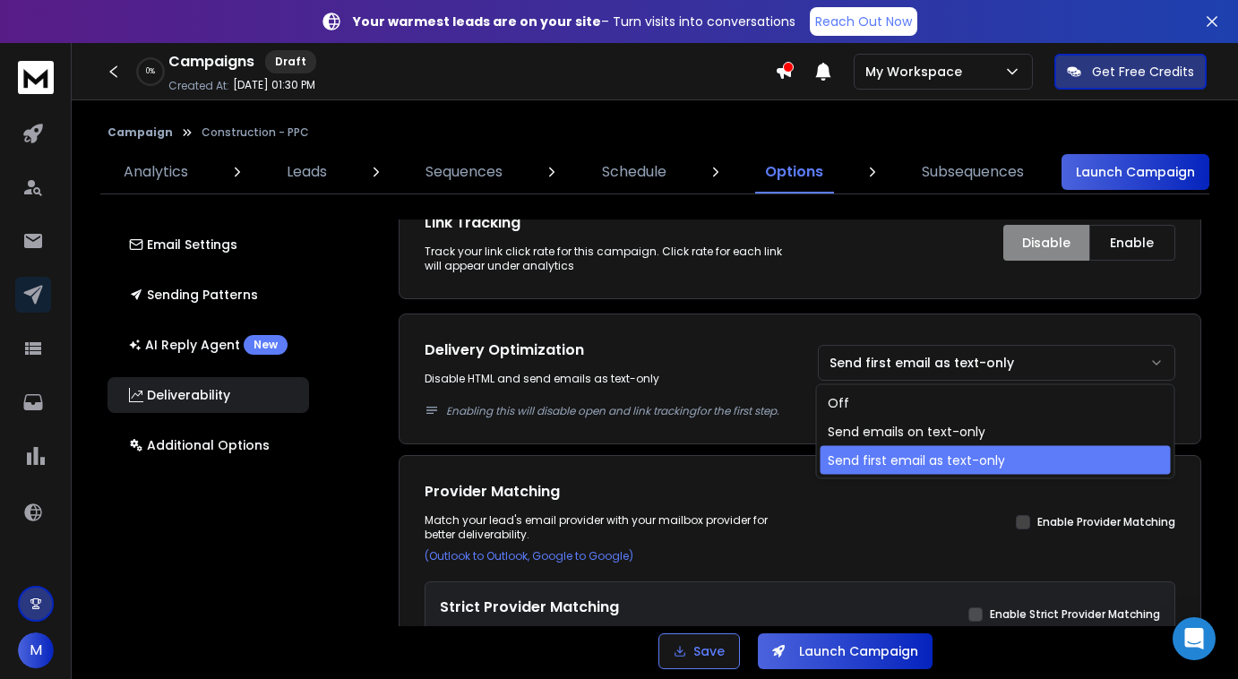
click at [947, 380] on body "Your warmest leads are on your site – Turn visits into conversations Reach Out …" at bounding box center [619, 339] width 1238 height 679
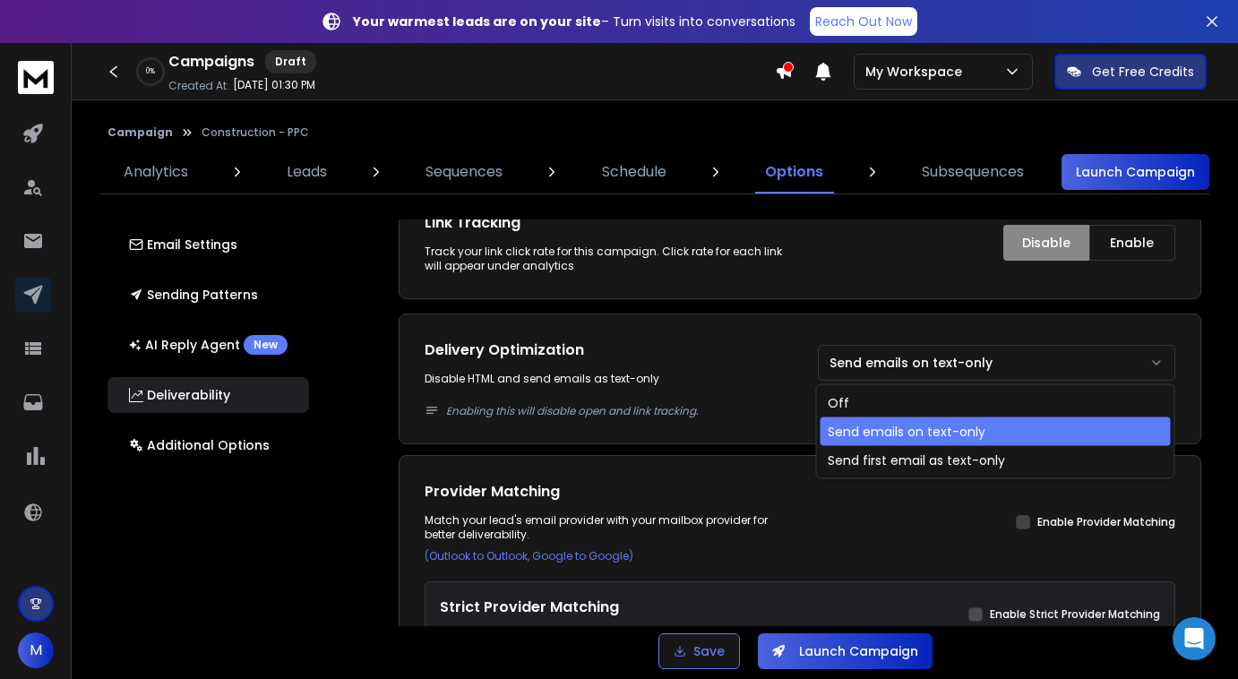
click at [914, 356] on button "Send emails on text-only" at bounding box center [996, 363] width 357 height 36
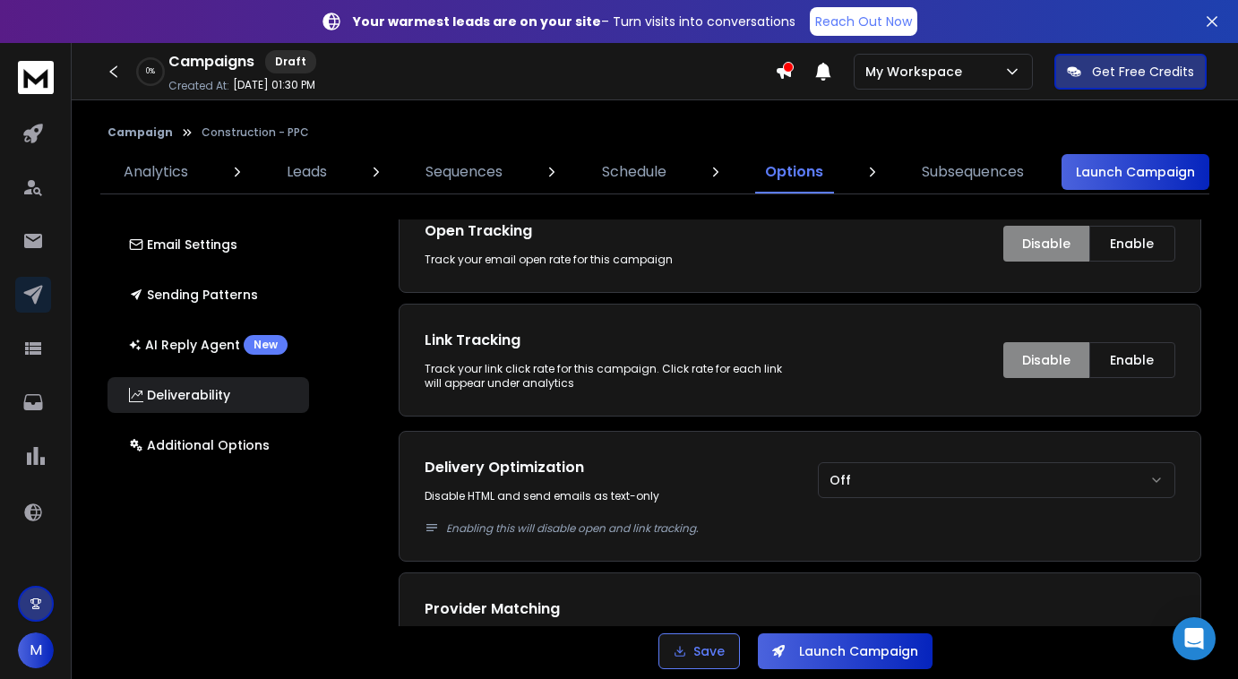
scroll to position [1854, 0]
drag, startPoint x: 425, startPoint y: 495, endPoint x: 666, endPoint y: 519, distance: 242.1
click at [666, 519] on div "**********" at bounding box center [800, 495] width 751 height 79
click at [671, 507] on div "**********" at bounding box center [800, 495] width 751 height 79
drag, startPoint x: 660, startPoint y: 495, endPoint x: 422, endPoint y: 490, distance: 238.3
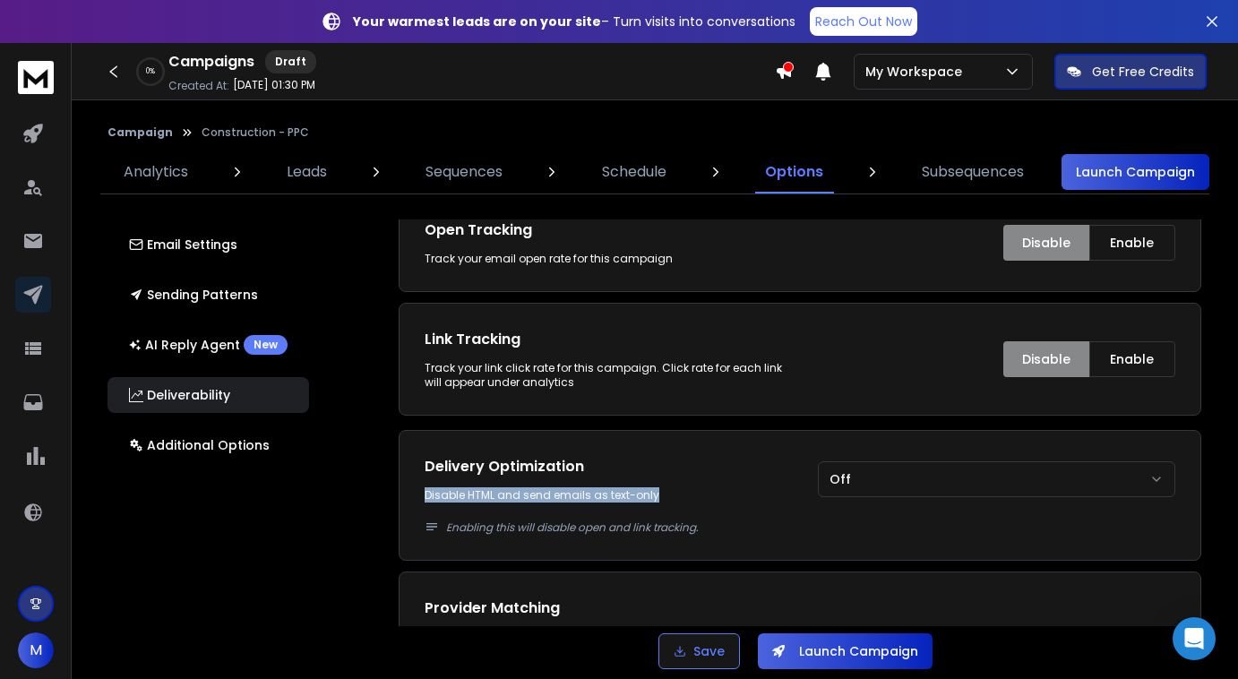
click at [425, 490] on div "Disable HTML and send emails as text-only" at bounding box center [603, 495] width 357 height 14
copy div "Disable HTML and send emails as text-only"
click at [1035, 254] on button "Disable" at bounding box center [1046, 243] width 86 height 36
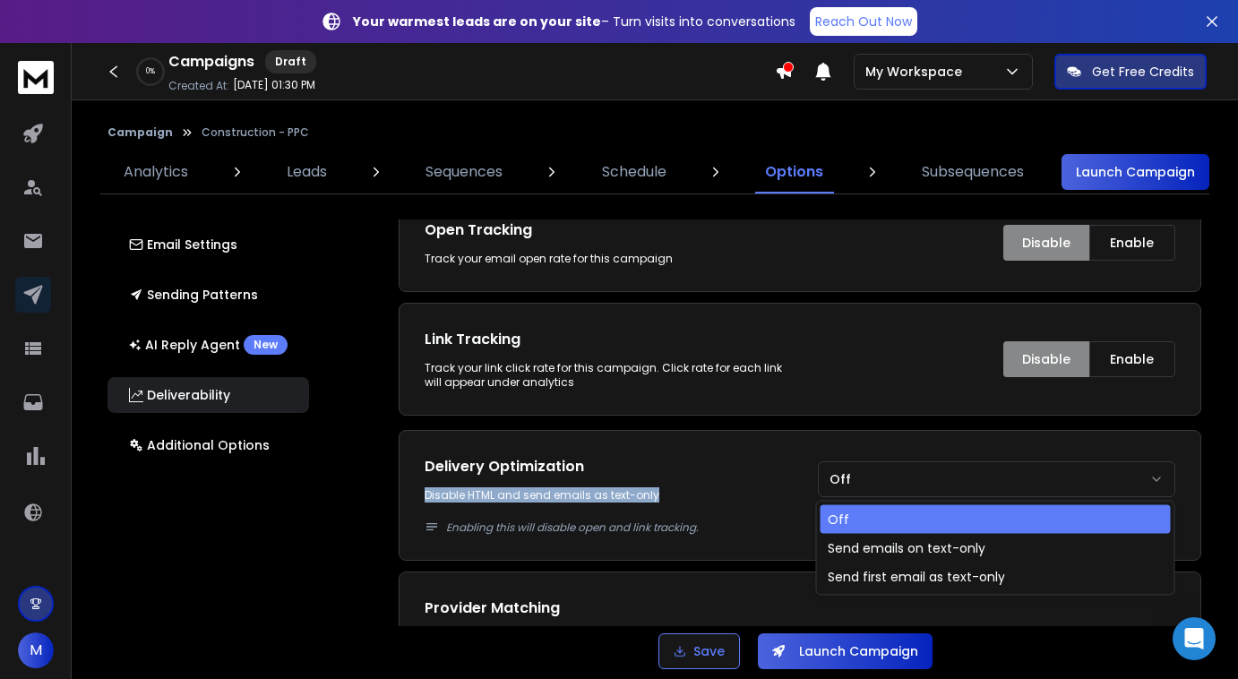
click at [851, 473] on button "Off" at bounding box center [996, 479] width 357 height 36
select select "*"
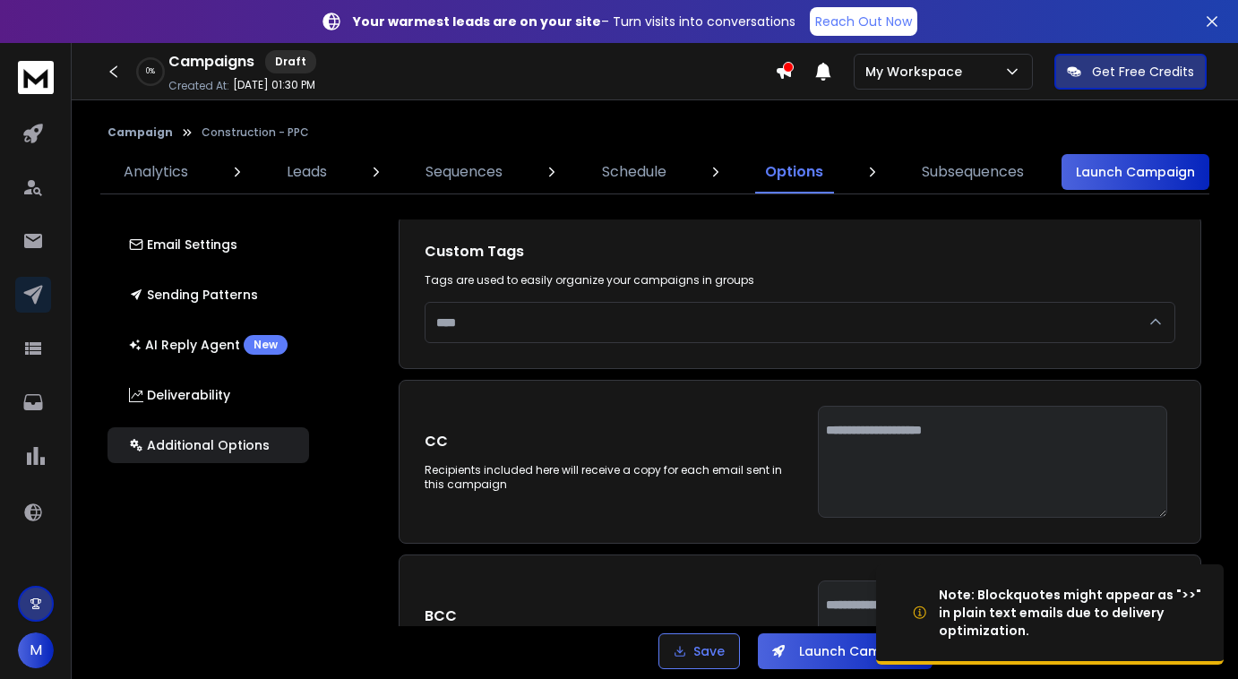
scroll to position [3373, 0]
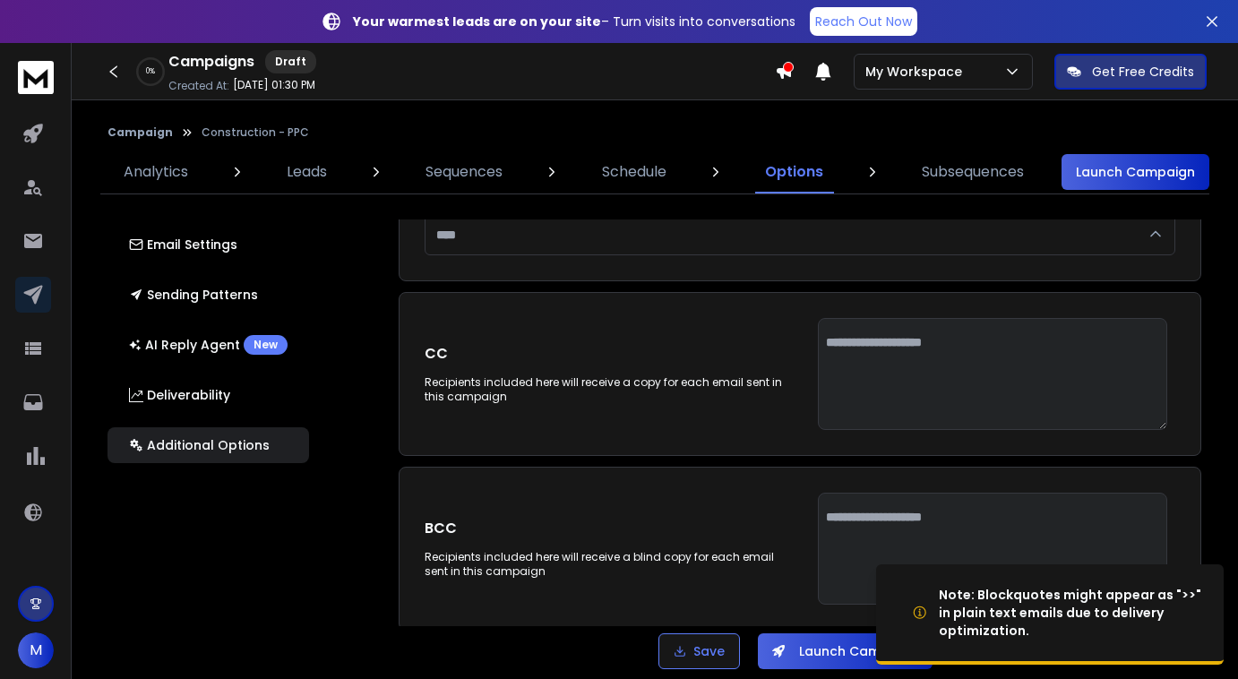
click at [811, 648] on button "Launch Campaign" at bounding box center [845, 651] width 175 height 36
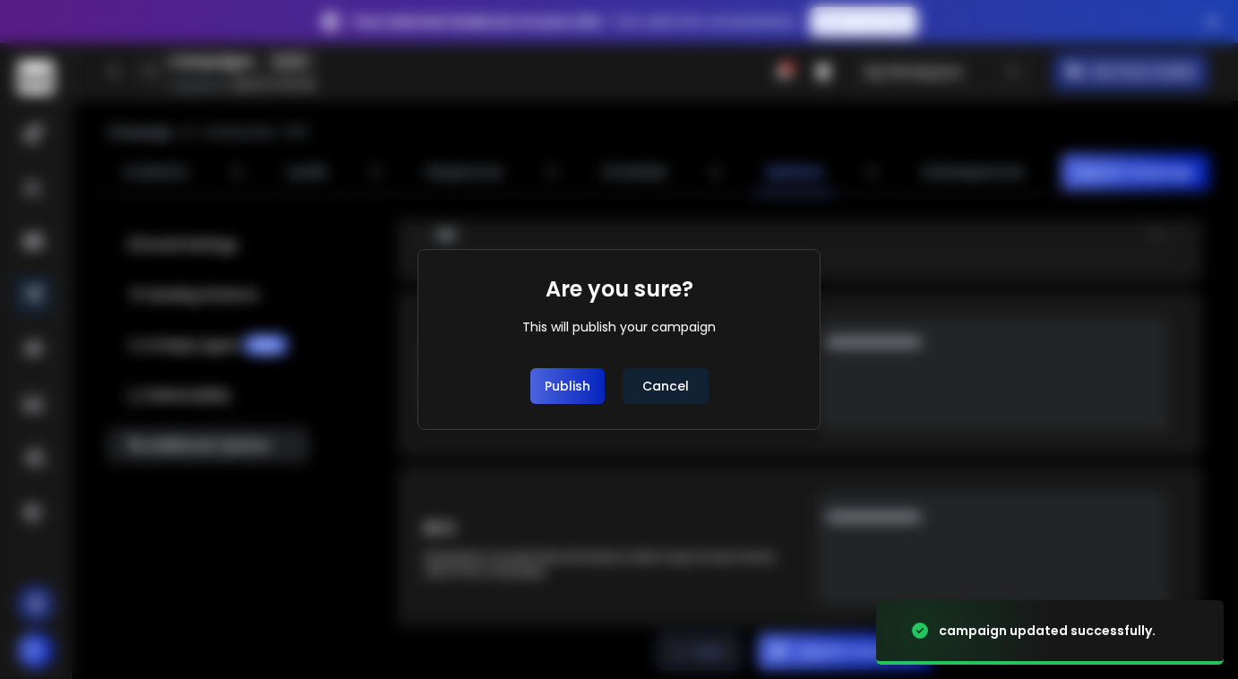
click at [564, 387] on button "Publish" at bounding box center [567, 386] width 74 height 36
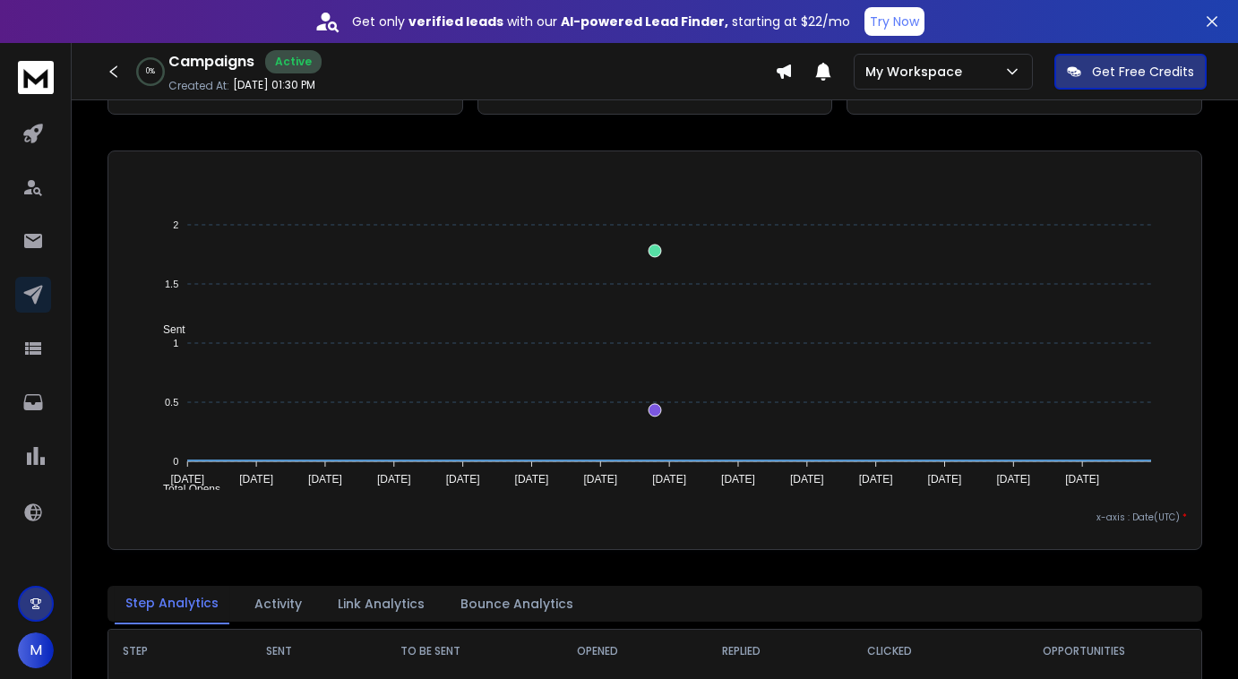
scroll to position [362, 0]
